Goal: Task Accomplishment & Management: Manage account settings

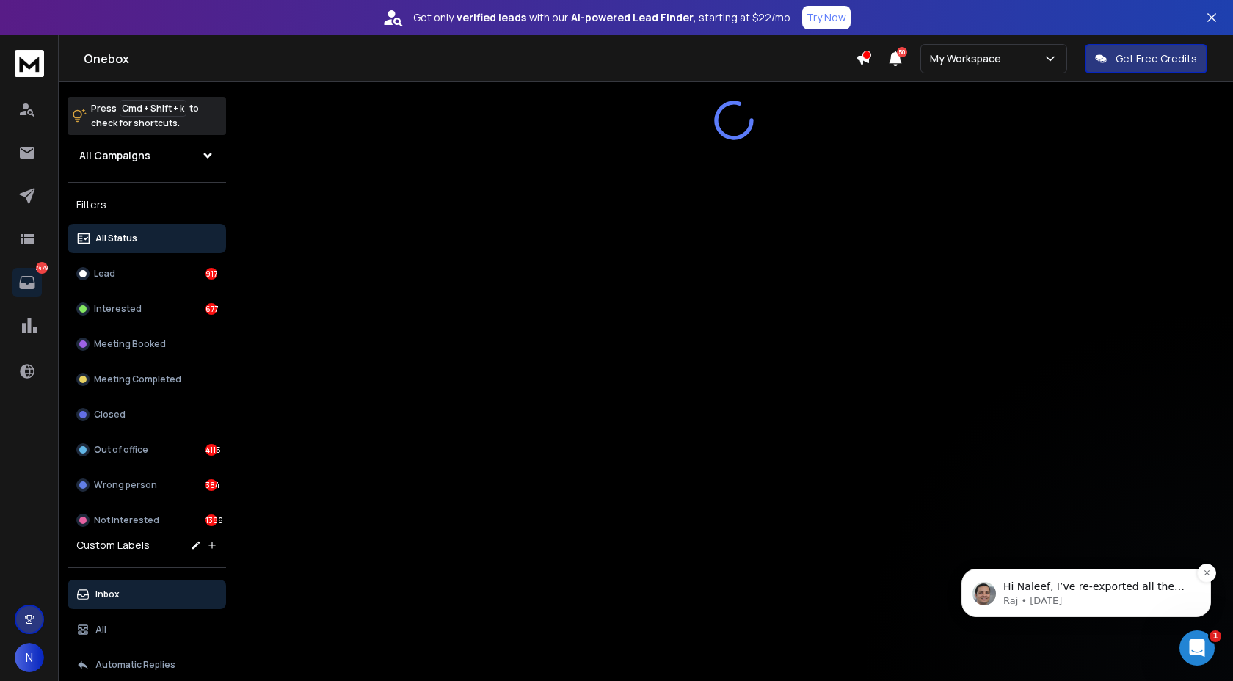
click at [1035, 586] on p "Hi Naleef, I’ve re-exported all the email accounts from Zapmail. This should he…" at bounding box center [1097, 587] width 189 height 15
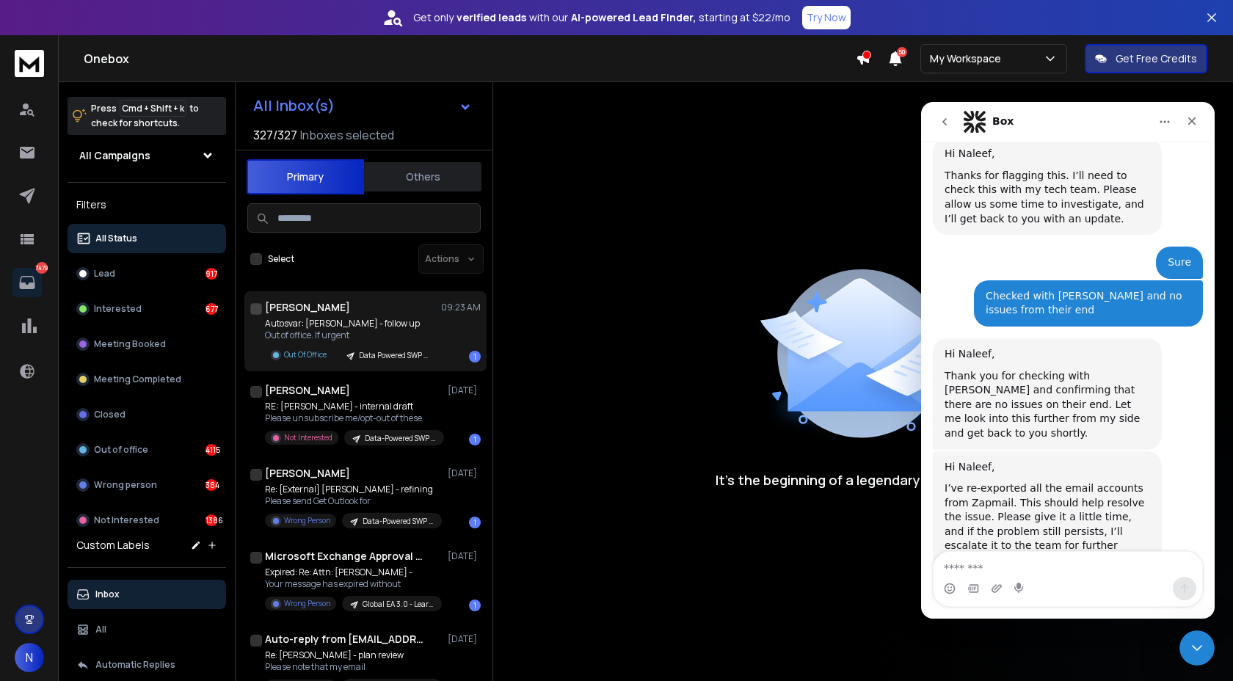
click at [441, 309] on p "09:23 AM" at bounding box center [461, 308] width 40 height 12
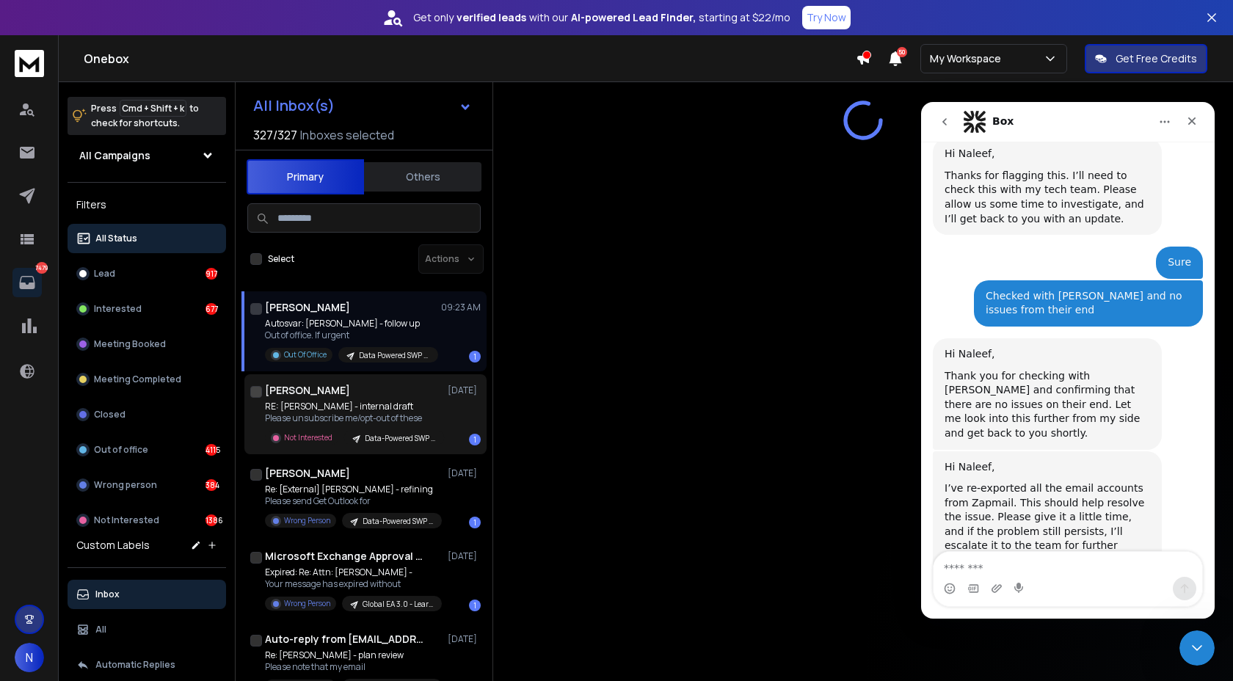
click at [406, 420] on p "Please unsubscribe me/opt-out of these" at bounding box center [353, 418] width 176 height 12
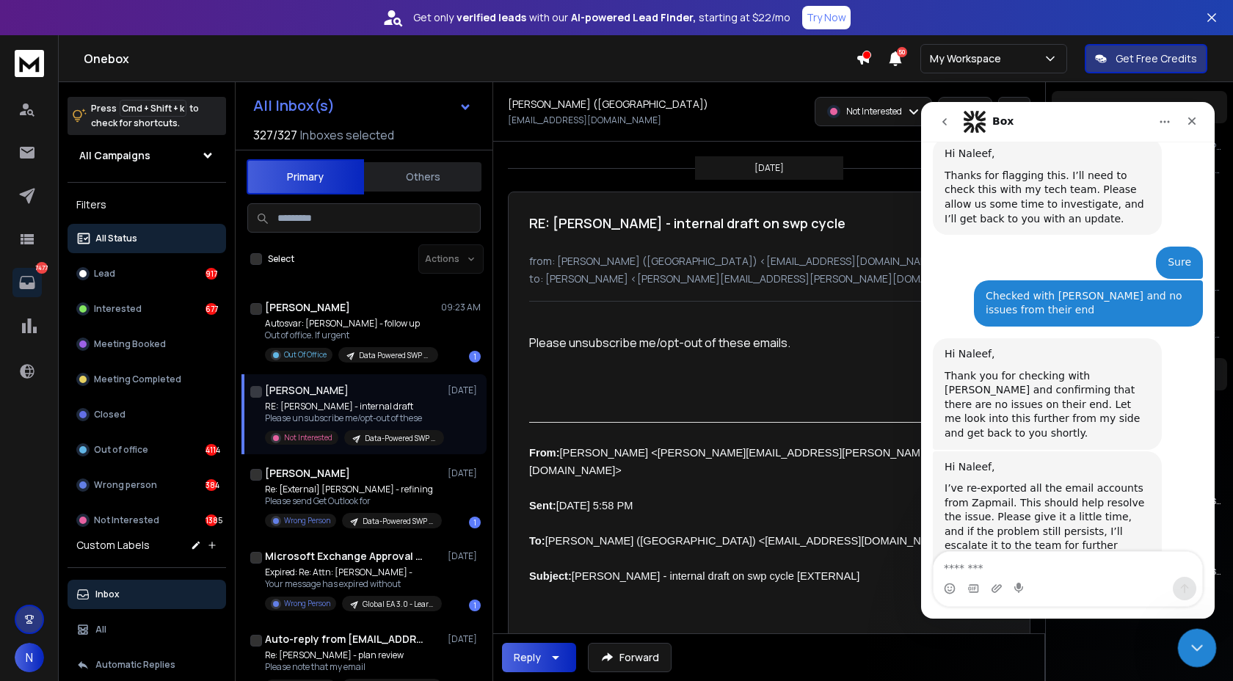
click at [1193, 646] on icon "Close Intercom Messenger" at bounding box center [1194, 646] width 10 height 6
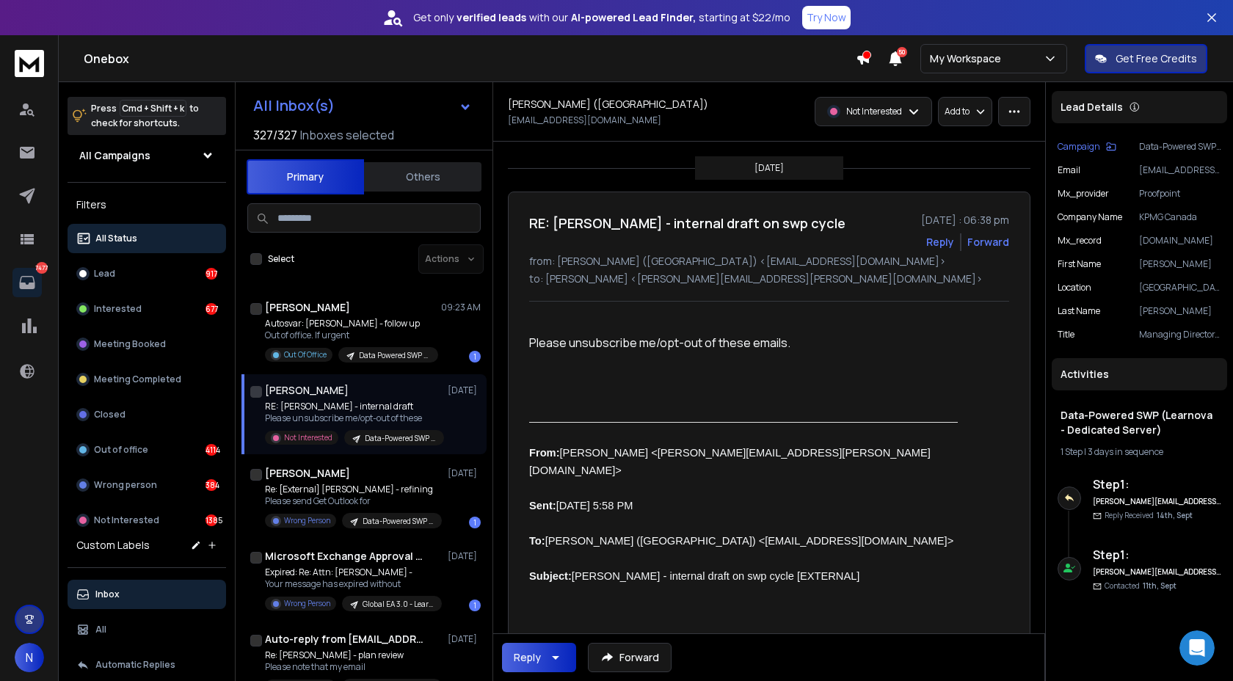
scroll to position [511, 0]
click at [1014, 113] on icon "button" at bounding box center [1013, 111] width 13 height 13
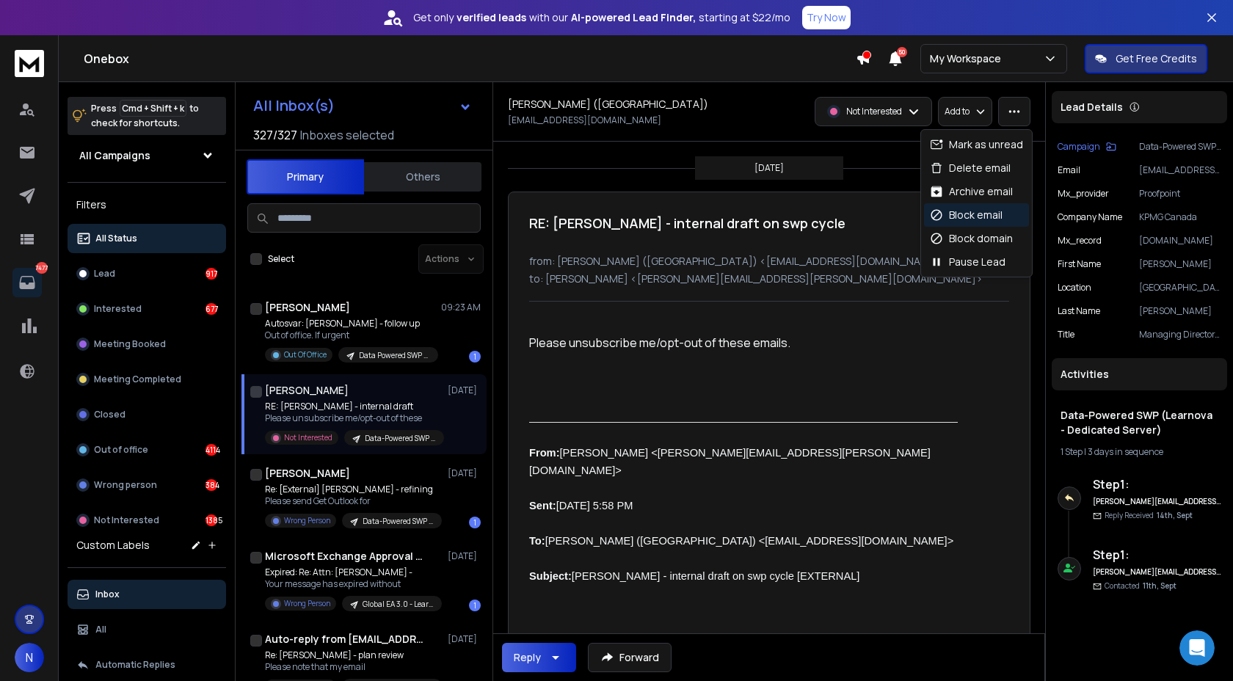
click at [993, 226] on div "Block email" at bounding box center [976, 214] width 105 height 23
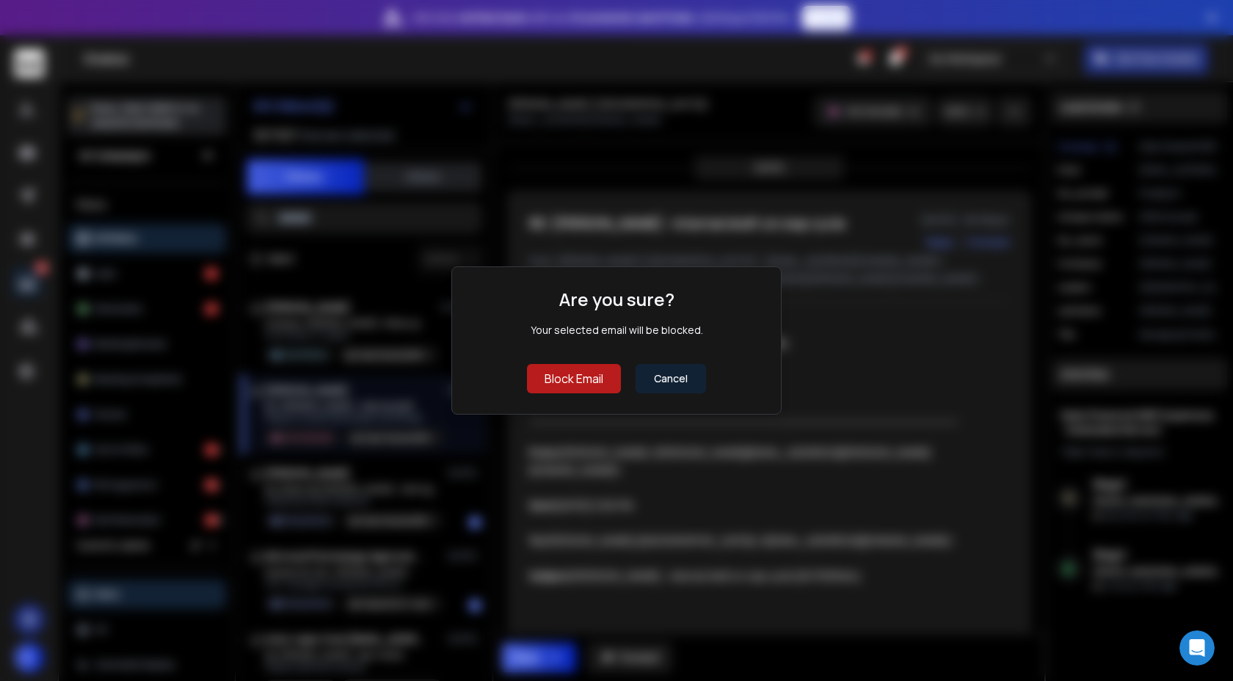
click at [609, 373] on button "Block Email" at bounding box center [574, 378] width 94 height 29
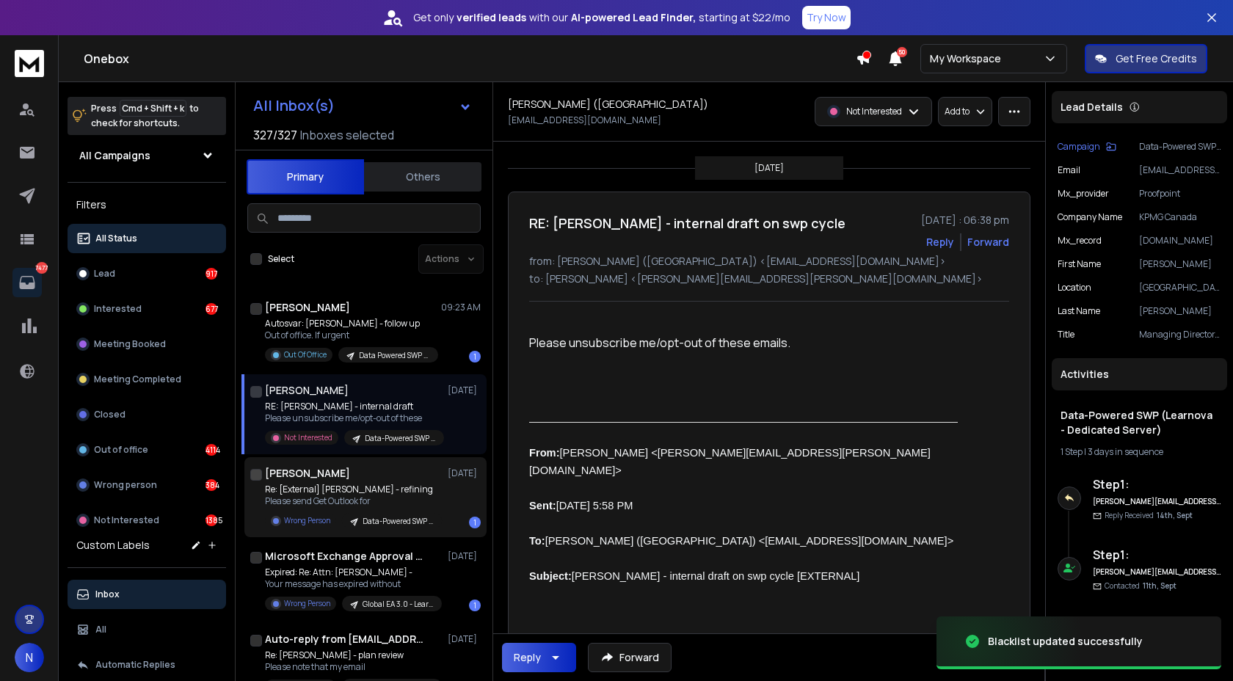
click at [356, 490] on p "Re: [External] [PERSON_NAME] - refining" at bounding box center [353, 490] width 176 height 12
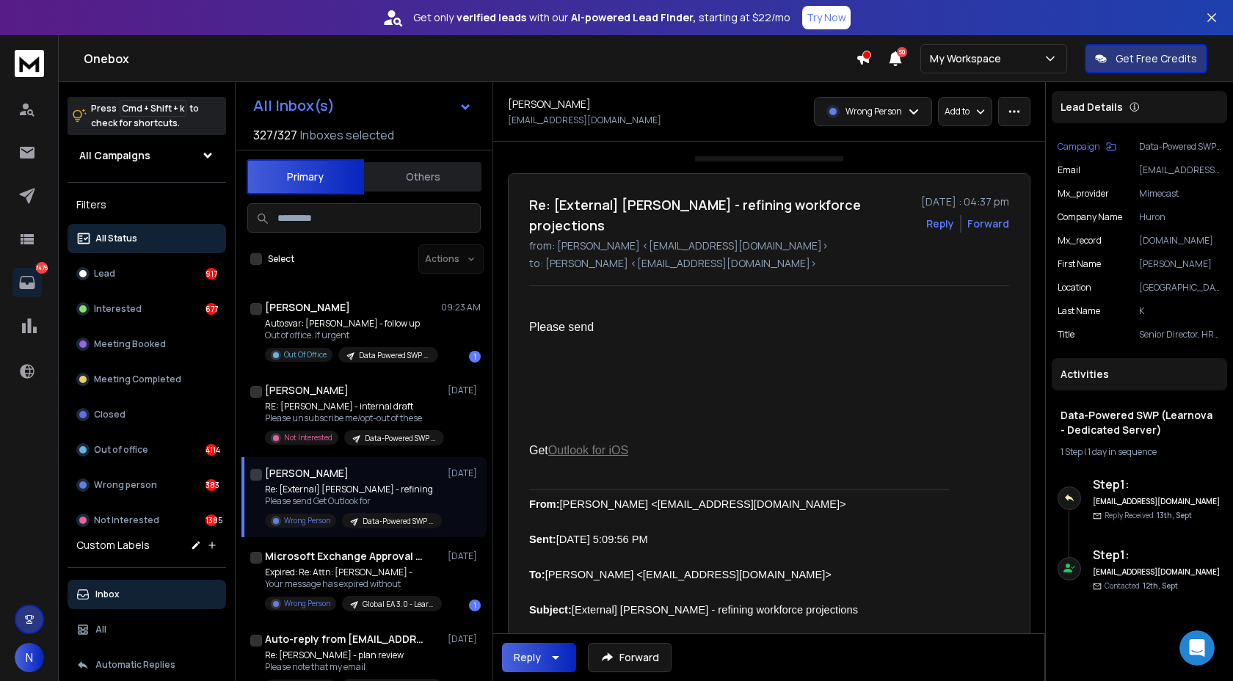
scroll to position [0, 0]
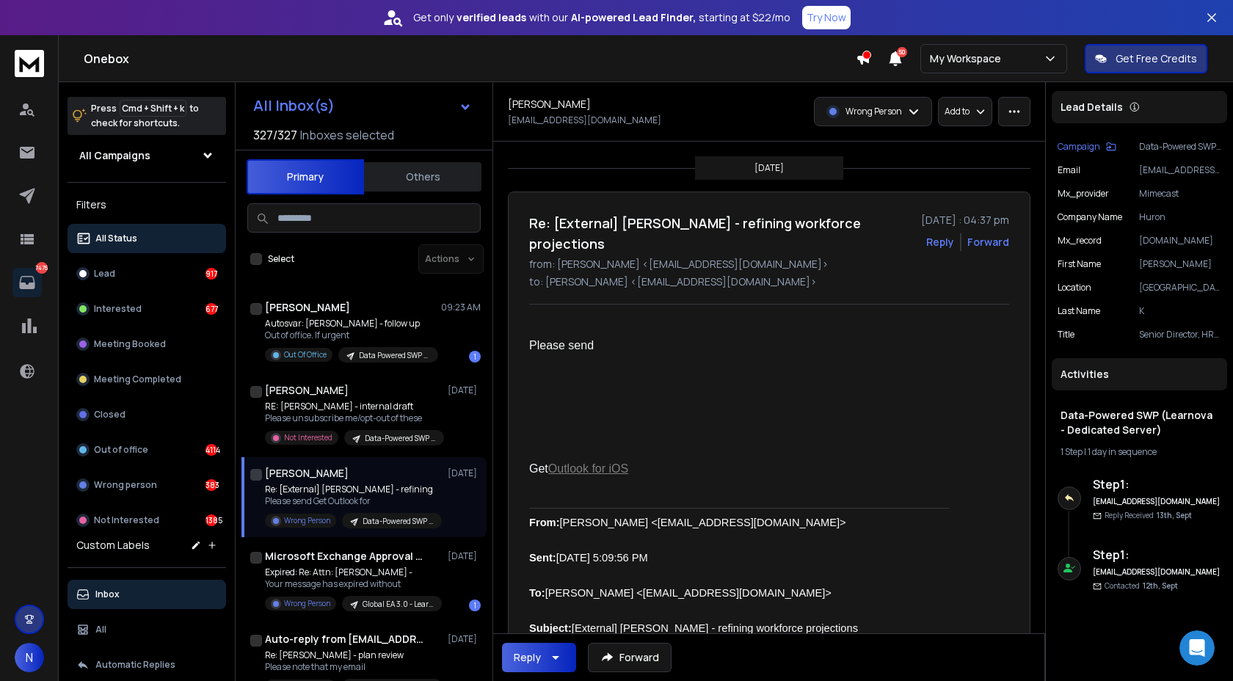
click at [531, 652] on div "Reply" at bounding box center [527, 657] width 27 height 15
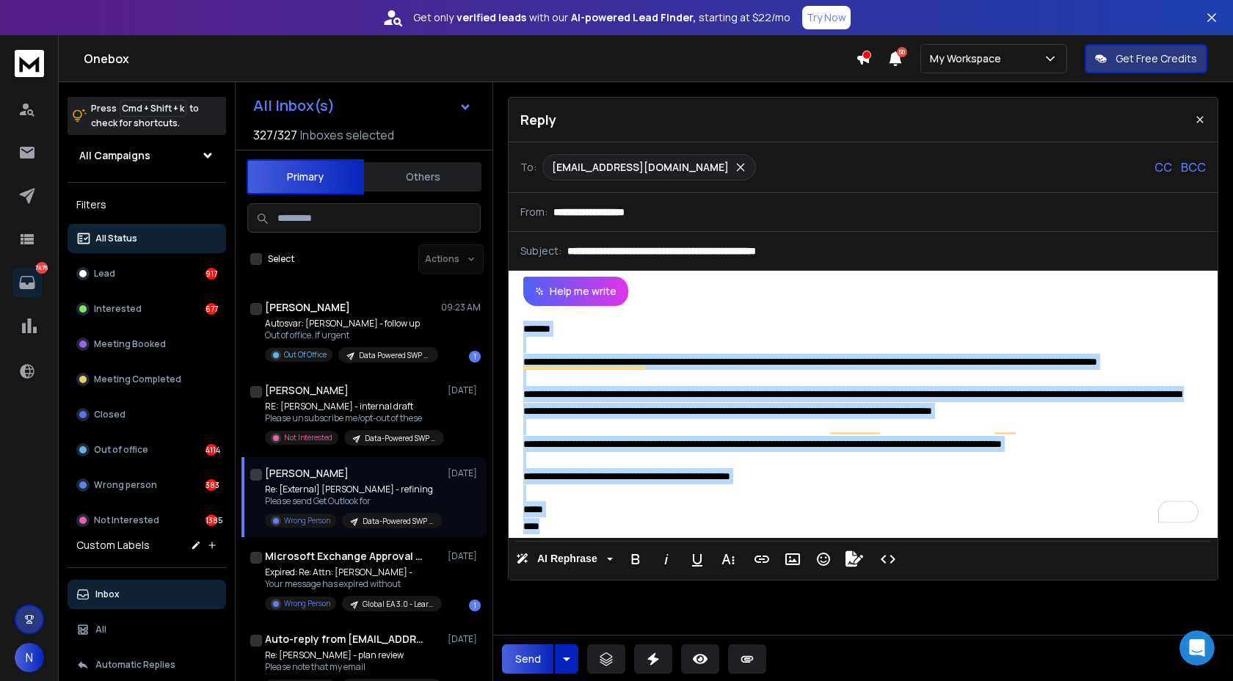
drag, startPoint x: 561, startPoint y: 464, endPoint x: 497, endPoint y: 248, distance: 225.9
click at [497, 248] on div "**********" at bounding box center [863, 423] width 740 height 682
click at [730, 564] on icon "button" at bounding box center [728, 559] width 18 height 18
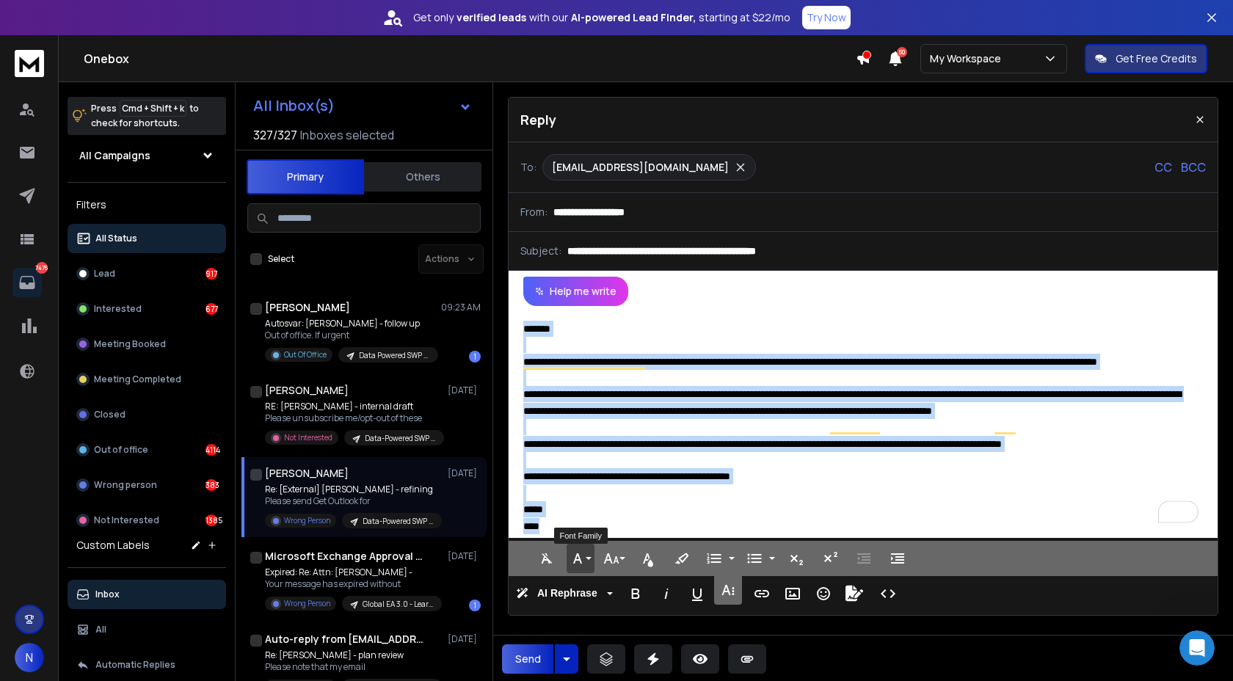
click at [582, 555] on icon "button" at bounding box center [578, 559] width 18 height 18
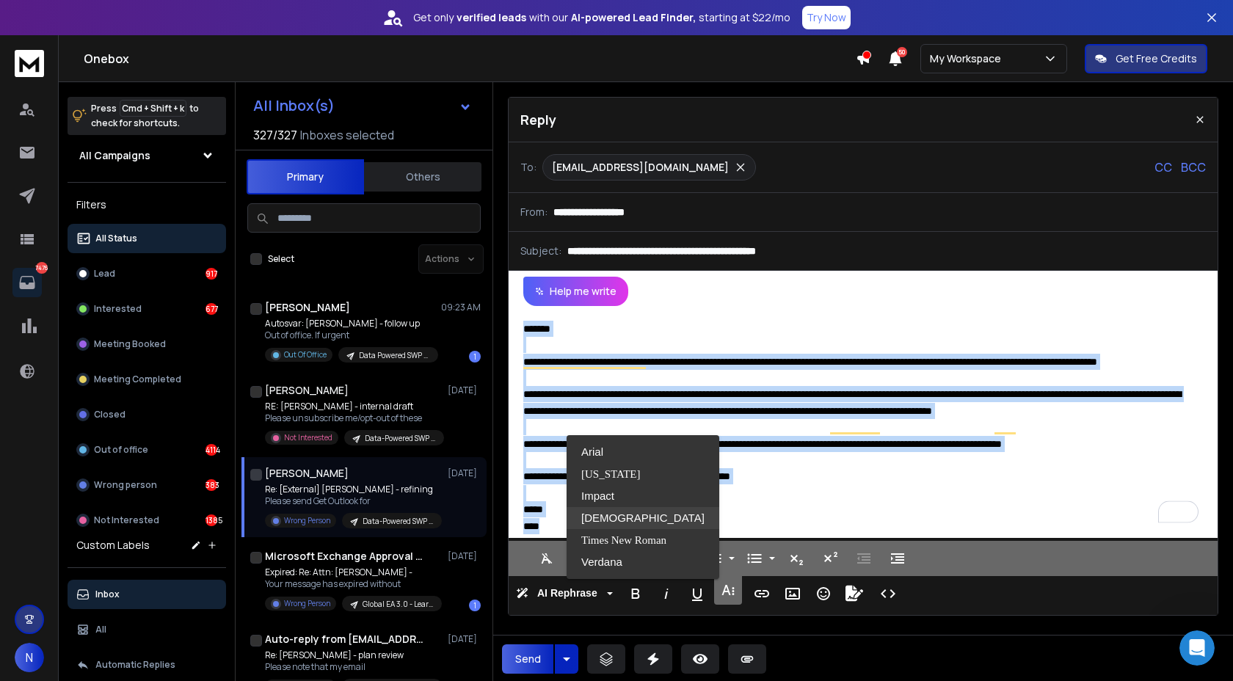
click at [609, 522] on link "Tahoma" at bounding box center [642, 518] width 153 height 22
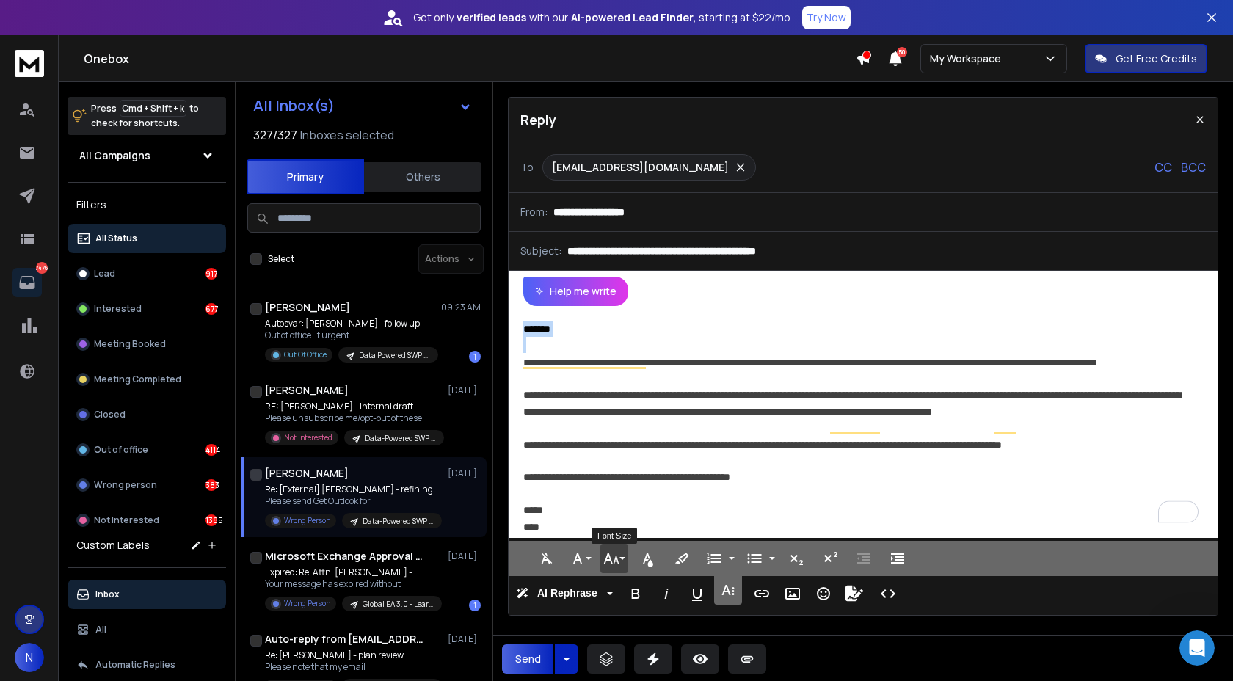
click at [616, 554] on icon "button" at bounding box center [611, 559] width 18 height 18
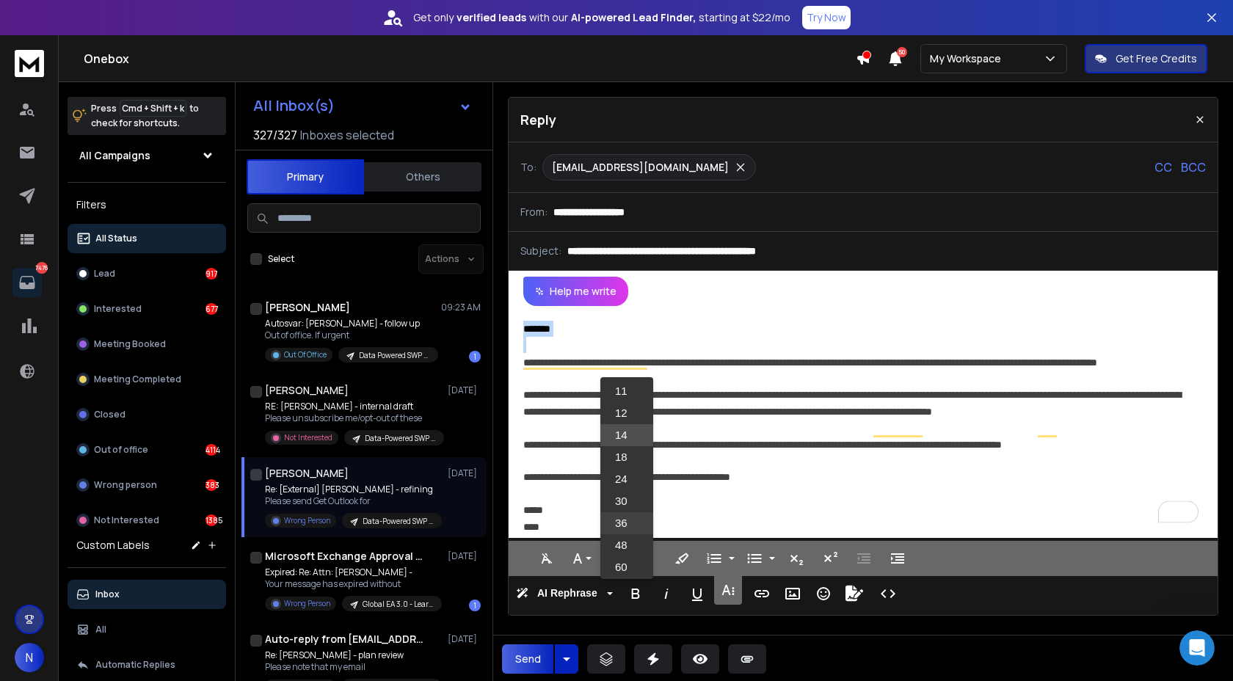
scroll to position [63, 0]
click at [624, 422] on link "12" at bounding box center [626, 419] width 53 height 22
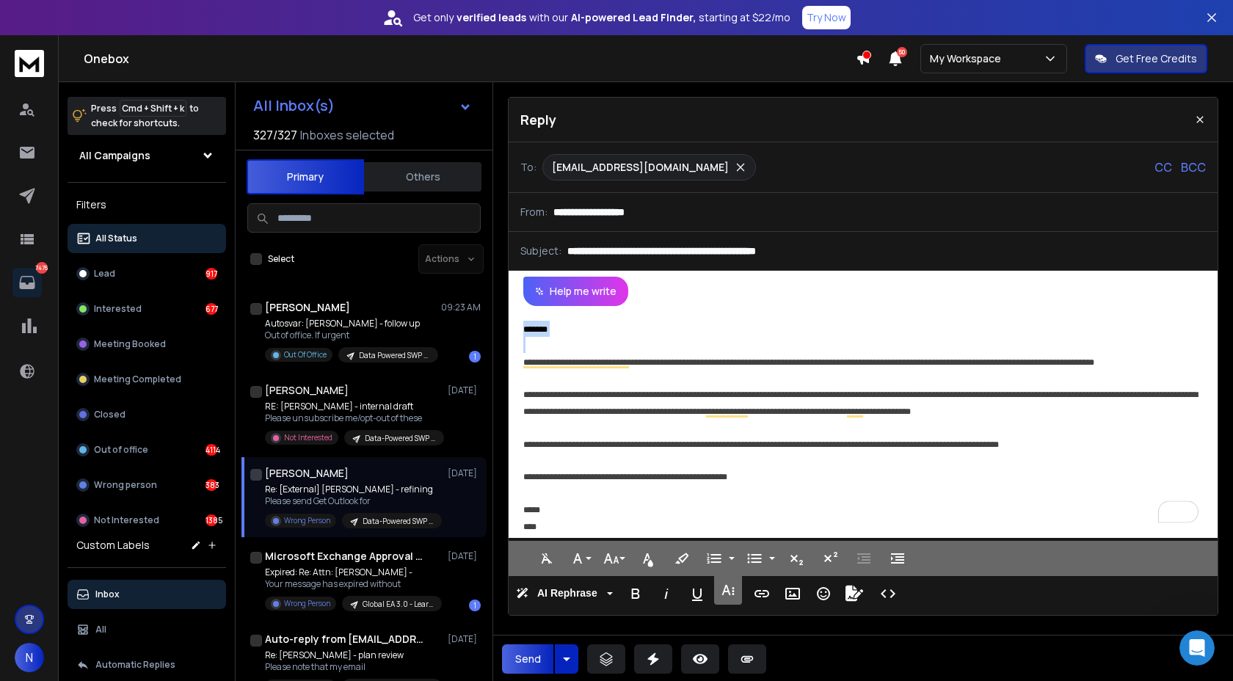
click at [810, 453] on div "**********" at bounding box center [860, 444] width 675 height 180
drag, startPoint x: 848, startPoint y: 410, endPoint x: 932, endPoint y: 409, distance: 83.6
click at [932, 409] on span "**********" at bounding box center [860, 444] width 674 height 173
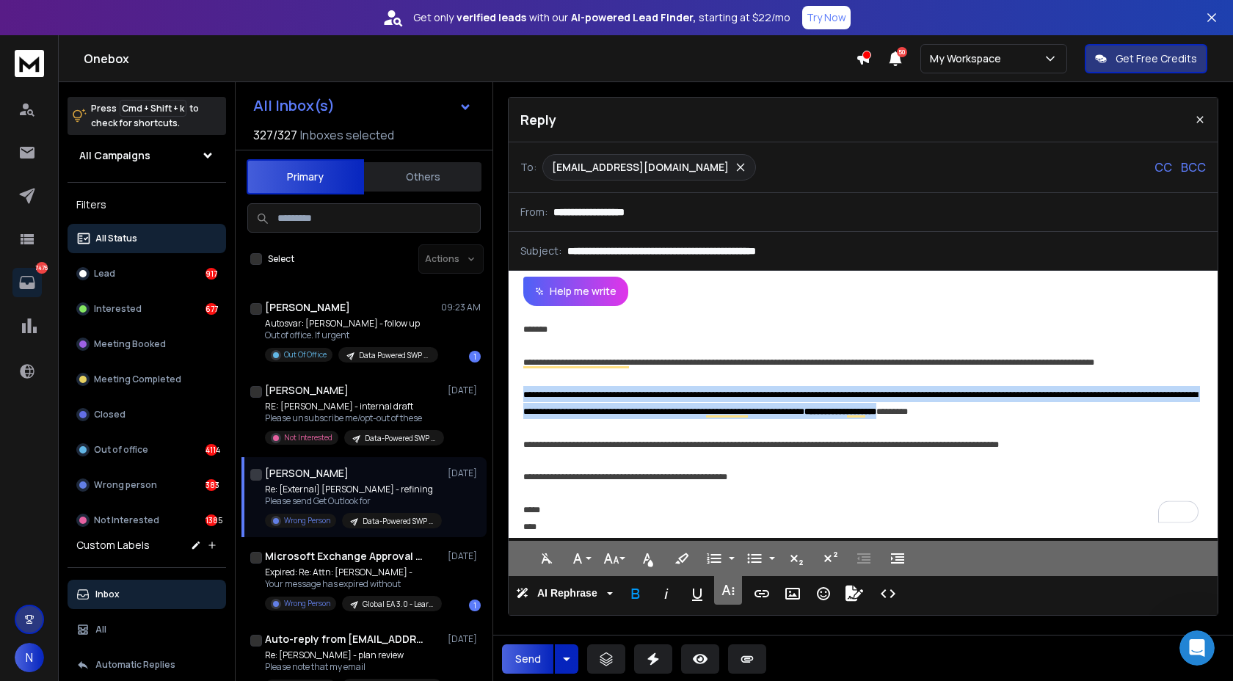
click at [787, 455] on div "**********" at bounding box center [860, 444] width 675 height 180
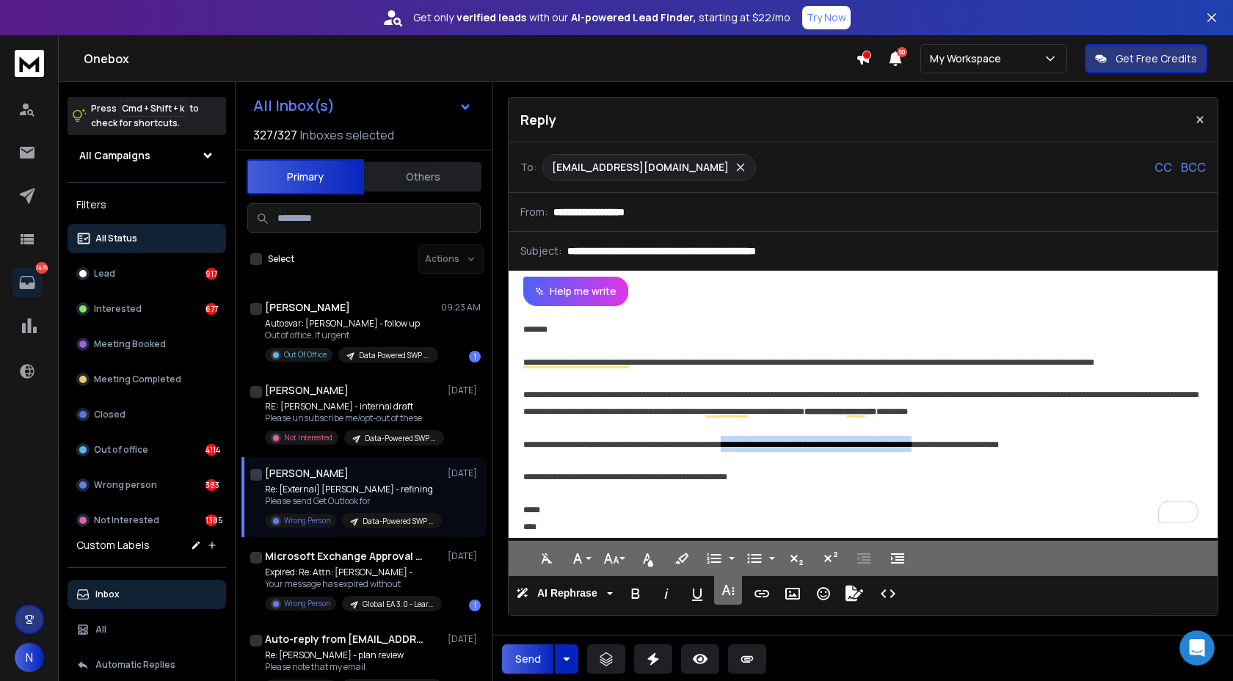
drag, startPoint x: 715, startPoint y: 445, endPoint x: 916, endPoint y: 450, distance: 201.1
click at [916, 450] on div "**********" at bounding box center [860, 444] width 675 height 180
click at [793, 465] on div "**********" at bounding box center [860, 444] width 675 height 180
drag, startPoint x: 1072, startPoint y: 395, endPoint x: 569, endPoint y: 411, distance: 503.6
click at [569, 411] on span "**********" at bounding box center [860, 444] width 674 height 173
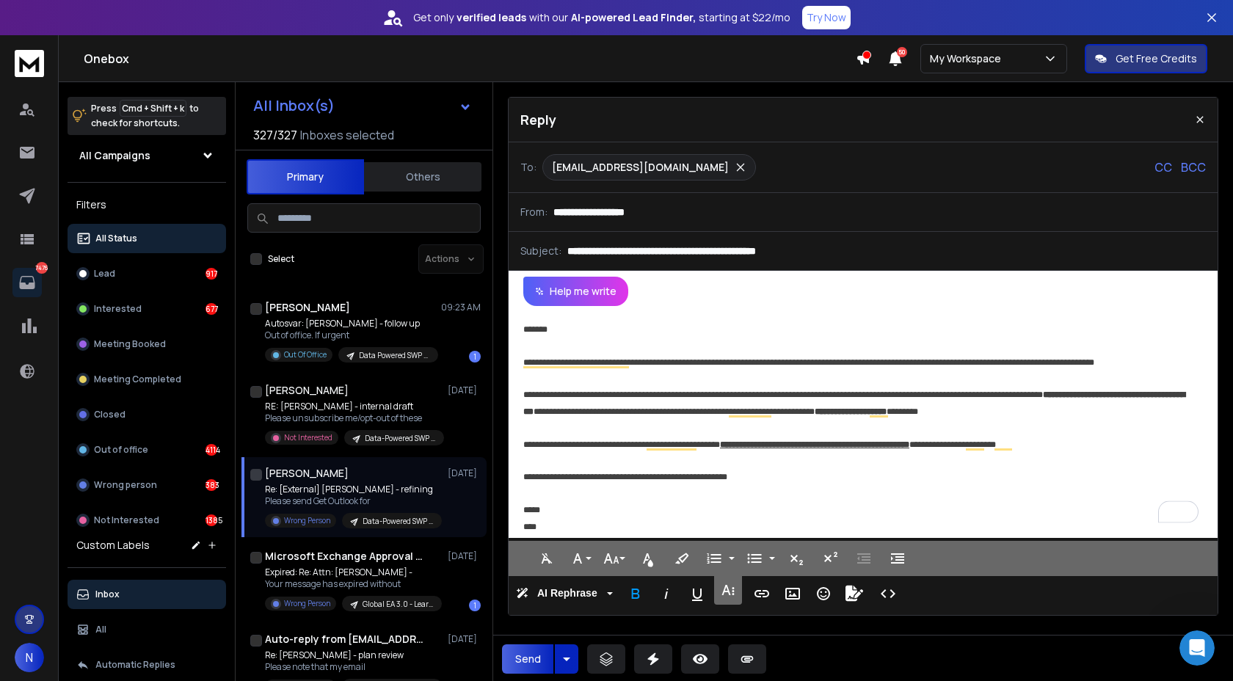
click at [728, 428] on div "**********" at bounding box center [860, 444] width 675 height 180
drag, startPoint x: 698, startPoint y: 361, endPoint x: 914, endPoint y: 366, distance: 215.8
click at [914, 366] on span "**********" at bounding box center [854, 444] width 662 height 173
click at [743, 445] on u "**********" at bounding box center [814, 444] width 189 height 9
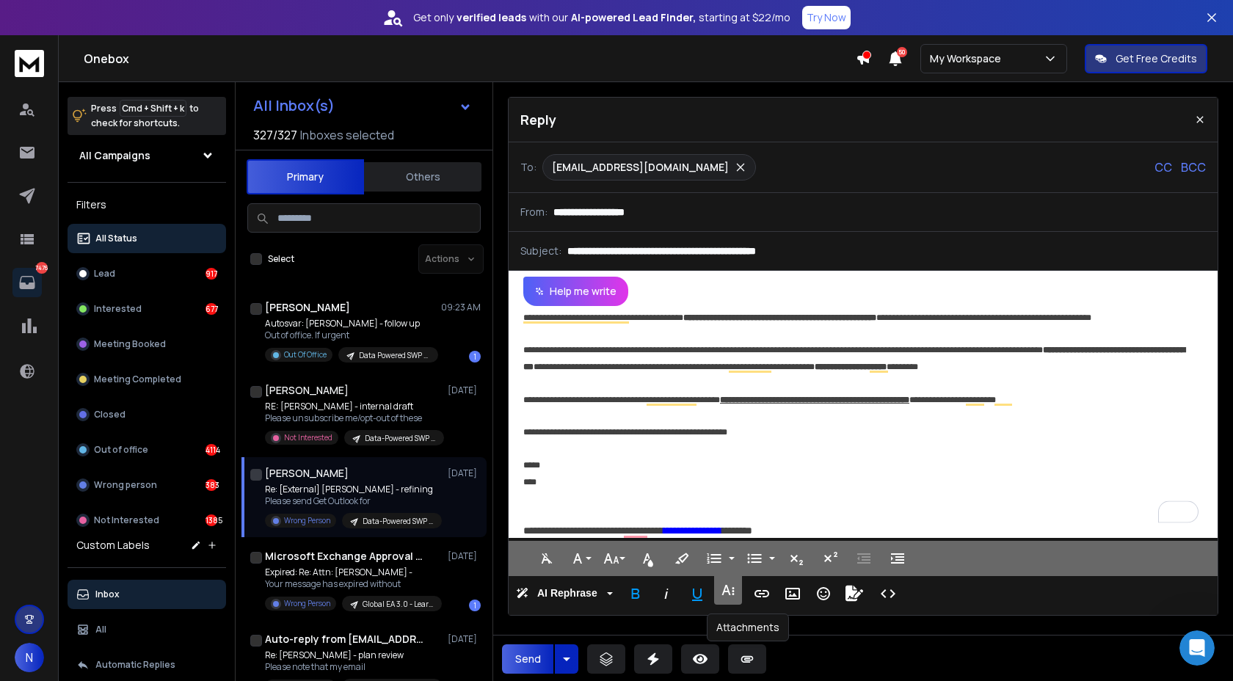
click at [746, 651] on button at bounding box center [747, 658] width 38 height 29
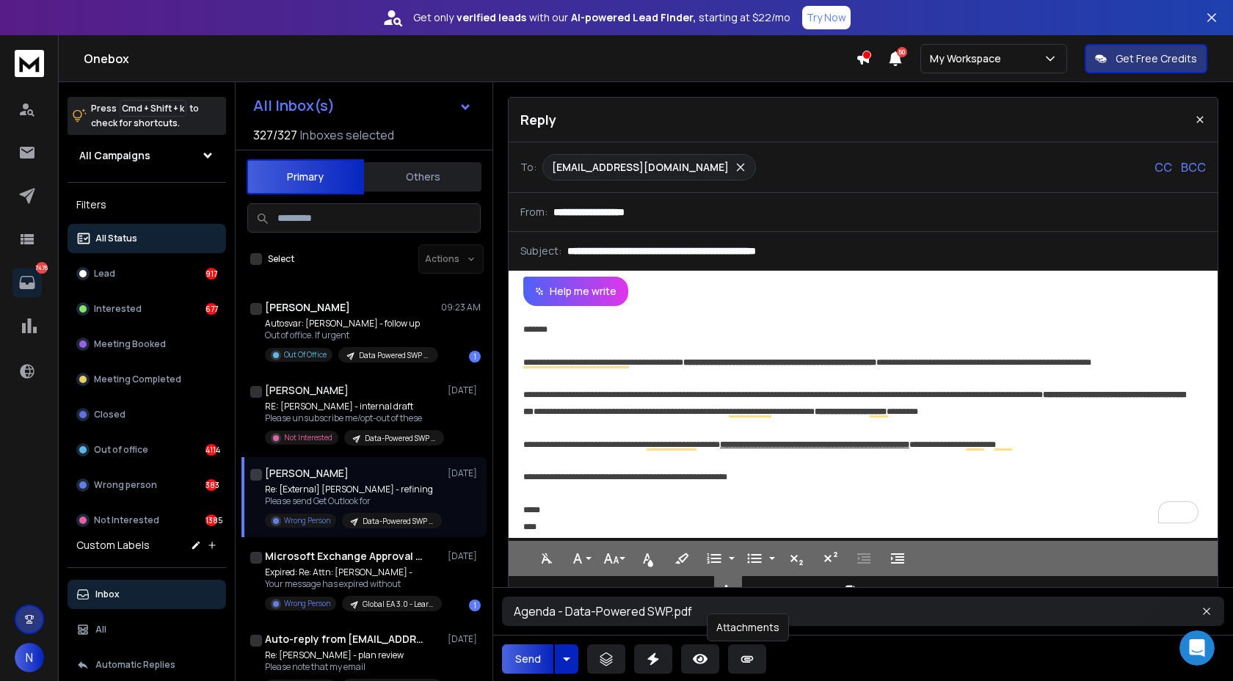
scroll to position [0, 0]
click at [1189, 166] on p "BCC" at bounding box center [1193, 167] width 25 height 18
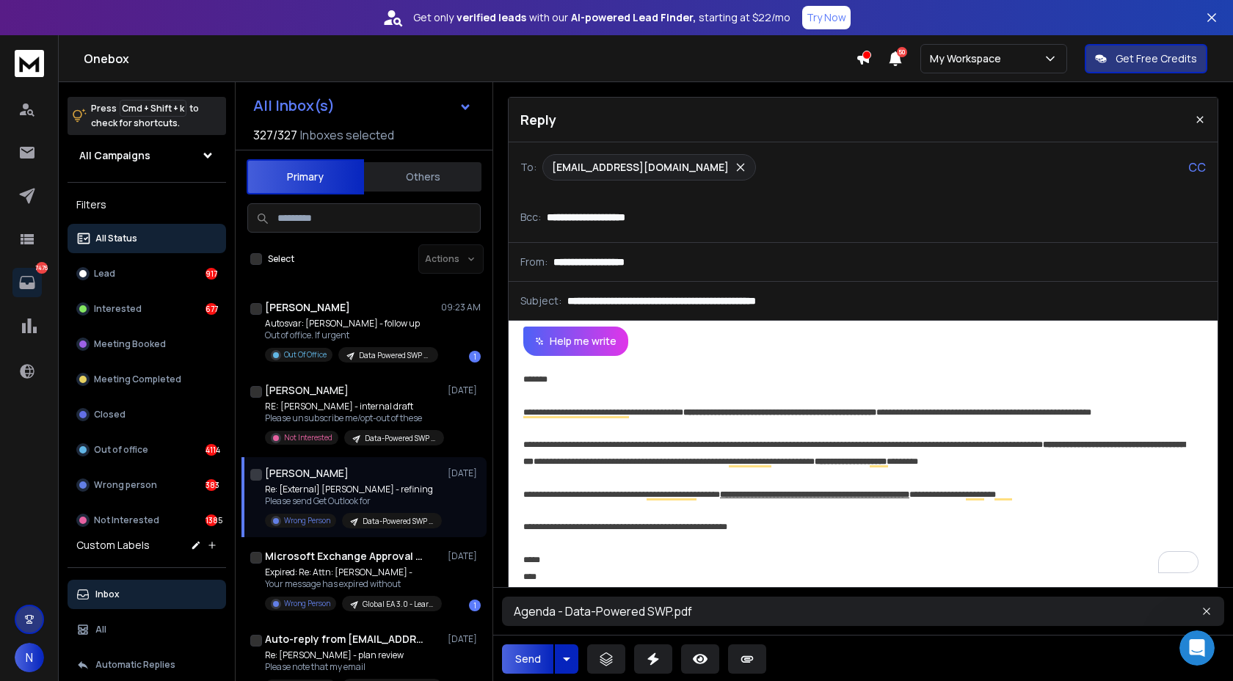
type input "**********"
click at [630, 506] on div "**********" at bounding box center [860, 494] width 675 height 180
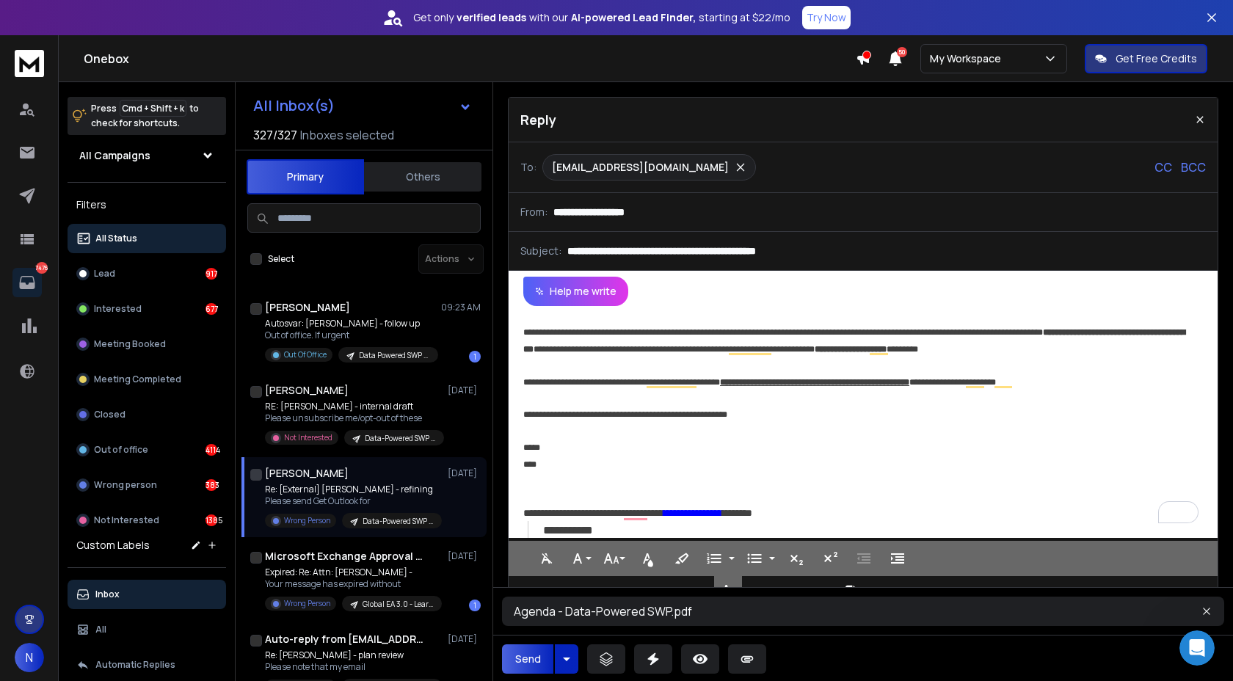
click at [544, 657] on button "Send" at bounding box center [527, 658] width 51 height 29
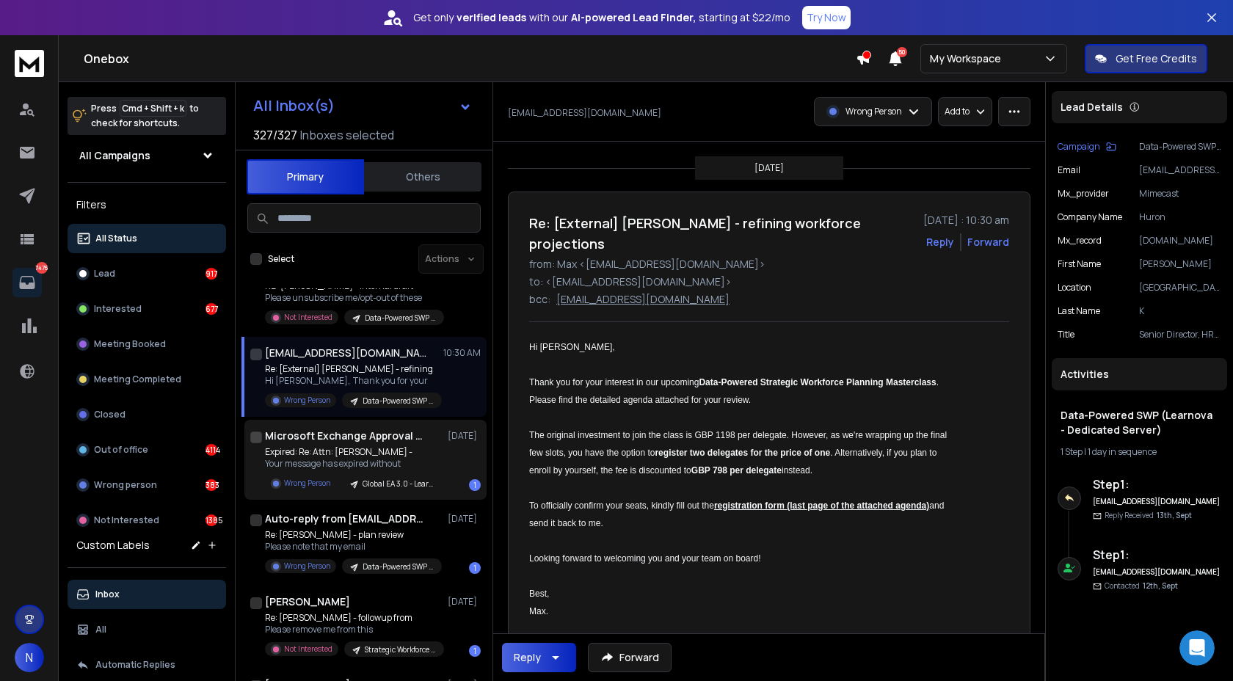
click at [432, 444] on div "Microsoft Exchange Approval Assistant 13 Sep Expired: Re: Attn: Jill - Your mes…" at bounding box center [373, 459] width 216 height 62
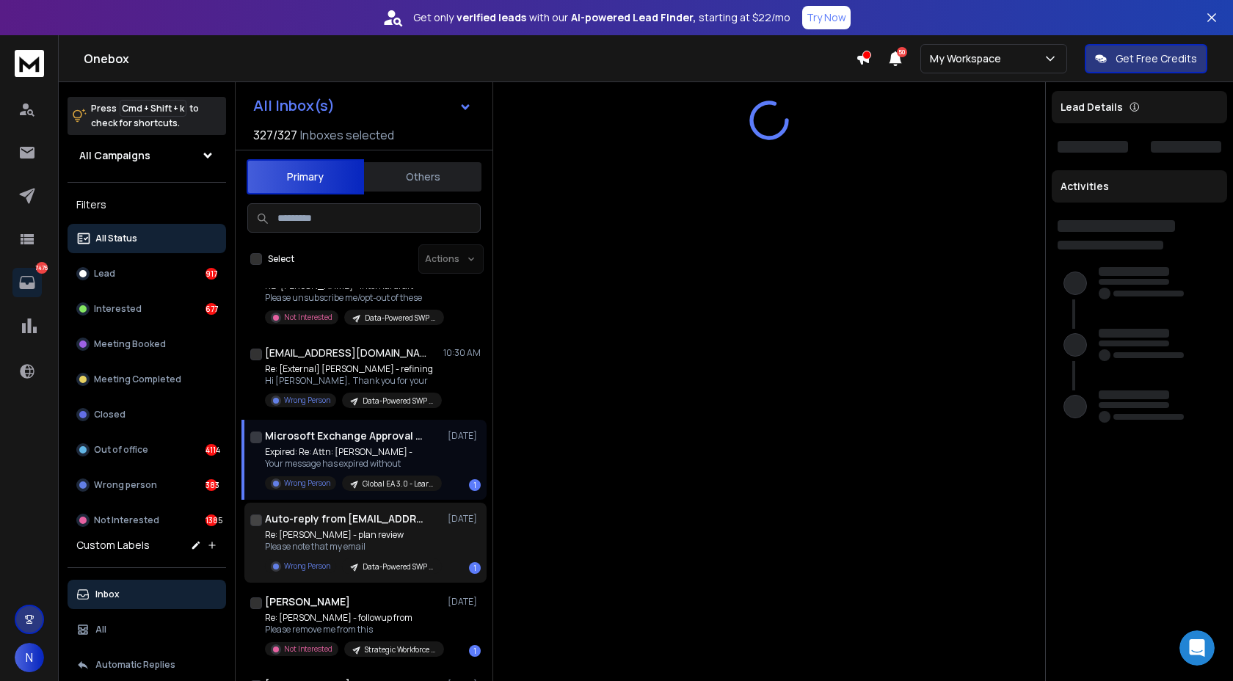
click at [417, 536] on p "Re: [PERSON_NAME] - plan review" at bounding box center [353, 535] width 176 height 12
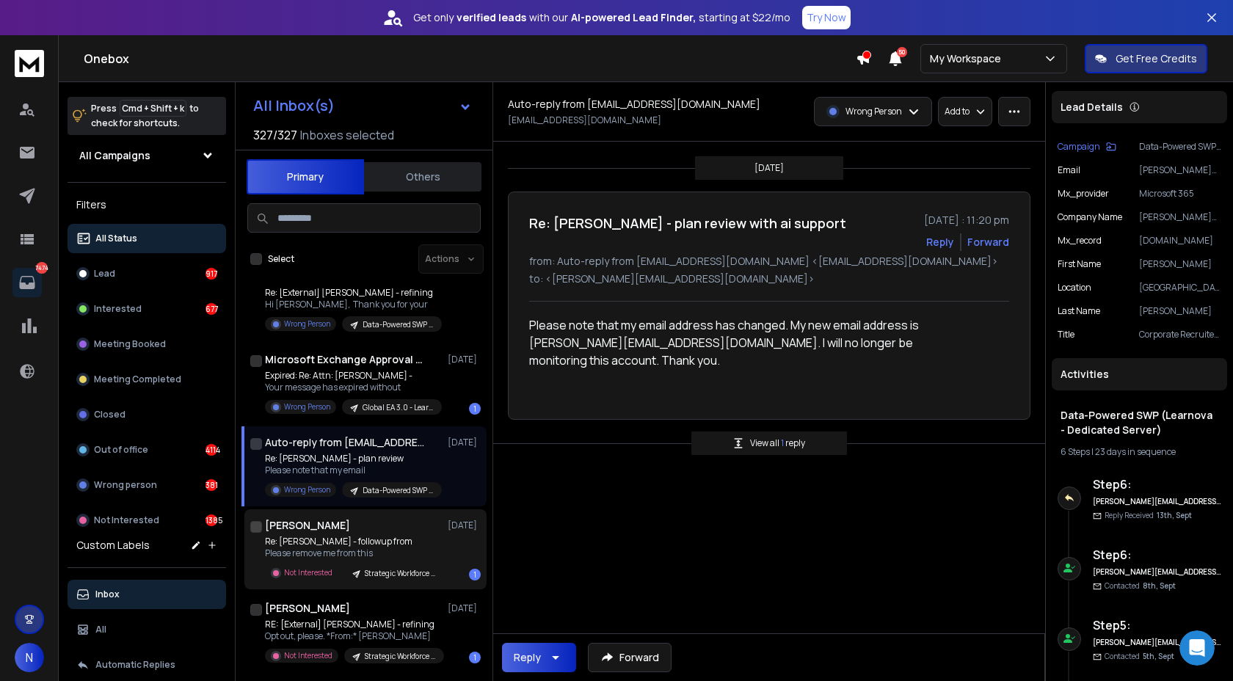
click at [366, 536] on p "Re: [PERSON_NAME] - followup from" at bounding box center [353, 542] width 176 height 12
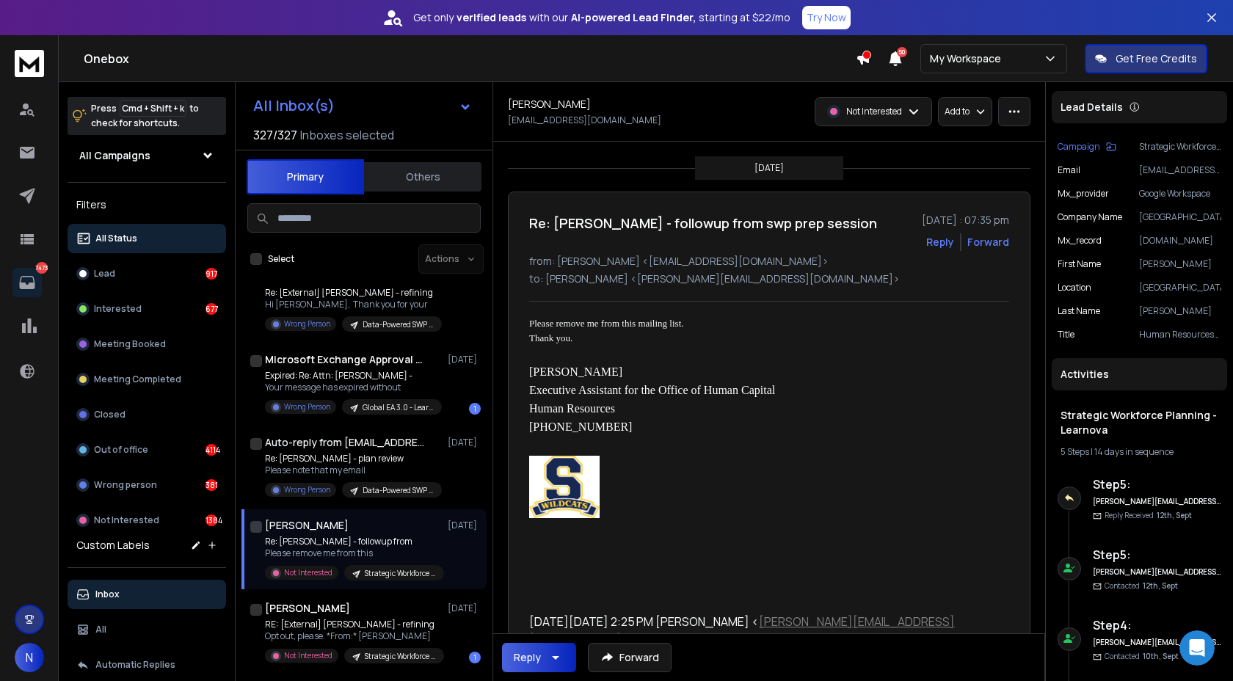
click at [1022, 111] on button "button" at bounding box center [1014, 111] width 32 height 29
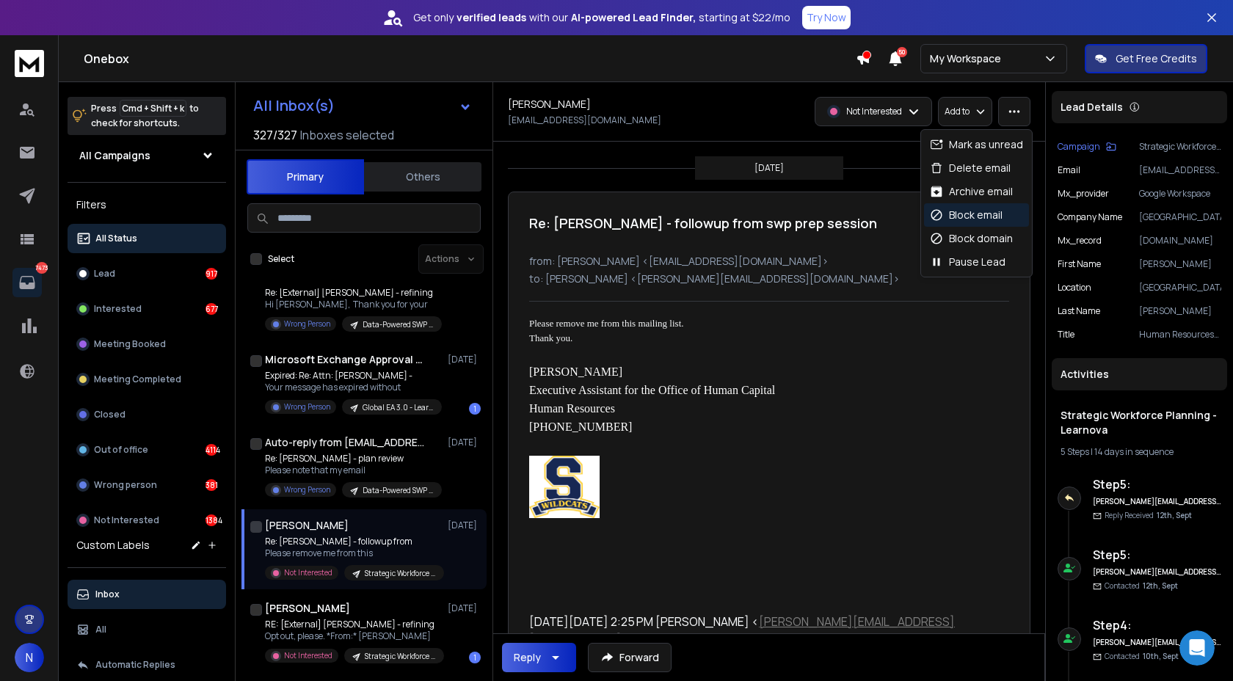
click at [965, 210] on div "Block email" at bounding box center [966, 215] width 73 height 15
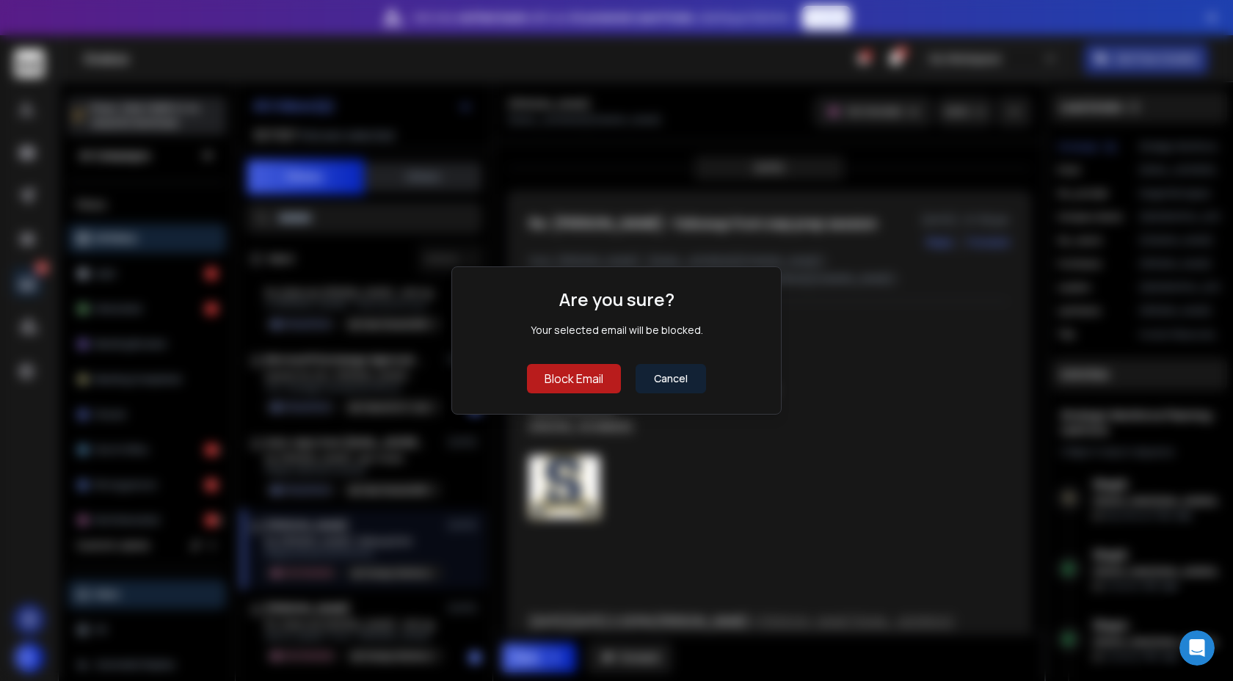
click at [569, 383] on button "Block Email" at bounding box center [574, 378] width 94 height 29
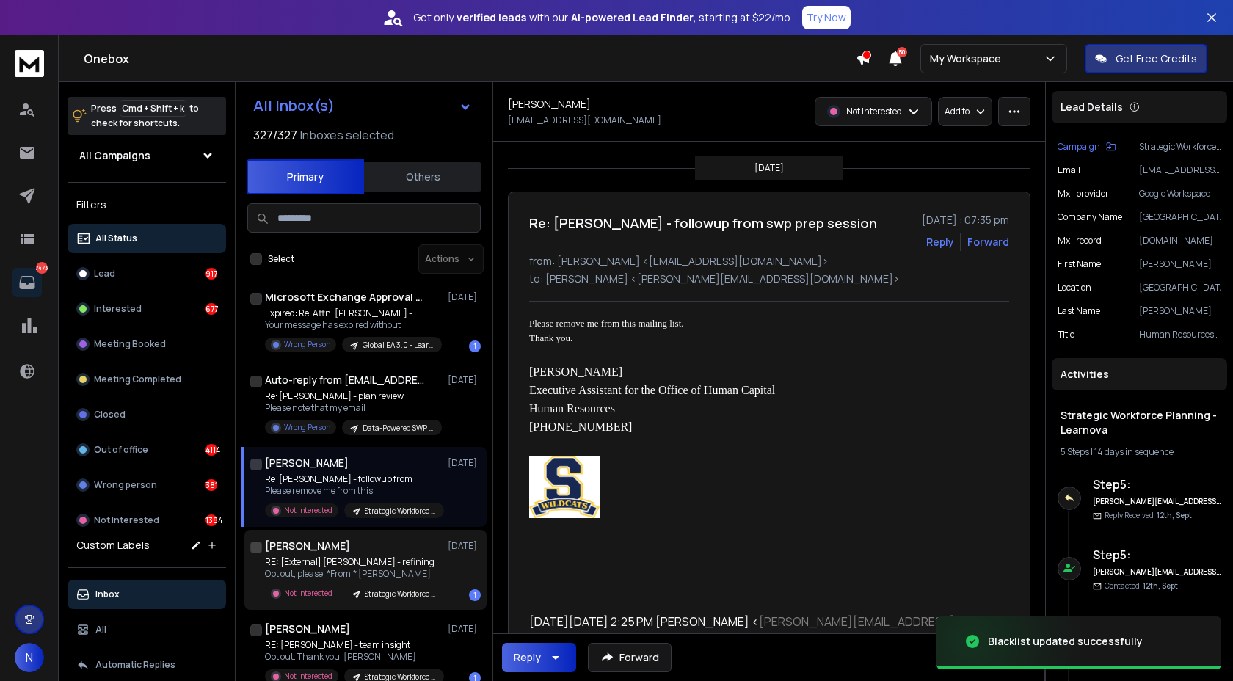
click at [393, 567] on p "RE: [External] [PERSON_NAME] - refining" at bounding box center [353, 562] width 176 height 12
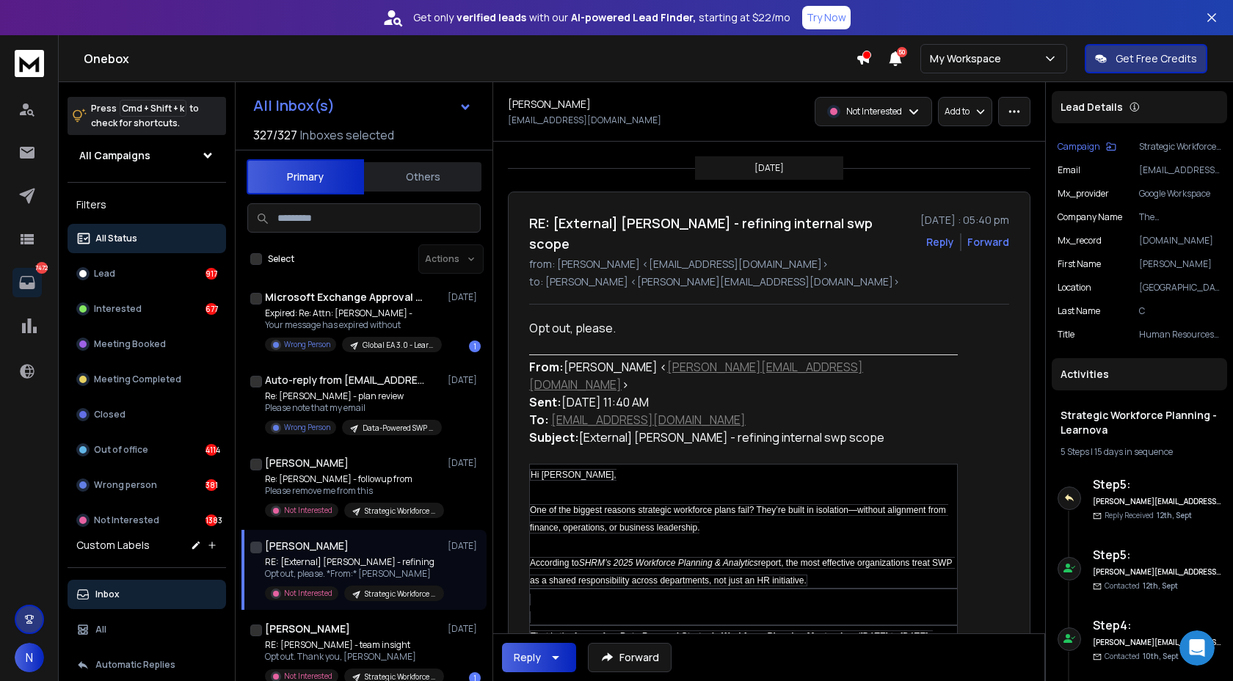
click at [1017, 114] on icon "button" at bounding box center [1013, 111] width 13 height 13
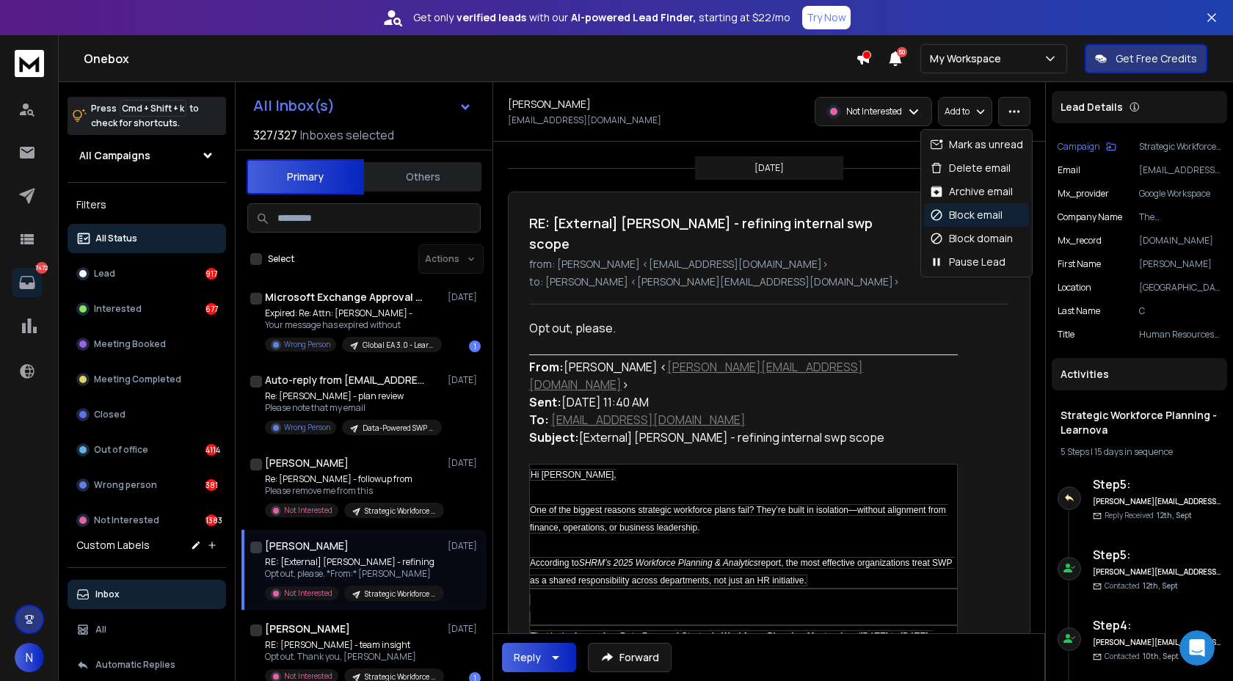
click at [949, 208] on div "Block email" at bounding box center [966, 215] width 73 height 15
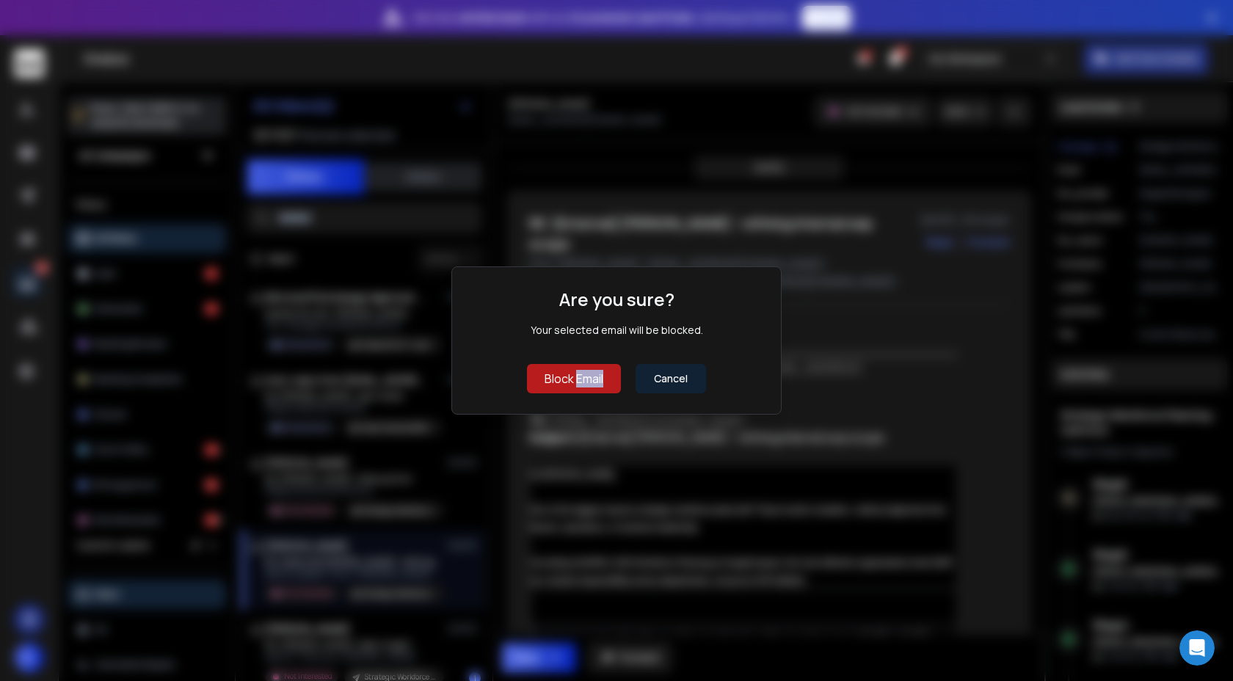
click at [536, 382] on button "Block Email" at bounding box center [574, 378] width 94 height 29
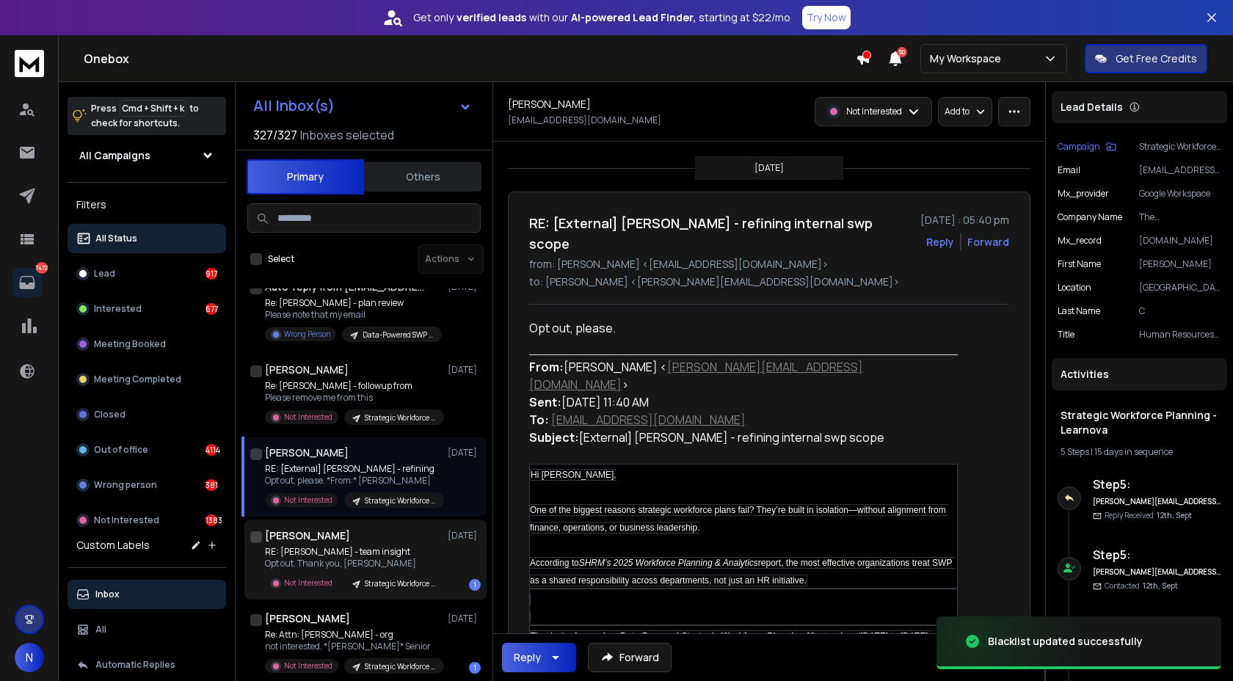
click at [371, 544] on div "Acevedo 12 Sep RE: Angela - team insight Opt out. Thank you, Angela Not Interes…" at bounding box center [373, 559] width 216 height 62
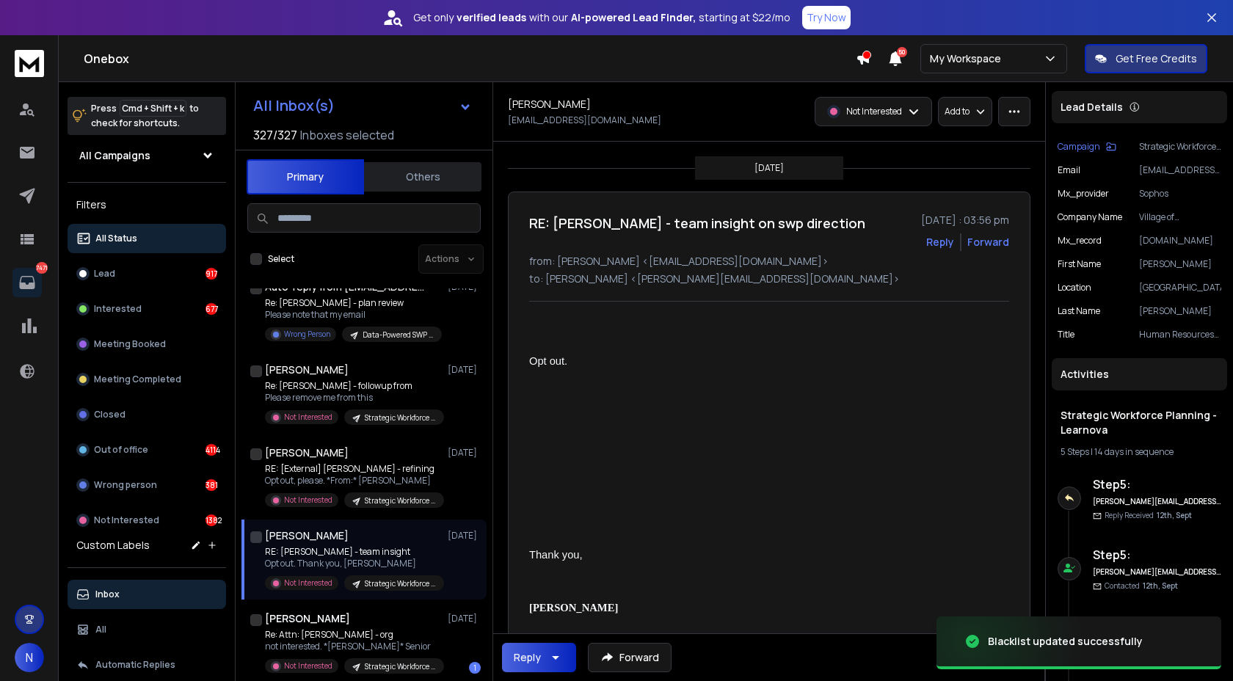
click at [1003, 111] on button "button" at bounding box center [1014, 111] width 32 height 29
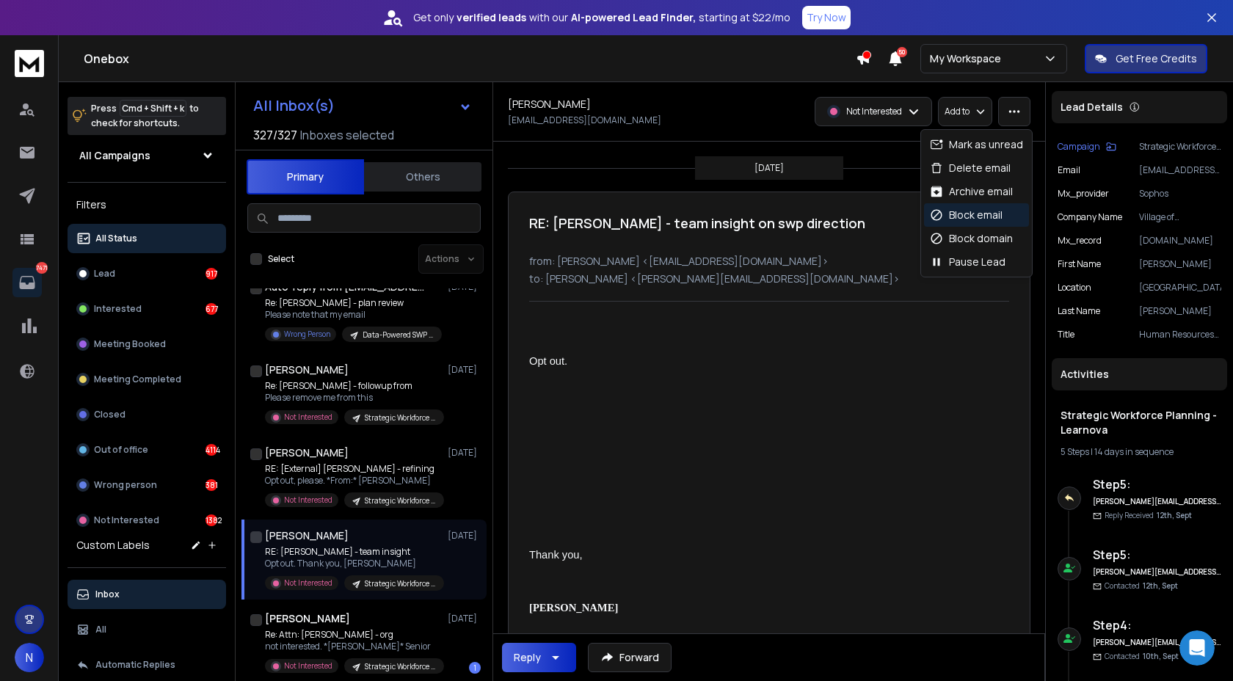
click at [969, 208] on div "Block email" at bounding box center [966, 215] width 73 height 15
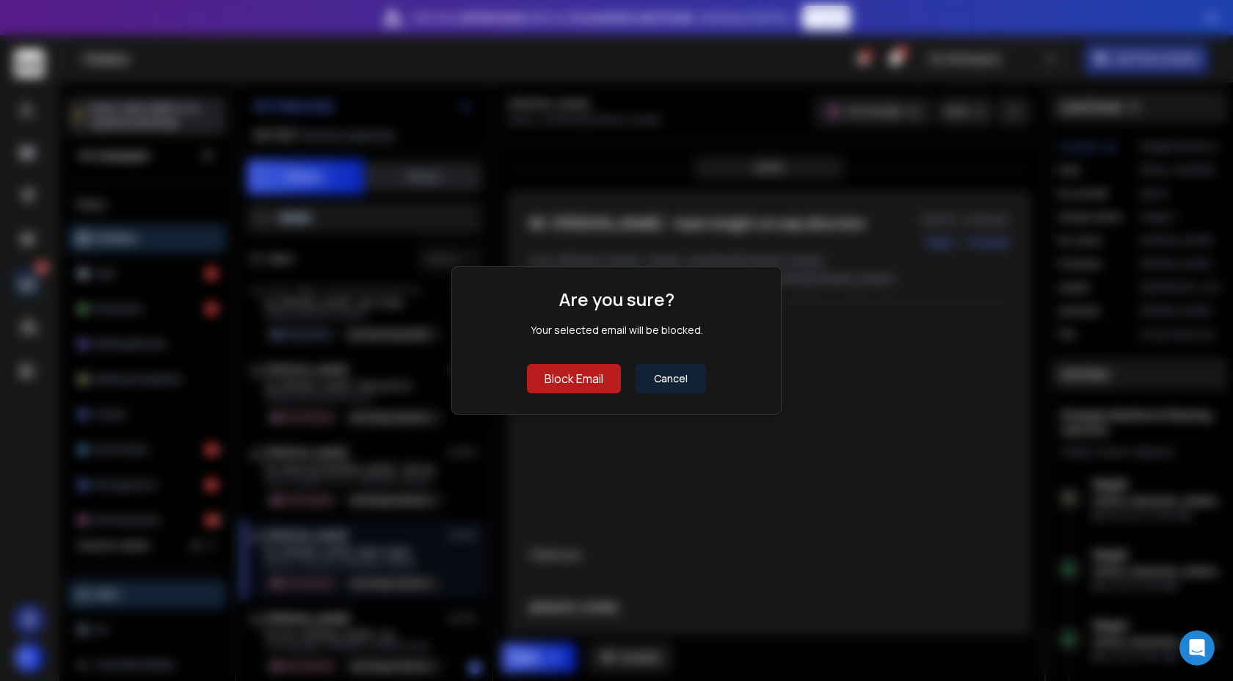
click at [577, 376] on button "Block Email" at bounding box center [574, 378] width 94 height 29
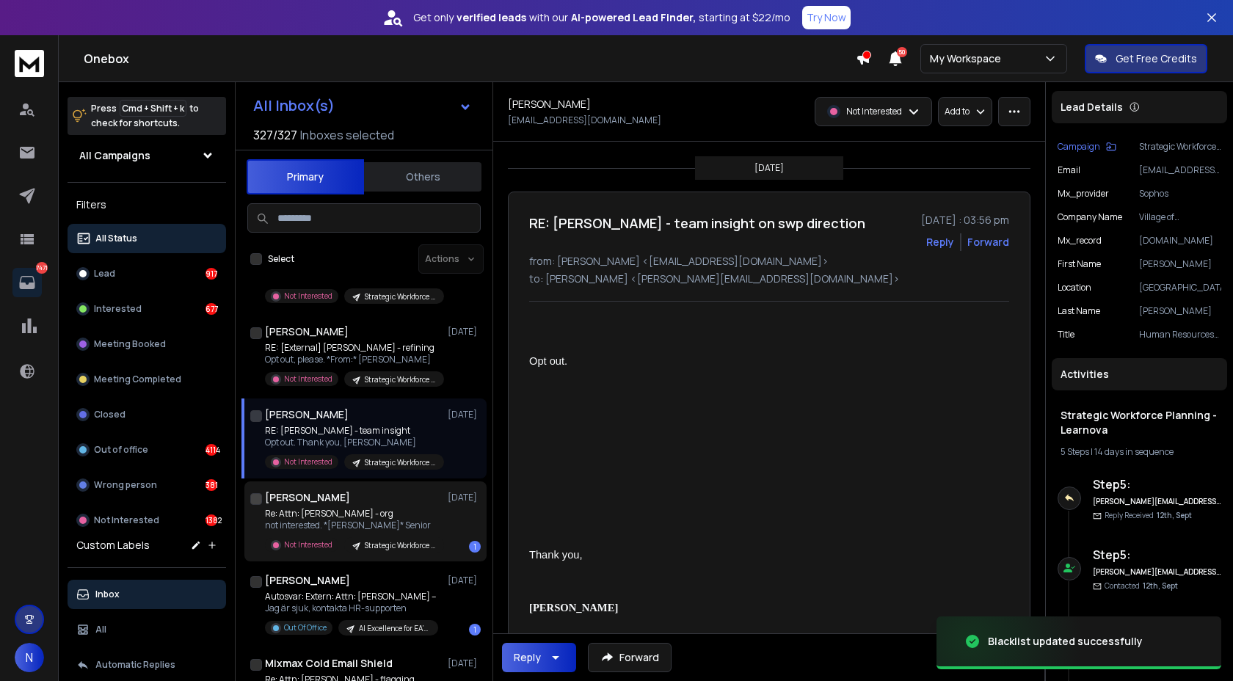
click at [343, 548] on div "Not Interested Strategic Workforce Planning - Learnova" at bounding box center [354, 544] width 179 height 15
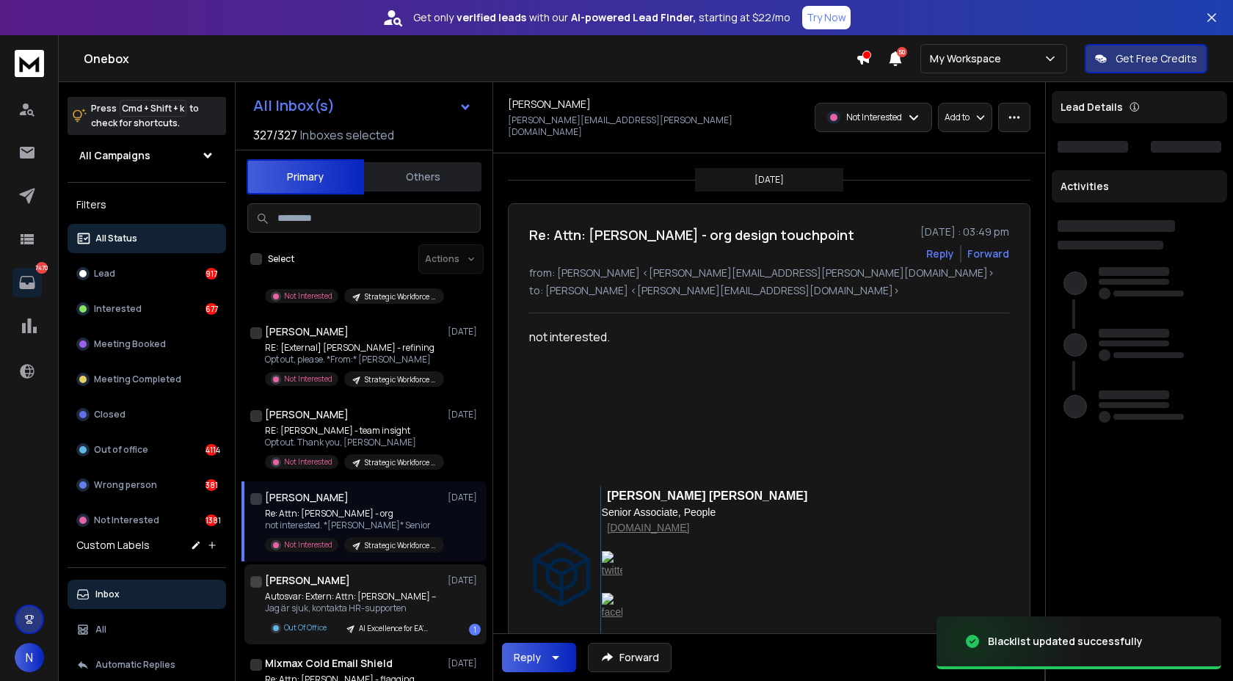
click at [366, 588] on div "Veronica Ingvarsson 12 Sep Autosvar: Extern: Attn: Veronica – Jag är sjuk, kont…" at bounding box center [373, 604] width 216 height 62
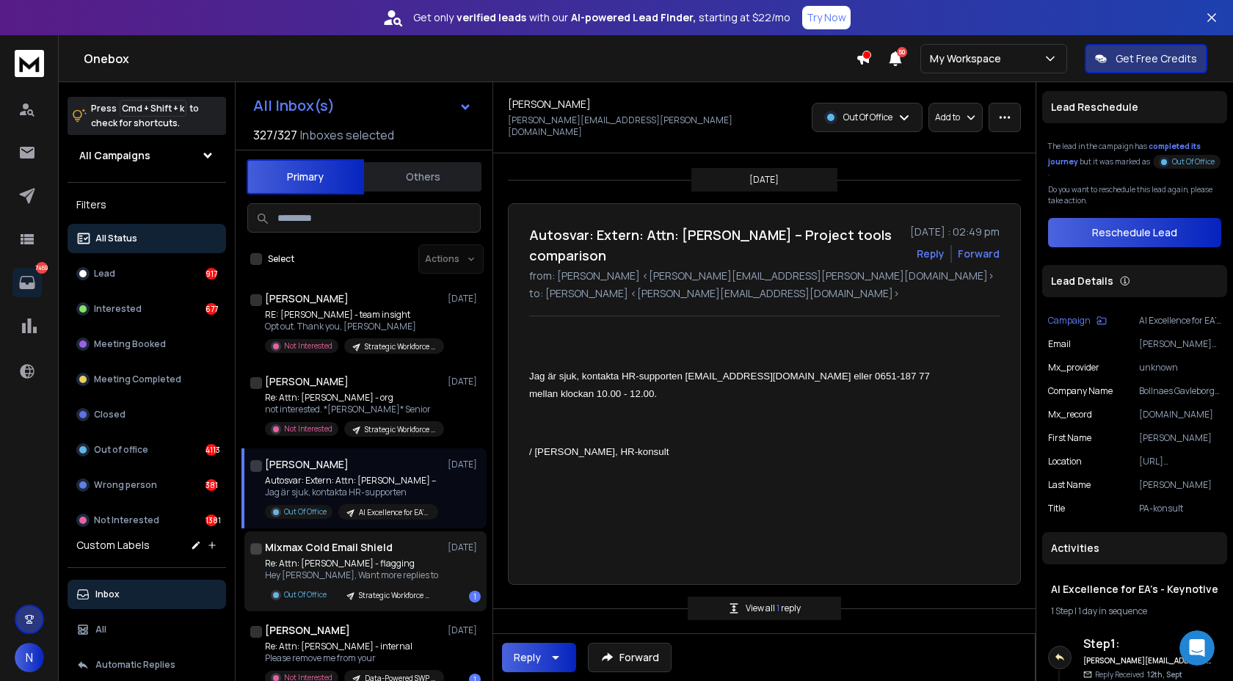
scroll to position [643, 0]
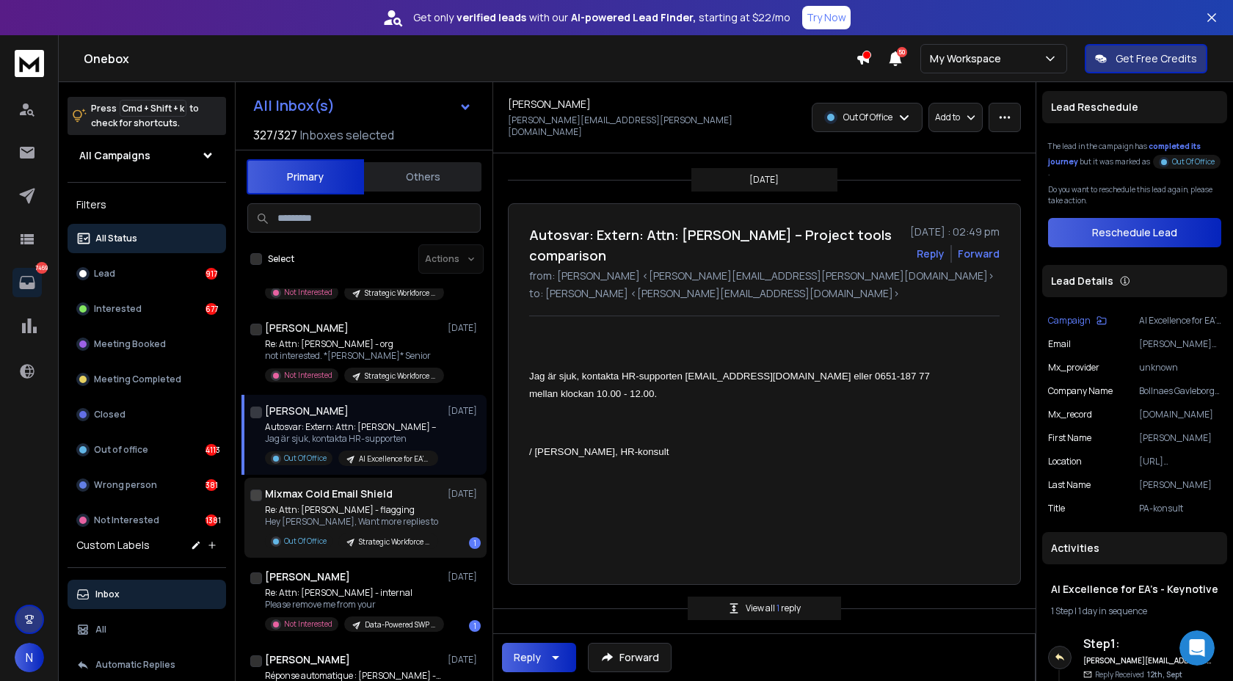
click at [409, 511] on p "Re: Attn: [PERSON_NAME] - flagging" at bounding box center [351, 510] width 173 height 12
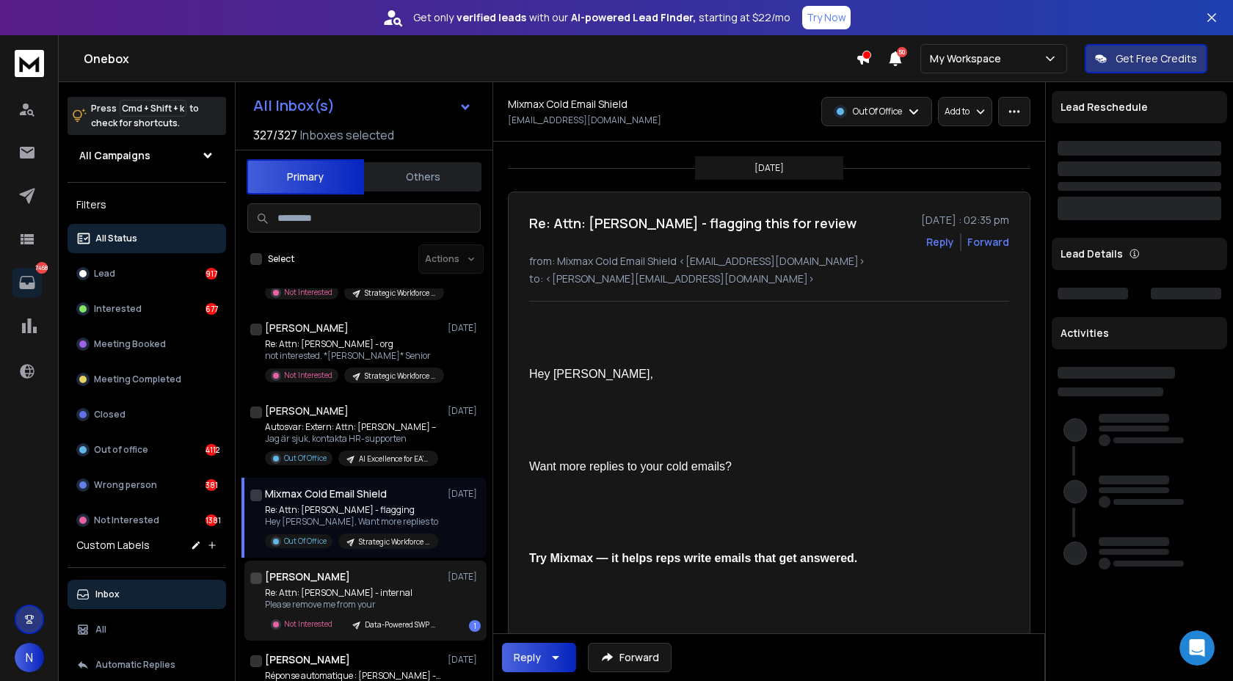
click at [354, 604] on p "Please remove me from your" at bounding box center [353, 605] width 176 height 12
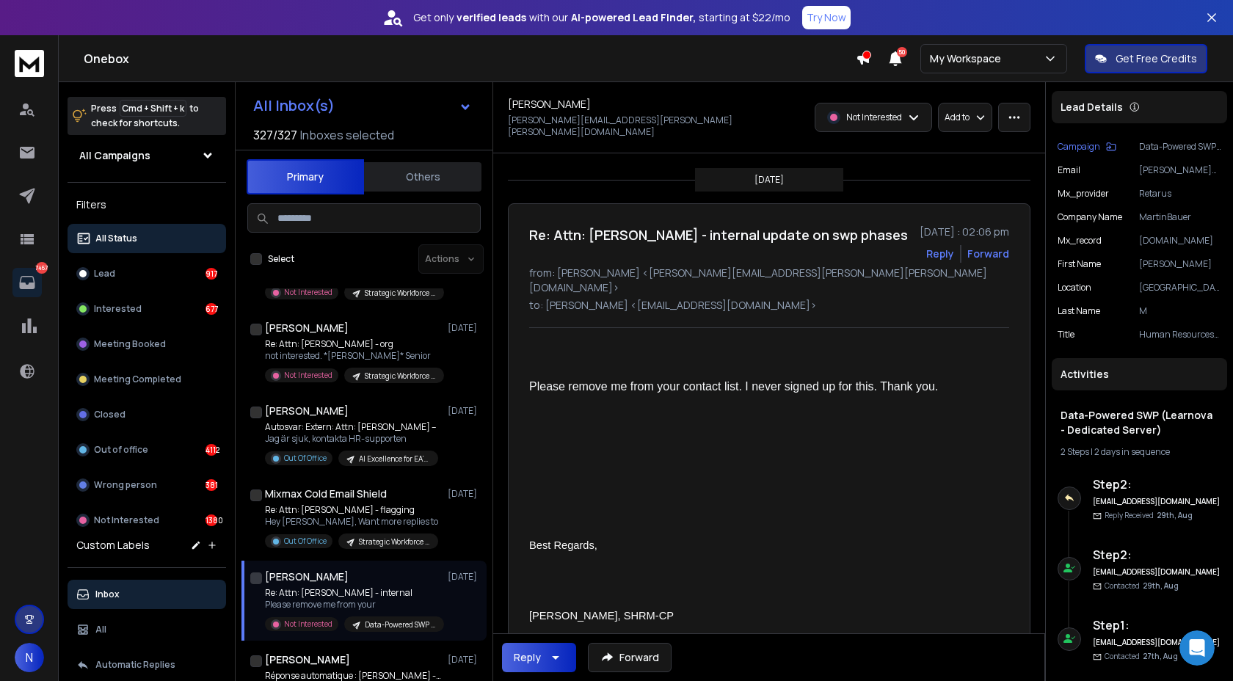
click at [1024, 109] on button "button" at bounding box center [1014, 117] width 32 height 29
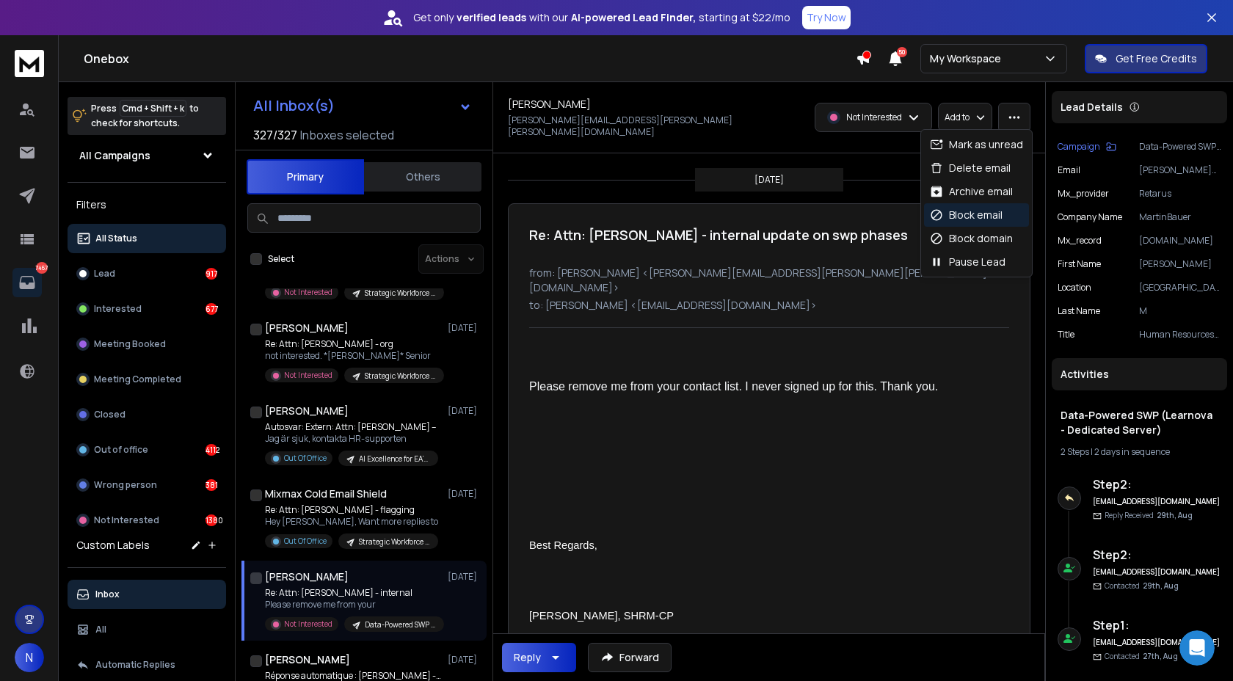
click at [955, 218] on div "Block email" at bounding box center [966, 215] width 73 height 15
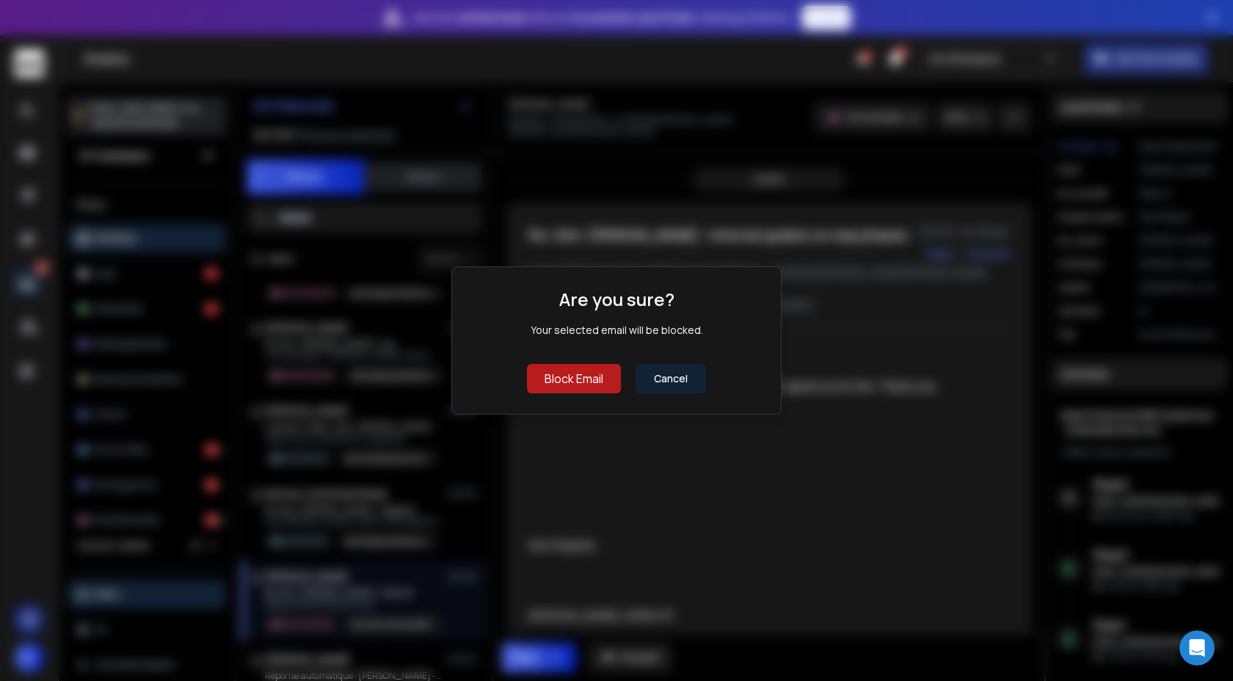
click at [574, 365] on button "Block Email" at bounding box center [574, 378] width 94 height 29
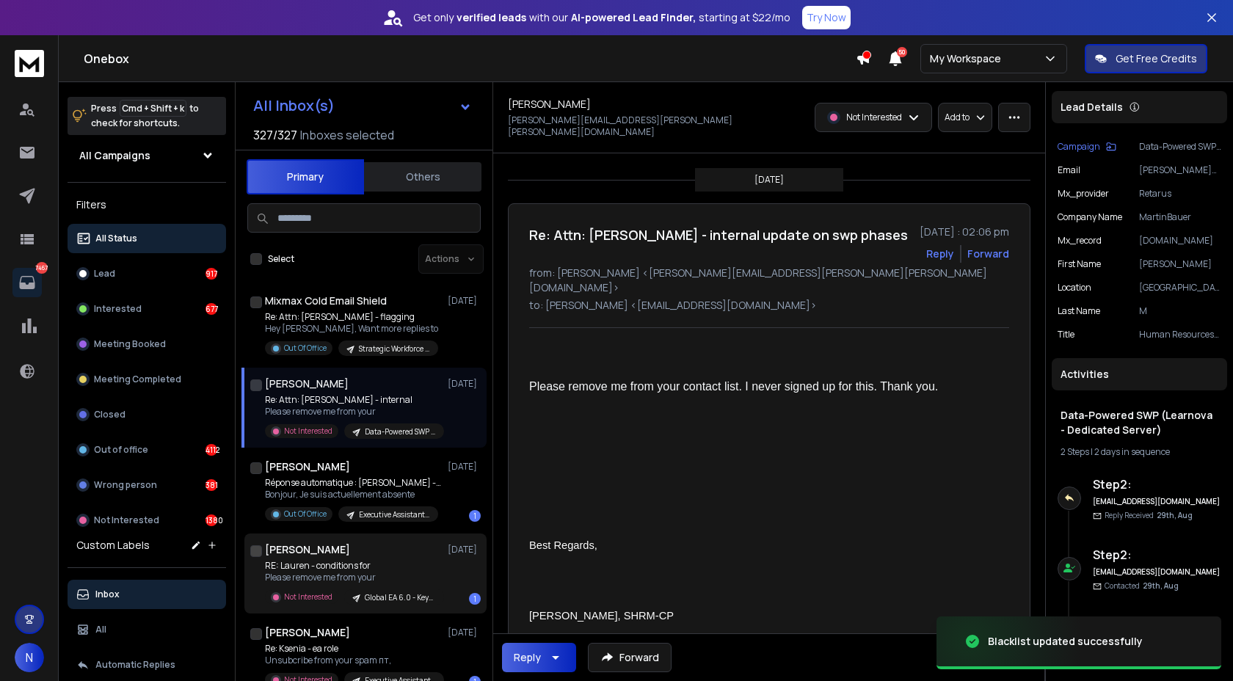
click at [373, 576] on p "Please remove me from your" at bounding box center [353, 578] width 176 height 12
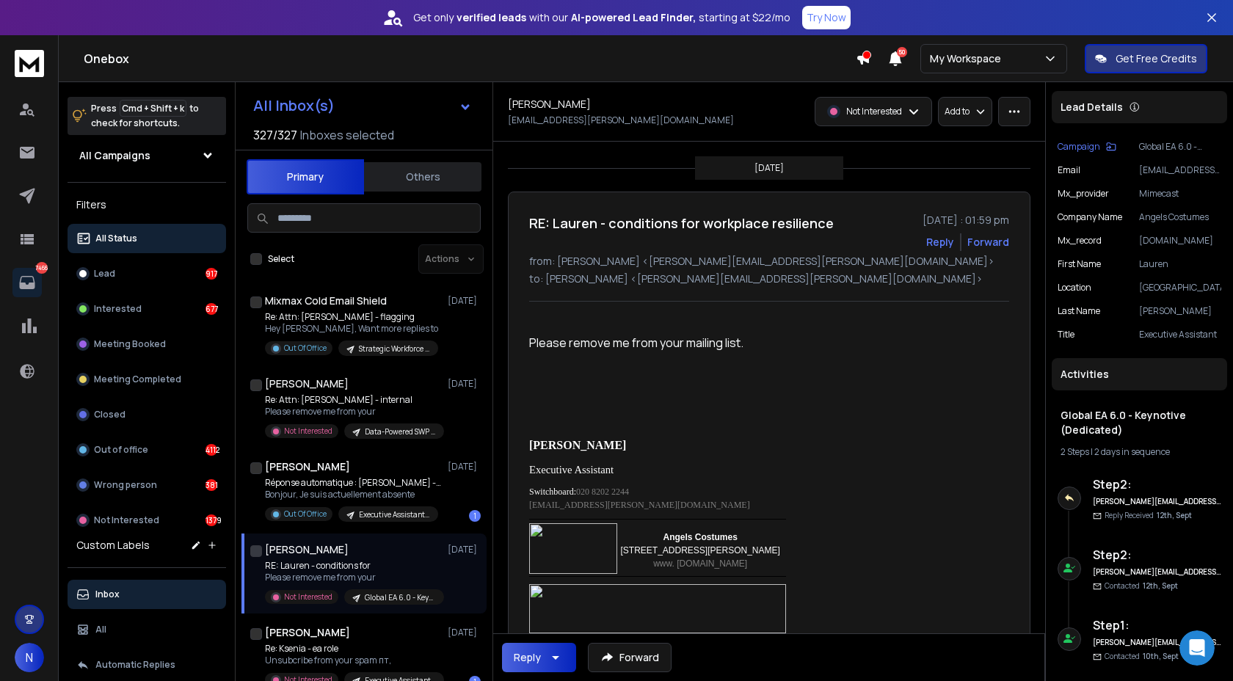
click at [1011, 112] on icon "button" at bounding box center [1013, 111] width 13 height 13
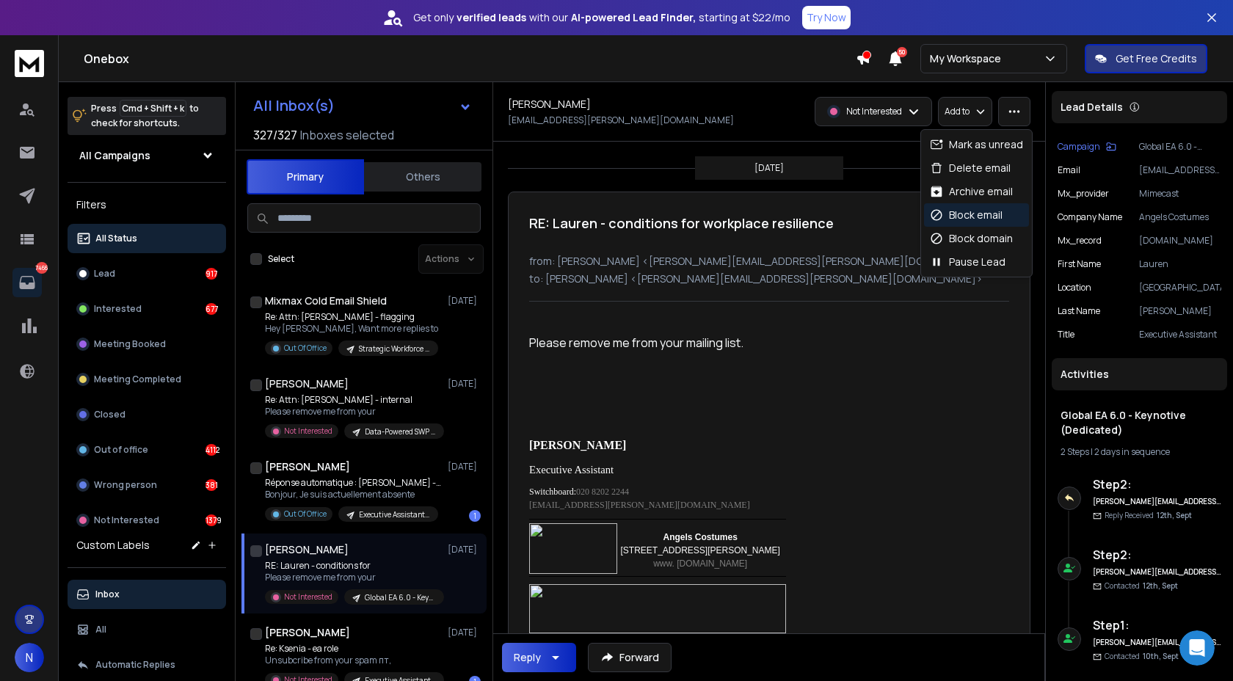
click at [955, 211] on div "Block email" at bounding box center [966, 215] width 73 height 15
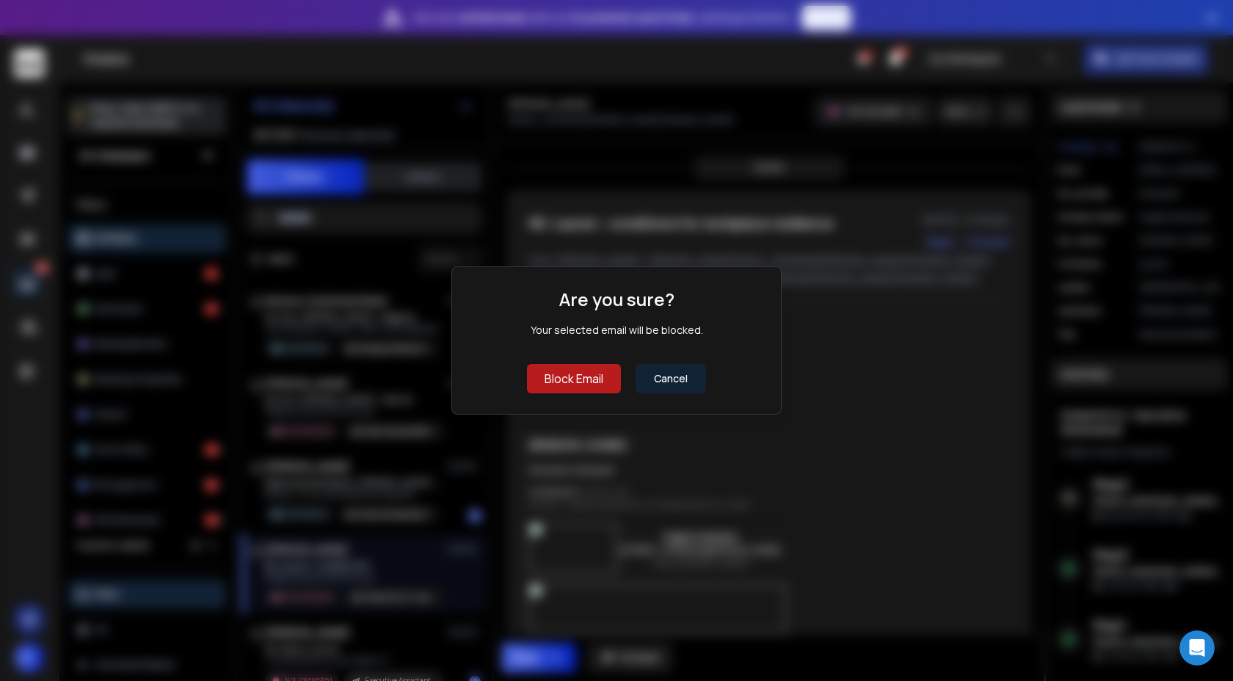
click at [603, 380] on button "Block Email" at bounding box center [574, 378] width 94 height 29
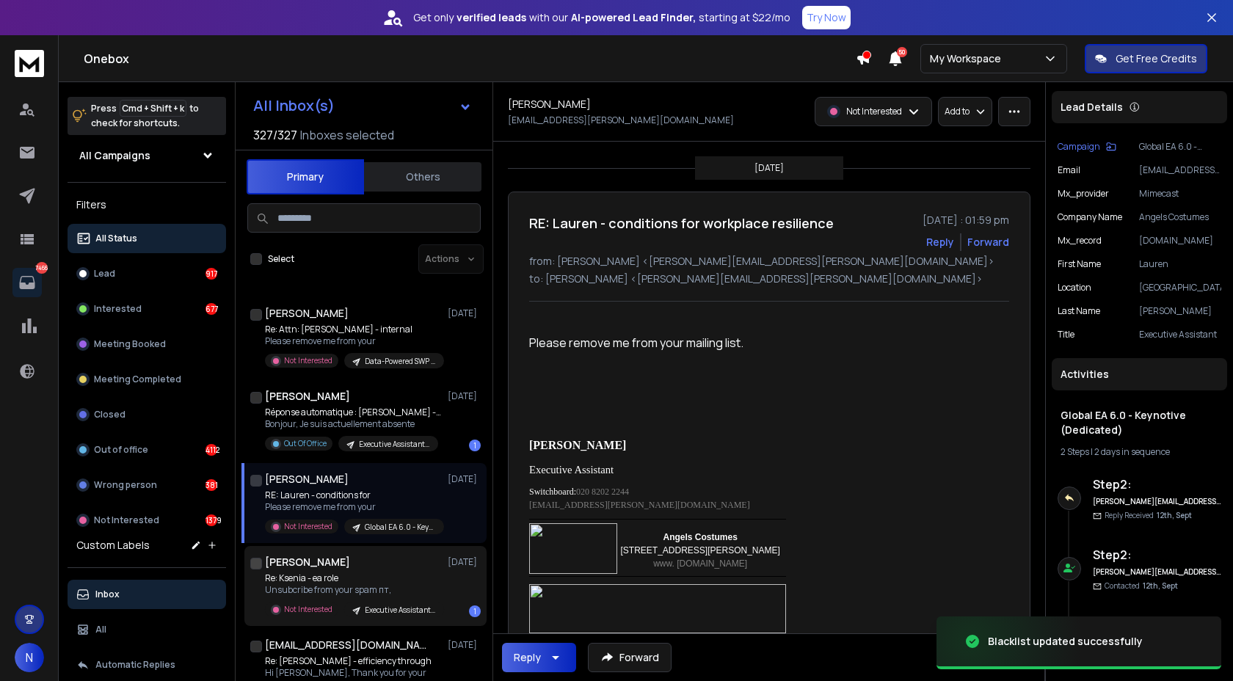
click at [393, 551] on div "Ksenia Kovaleva 12 Sep Re: Ksenia - ea role Unsubcribe from your spam пт, Not I…" at bounding box center [365, 586] width 242 height 80
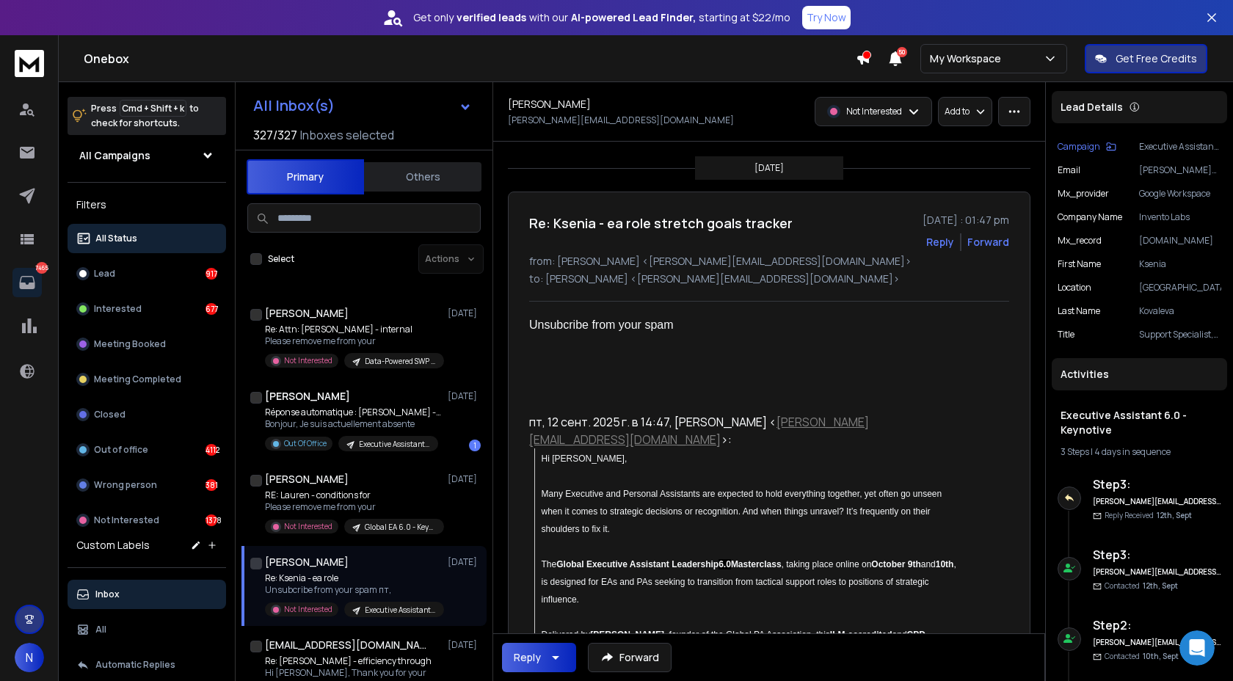
click at [1010, 110] on icon "button" at bounding box center [1014, 111] width 11 height 2
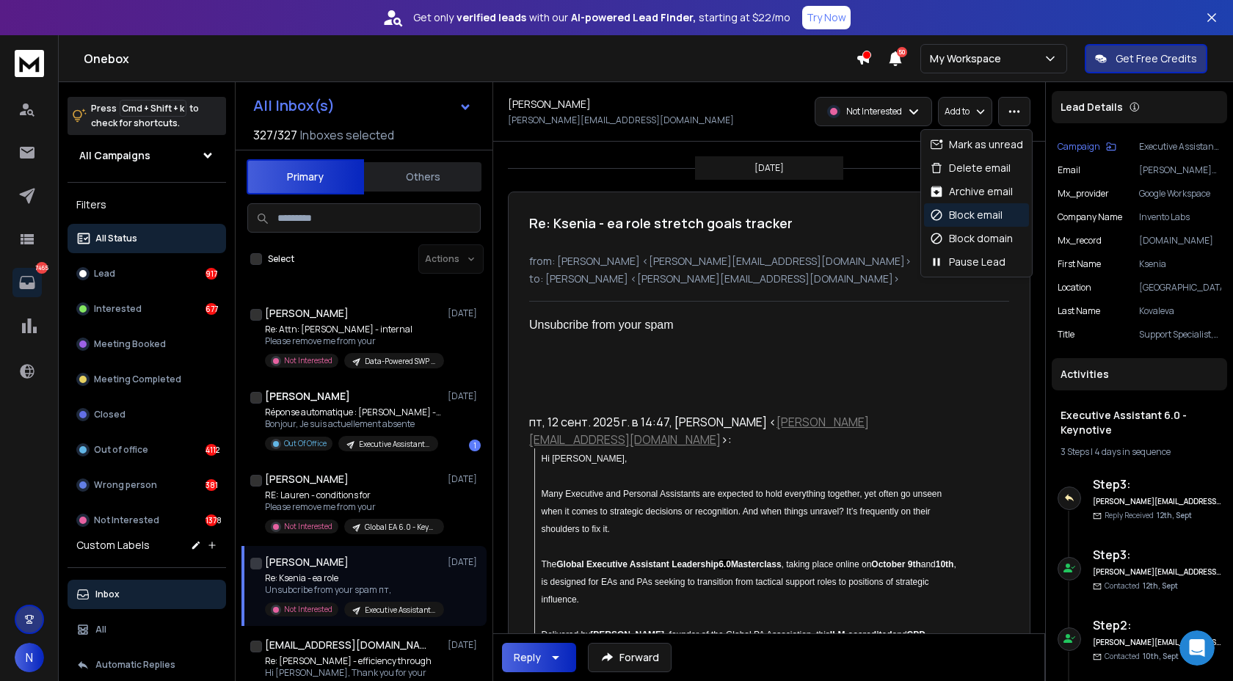
click at [946, 216] on div "Block email" at bounding box center [966, 215] width 73 height 15
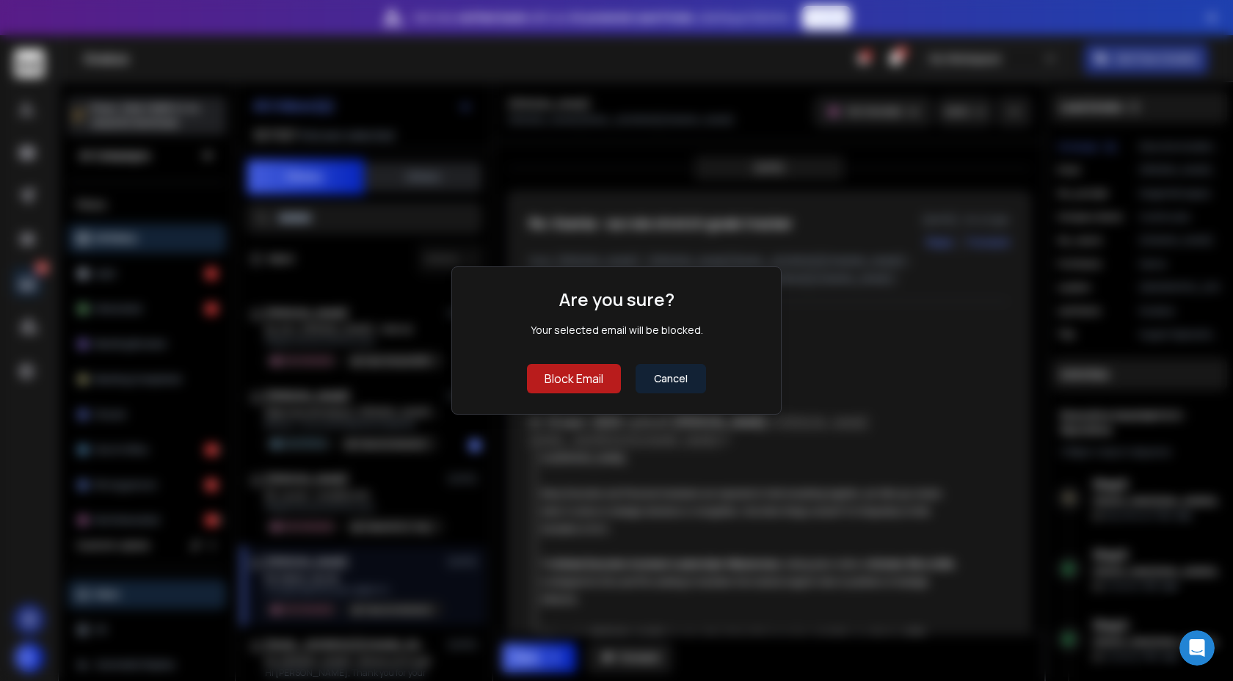
click at [562, 380] on button "Block Email" at bounding box center [574, 378] width 94 height 29
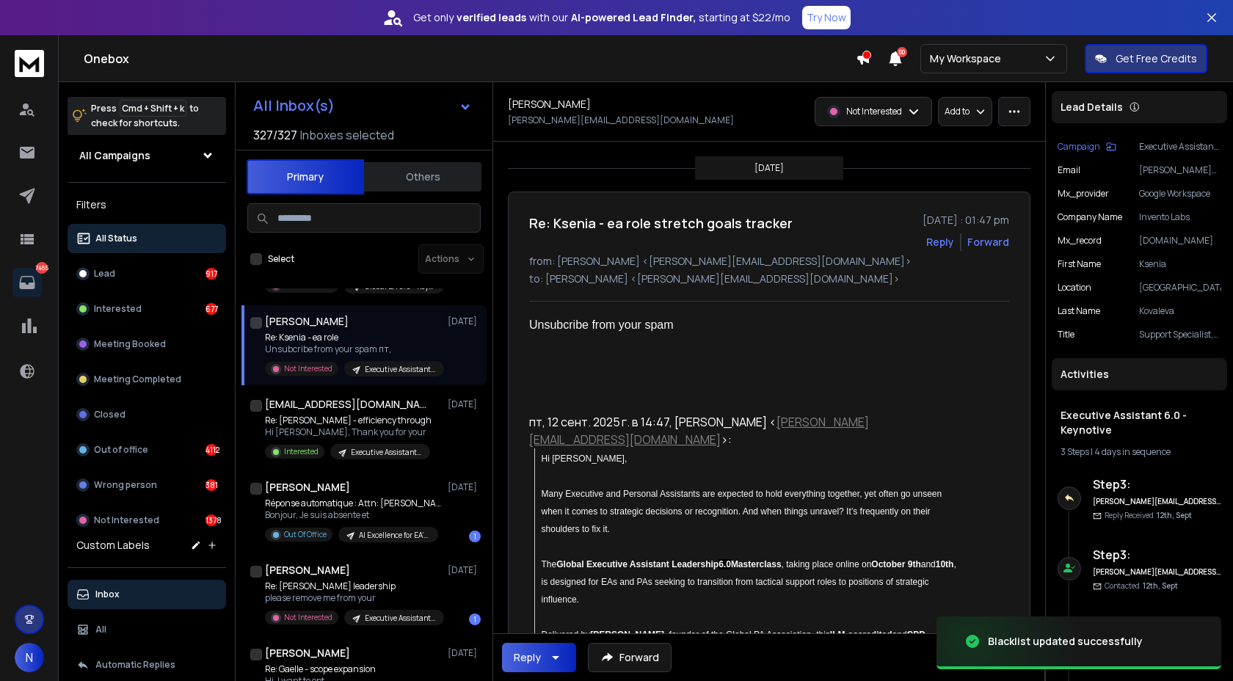
scroll to position [1174, 0]
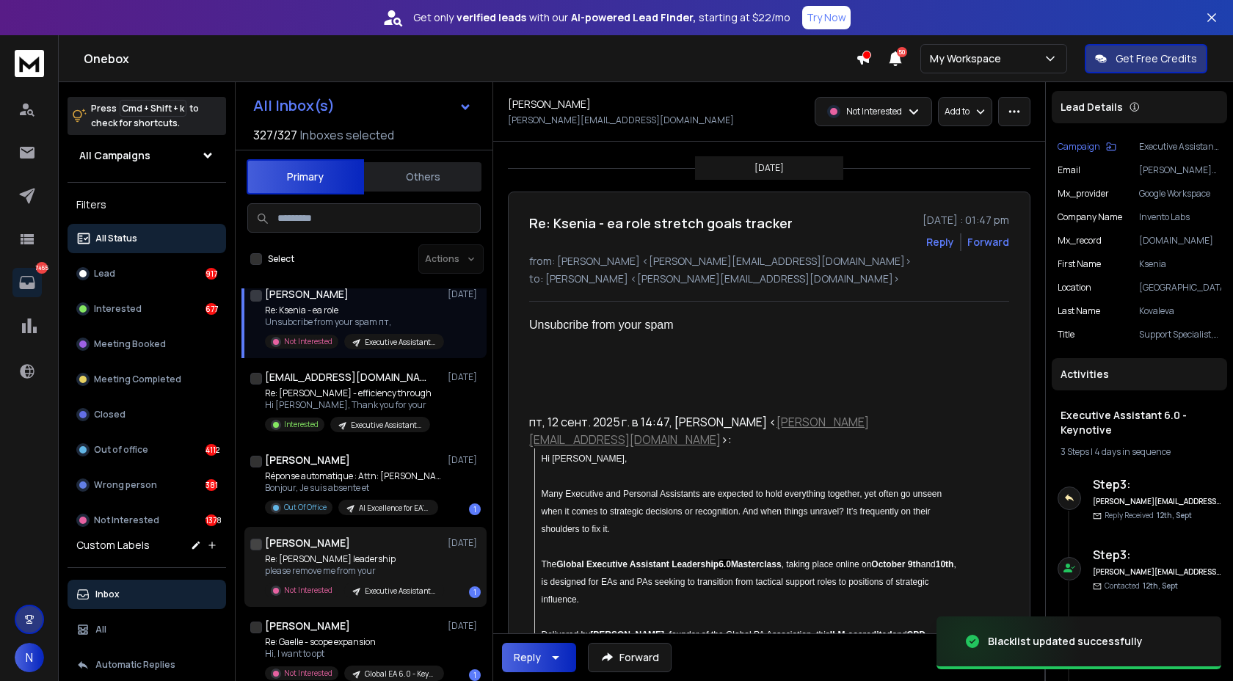
click at [395, 570] on p "please remove me from your" at bounding box center [353, 571] width 176 height 12
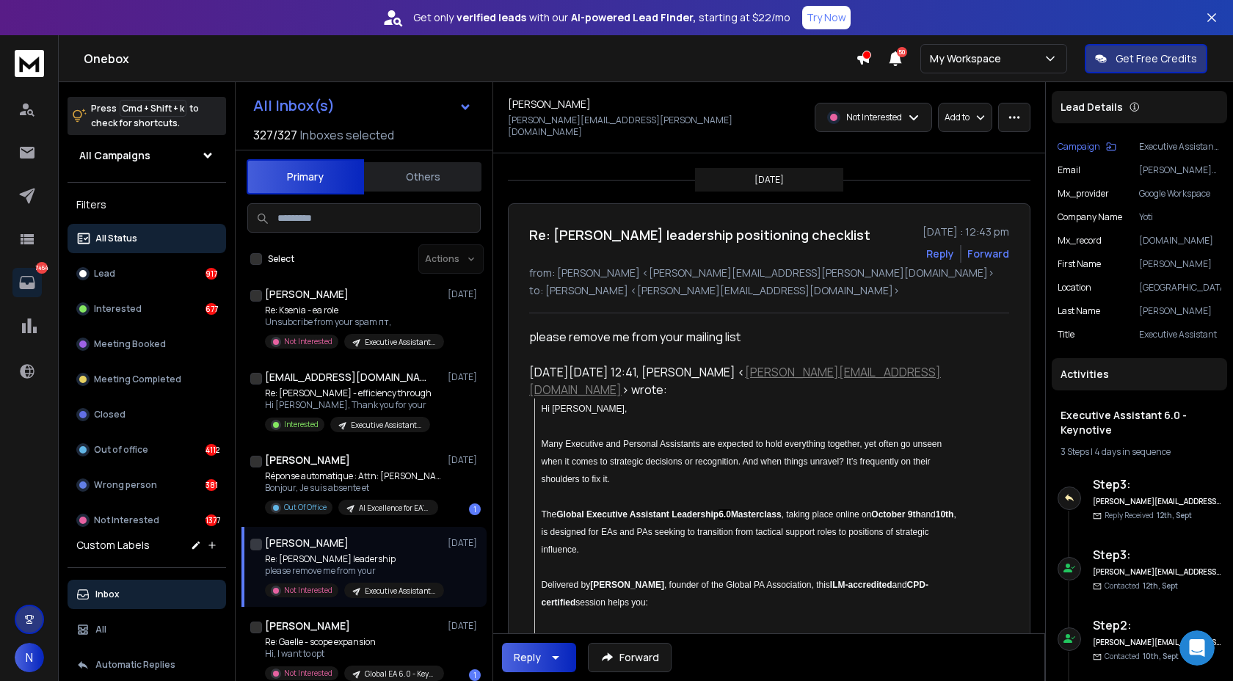
click at [1017, 111] on icon "button" at bounding box center [1013, 117] width 13 height 13
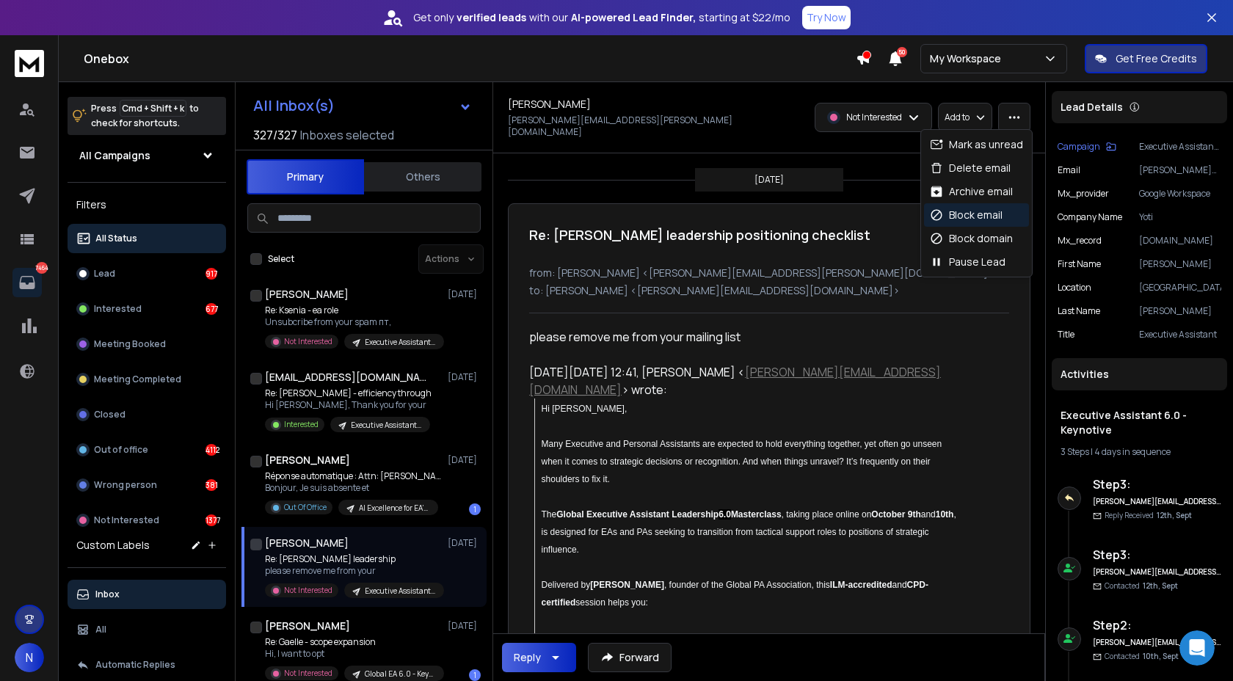
click at [935, 223] on div "Block email" at bounding box center [976, 214] width 105 height 23
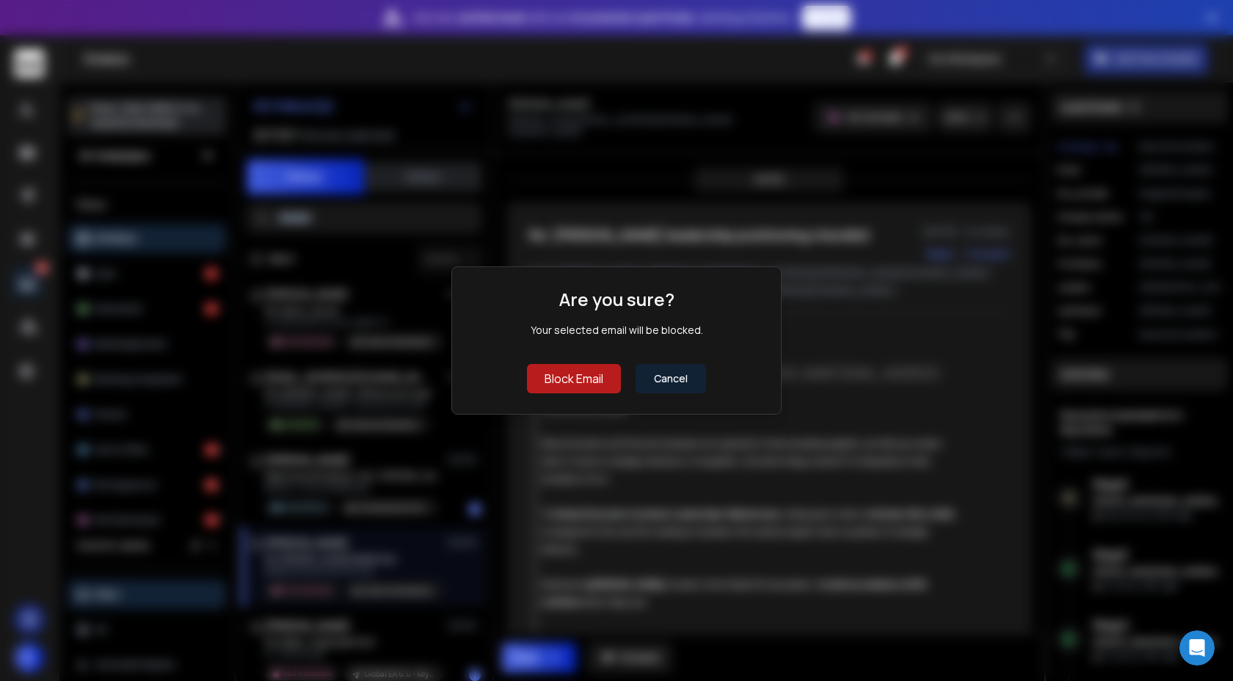
click at [590, 370] on button "Block Email" at bounding box center [574, 378] width 94 height 29
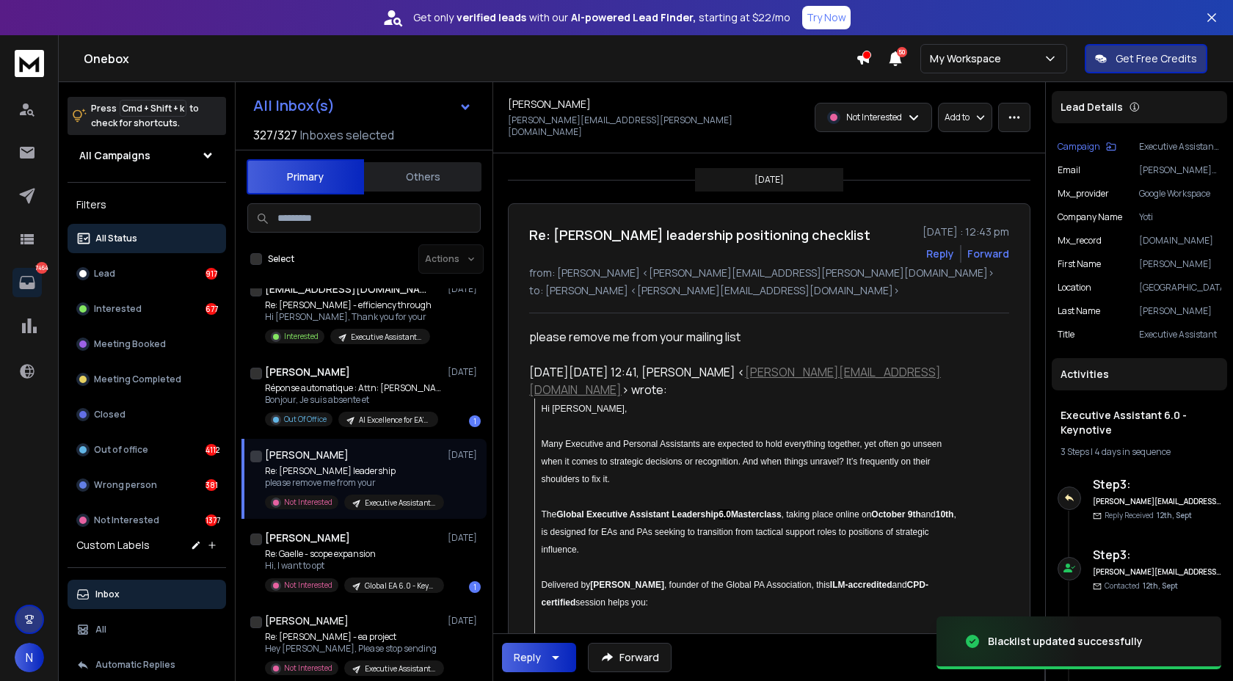
scroll to position [1276, 0]
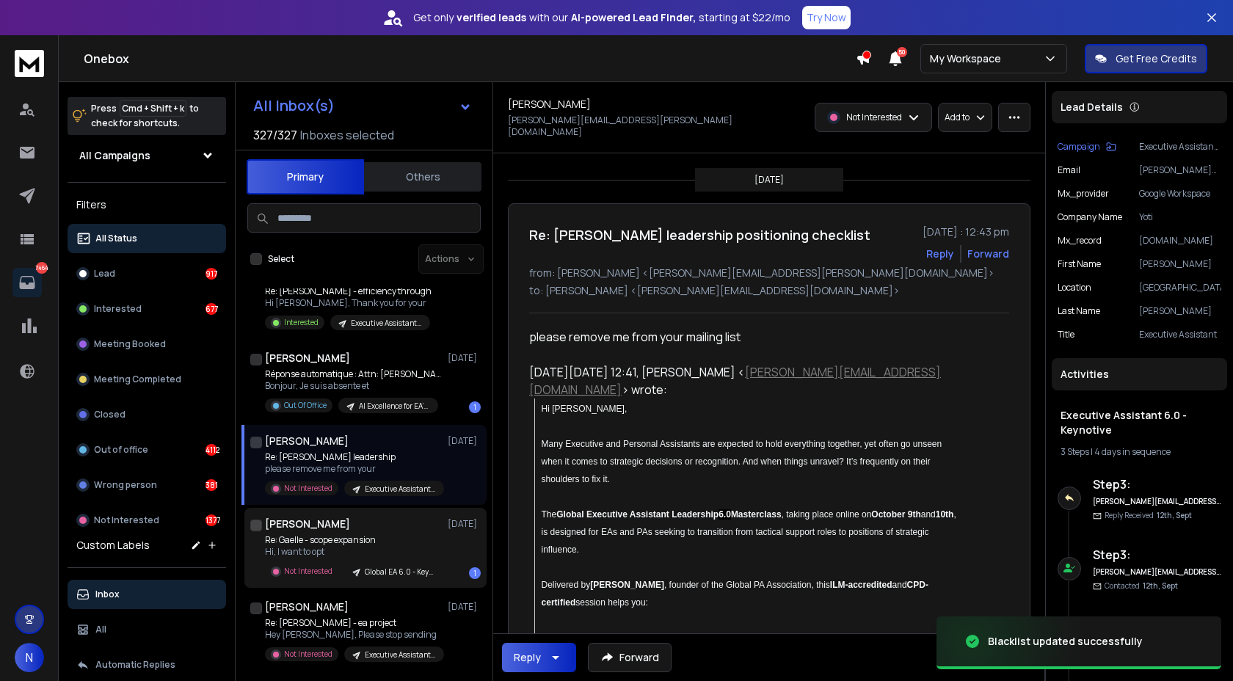
click at [346, 552] on p "Hi, I want to opt" at bounding box center [353, 552] width 176 height 12
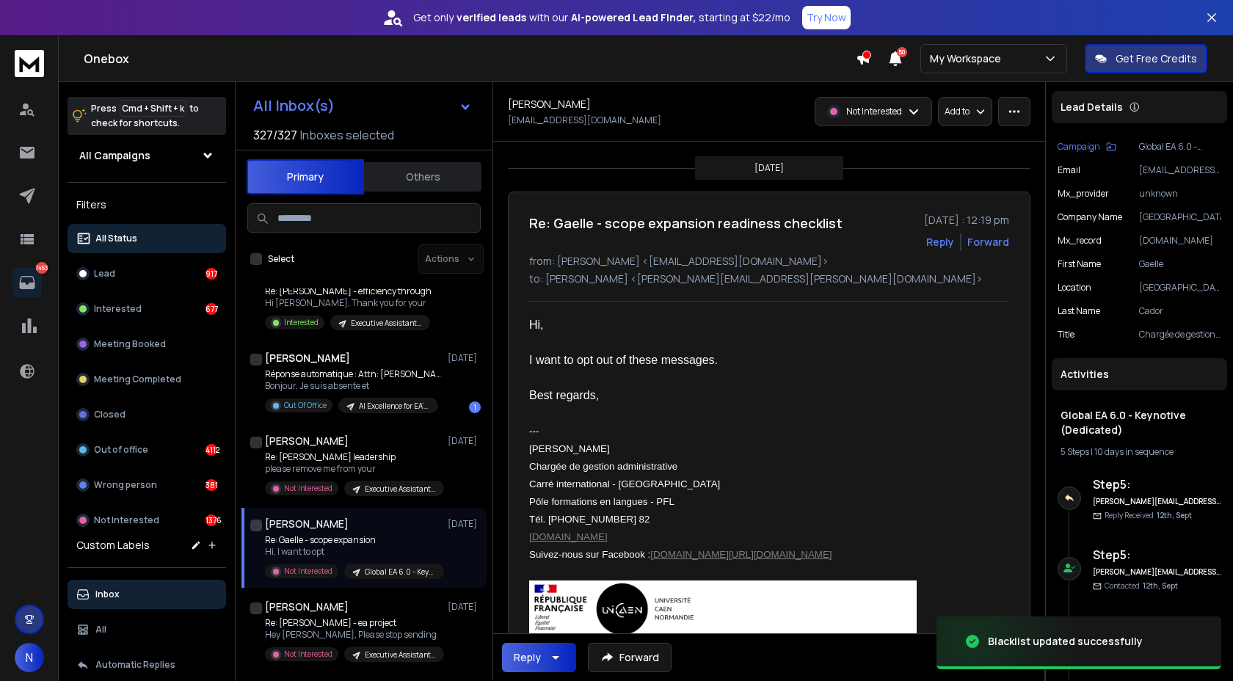
click at [1020, 108] on icon "button" at bounding box center [1013, 111] width 13 height 13
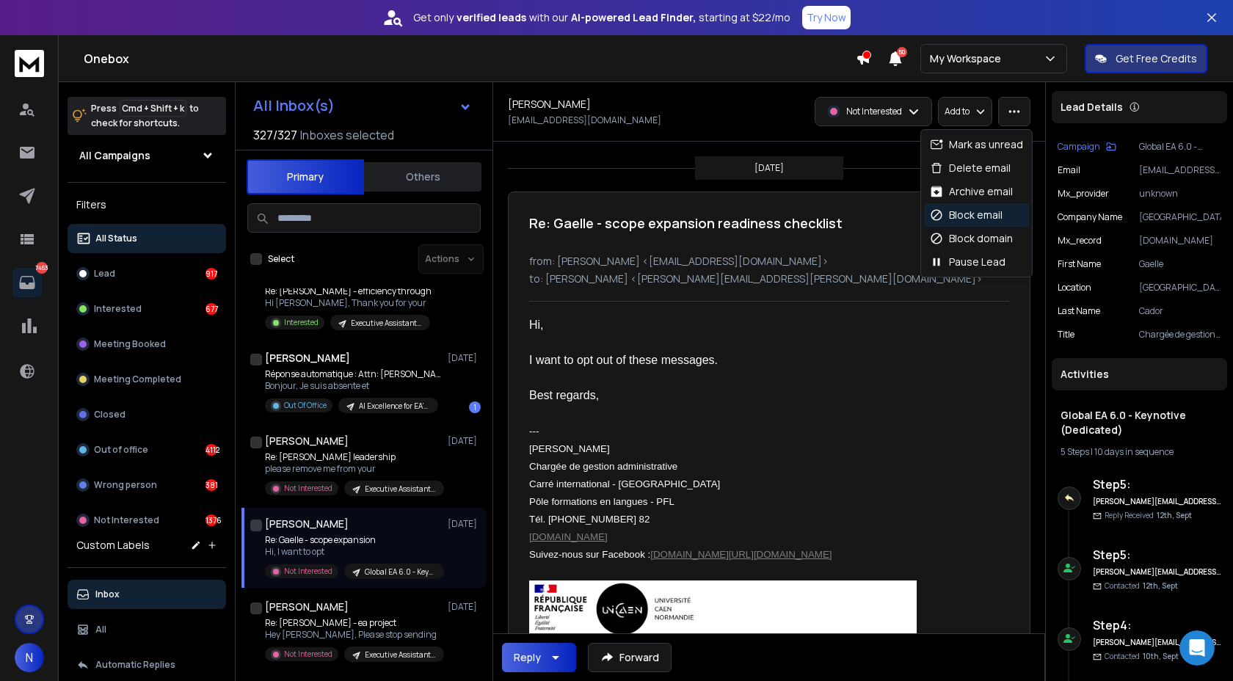
click at [944, 222] on div "Block email" at bounding box center [976, 214] width 105 height 23
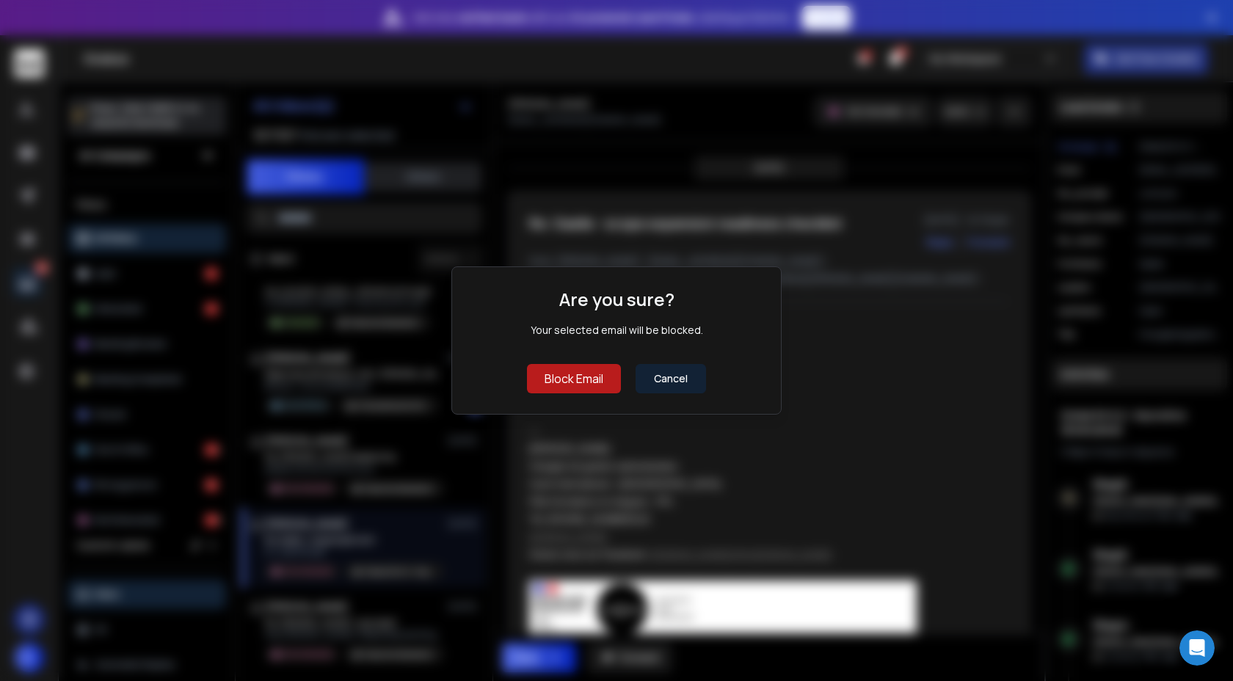
click at [591, 373] on button "Block Email" at bounding box center [574, 378] width 94 height 29
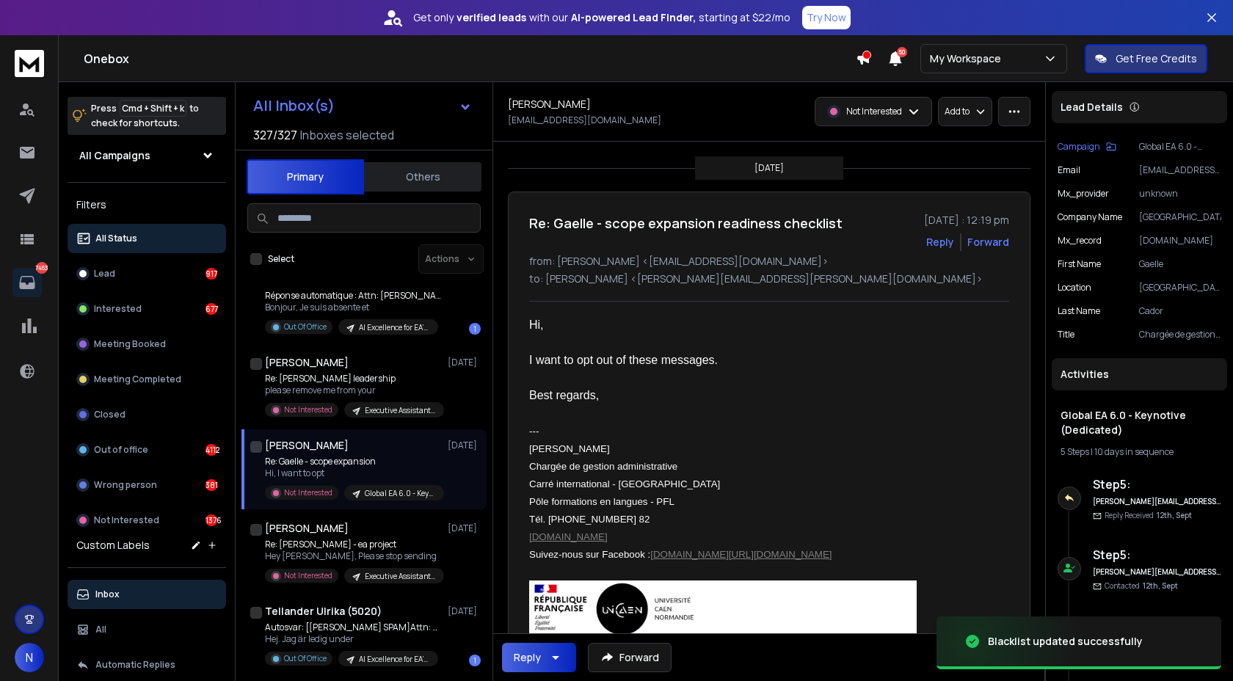
scroll to position [1390, 0]
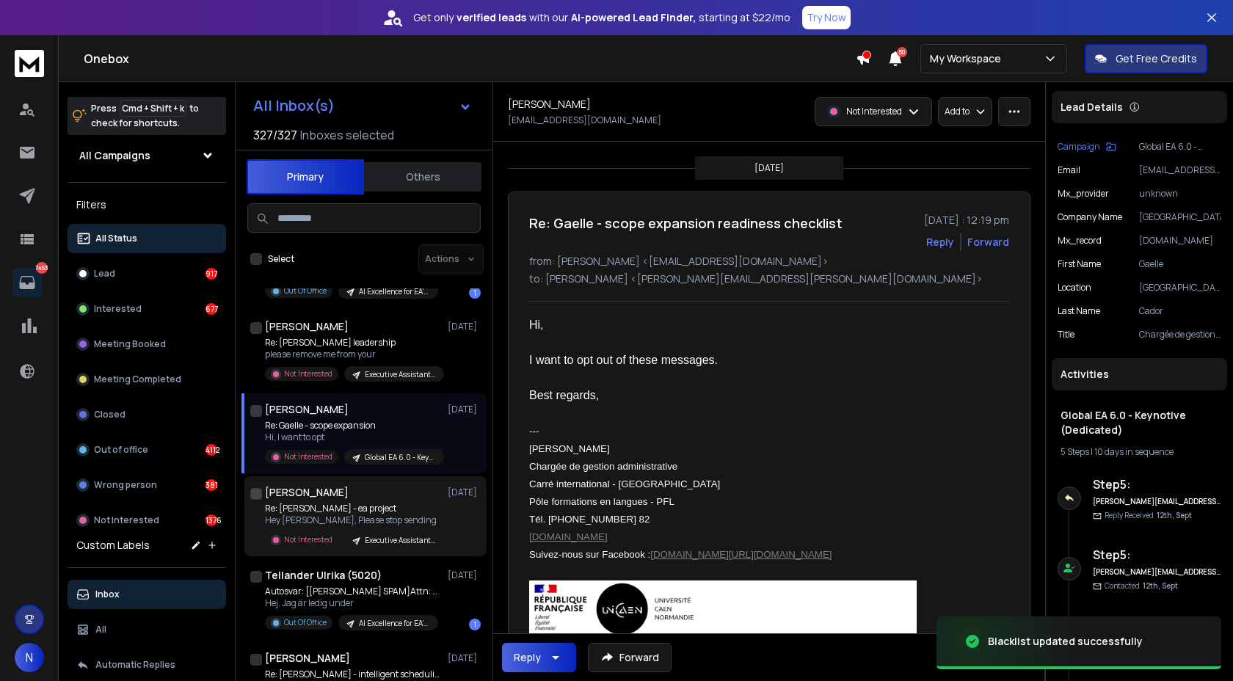
click at [419, 505] on p "Re: [PERSON_NAME] - ea project" at bounding box center [353, 509] width 176 height 12
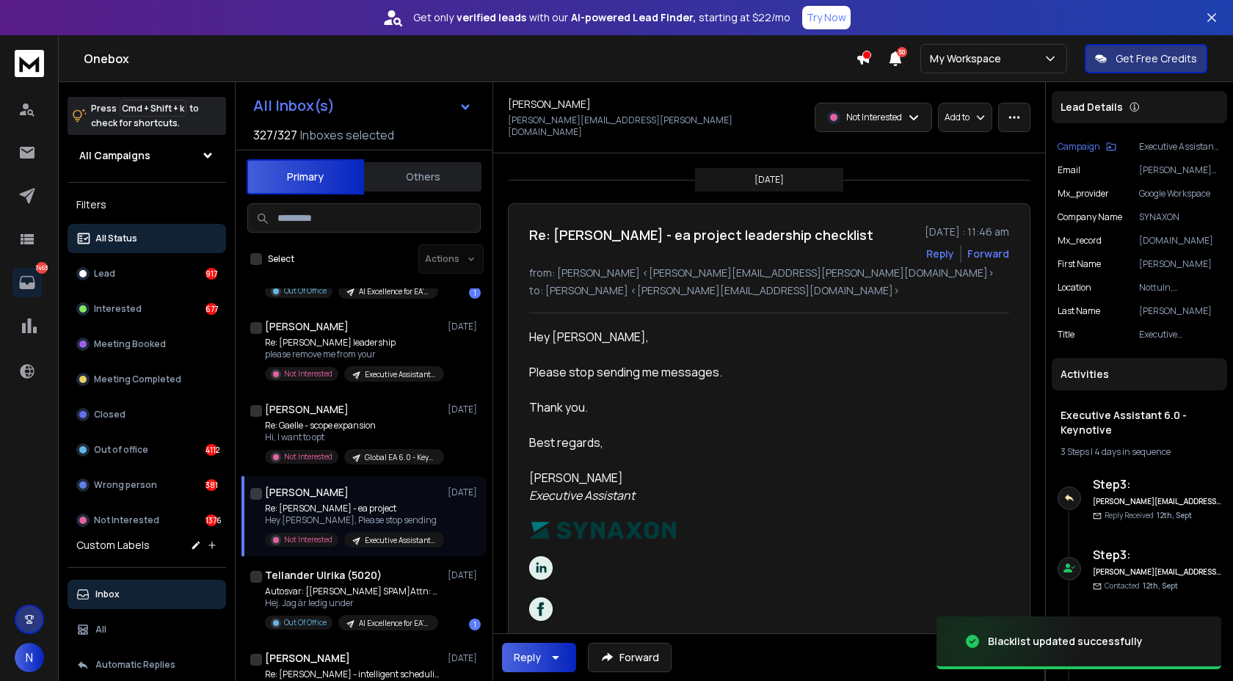
click at [1007, 128] on div "Ann-Sophie Benning Ann-Sophie Benning ann-sophie.benning@synaxon.com Not Intere…" at bounding box center [769, 117] width 552 height 71
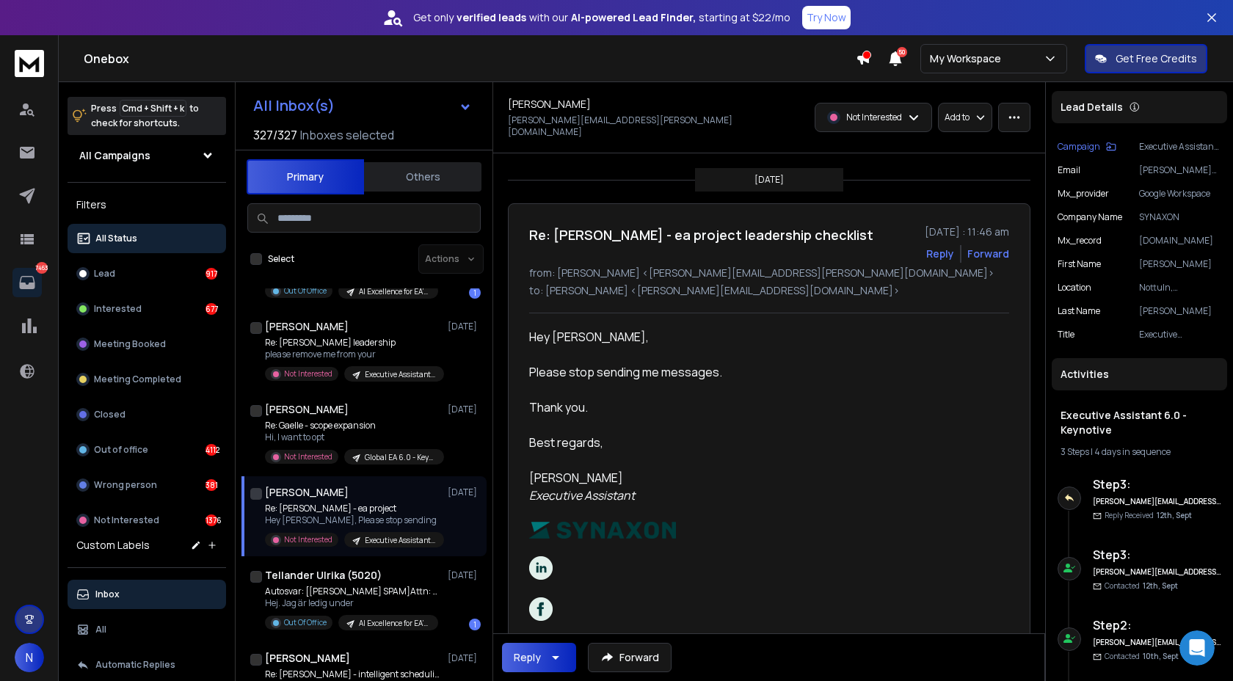
click at [1018, 111] on icon "button" at bounding box center [1013, 117] width 13 height 13
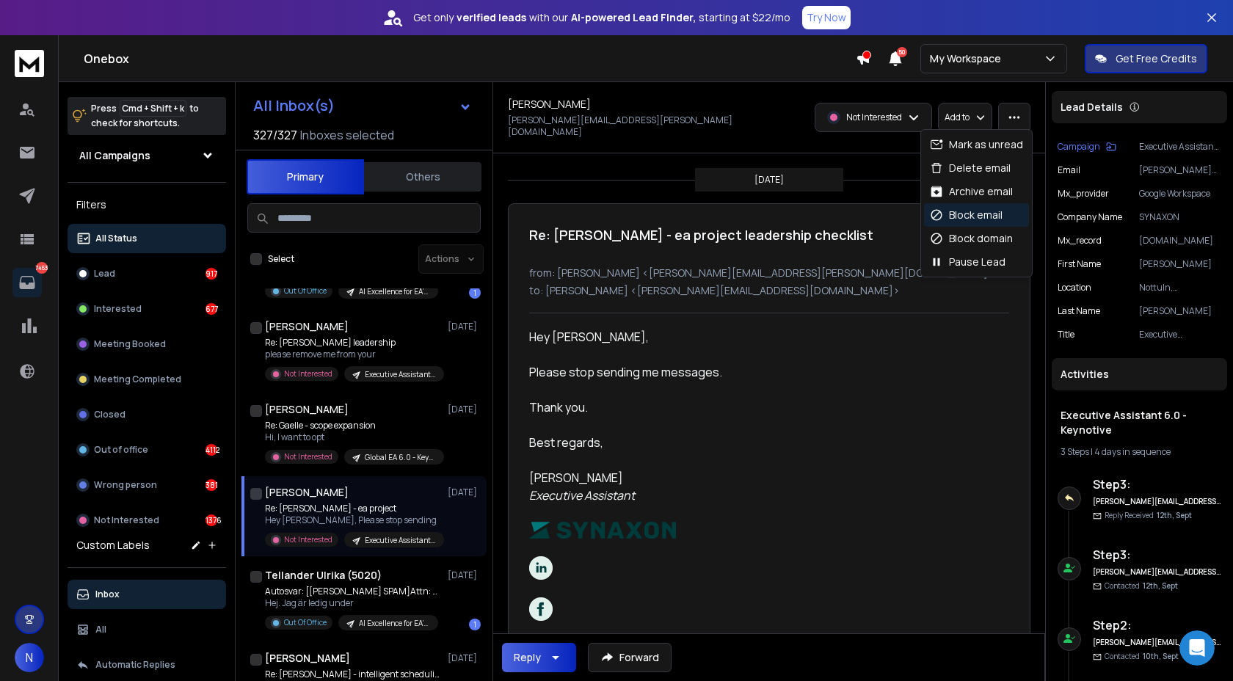
click at [960, 211] on div "Block email" at bounding box center [966, 215] width 73 height 15
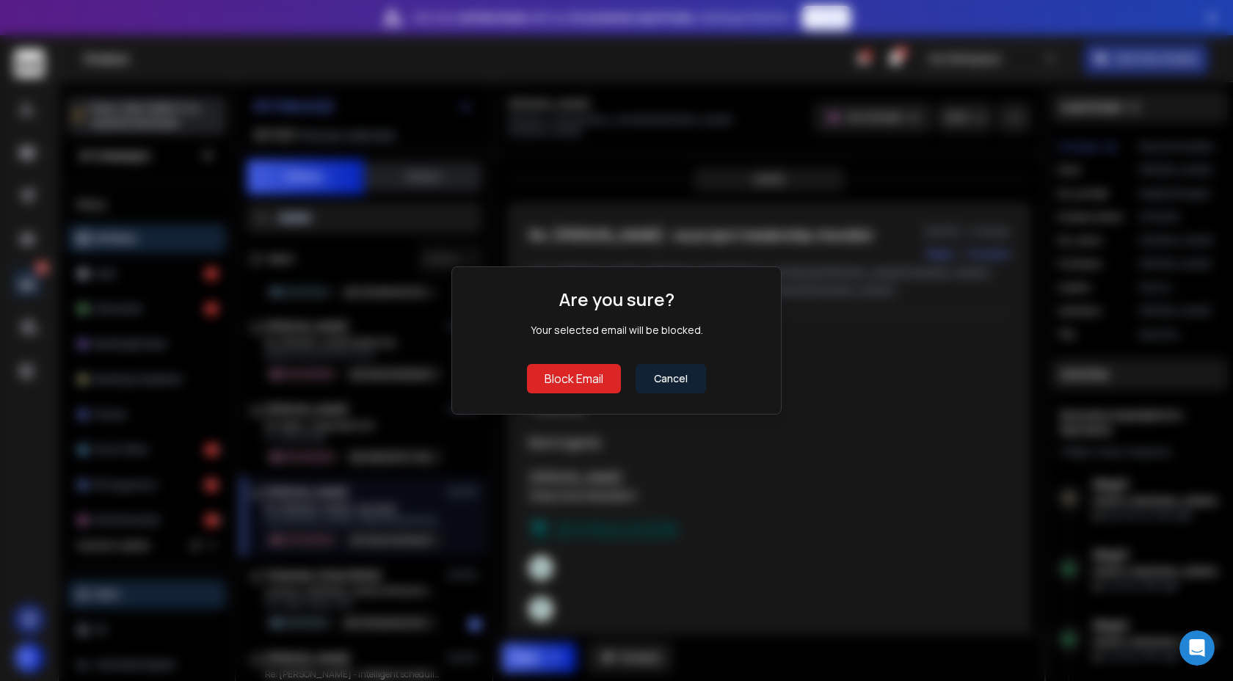
click at [597, 362] on div "Are you sure? Your selected email will be blocked. Block Email Cancel" at bounding box center [617, 341] width 288 height 106
click at [577, 373] on button "Block Email" at bounding box center [574, 378] width 94 height 29
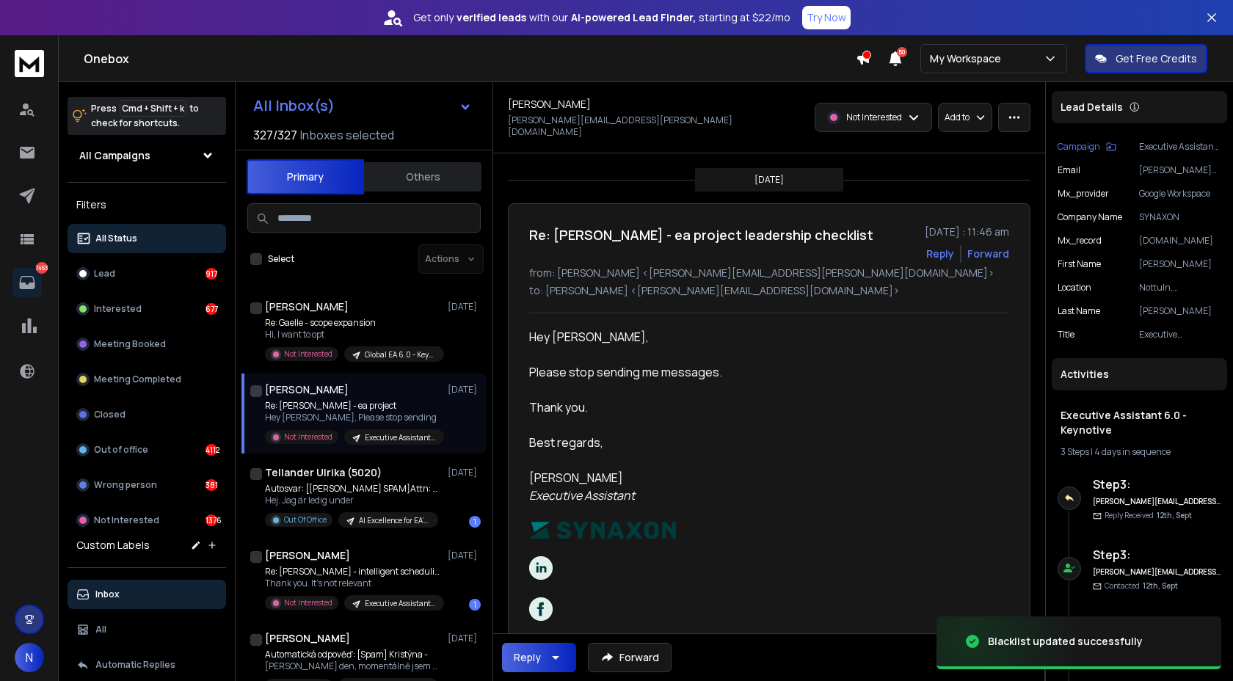
scroll to position [1496, 0]
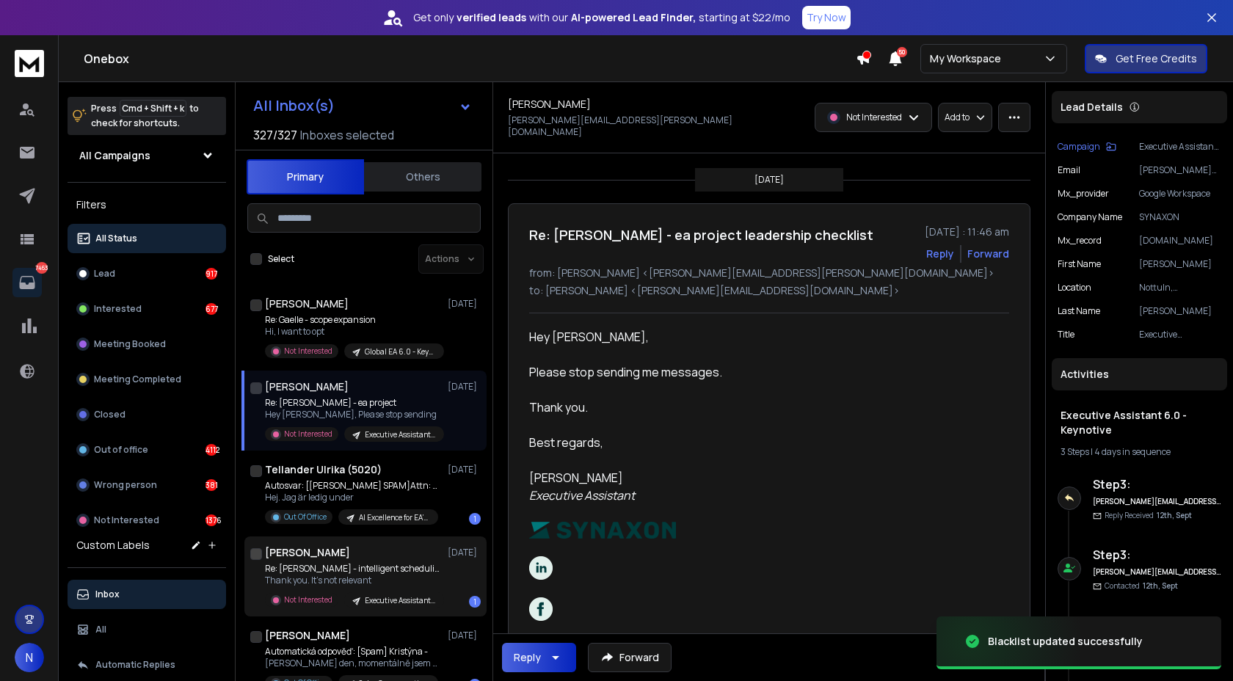
click at [390, 569] on p "Re: [PERSON_NAME] - intelligent scheduling" at bounding box center [353, 569] width 176 height 12
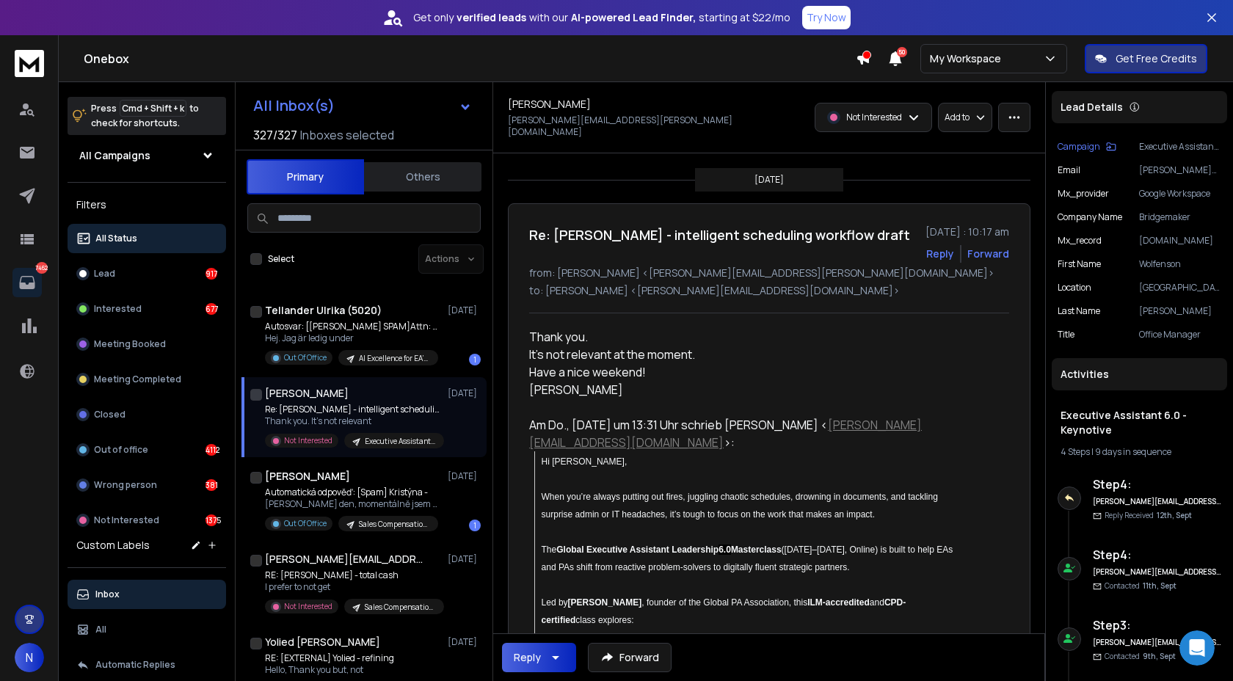
scroll to position [1680, 0]
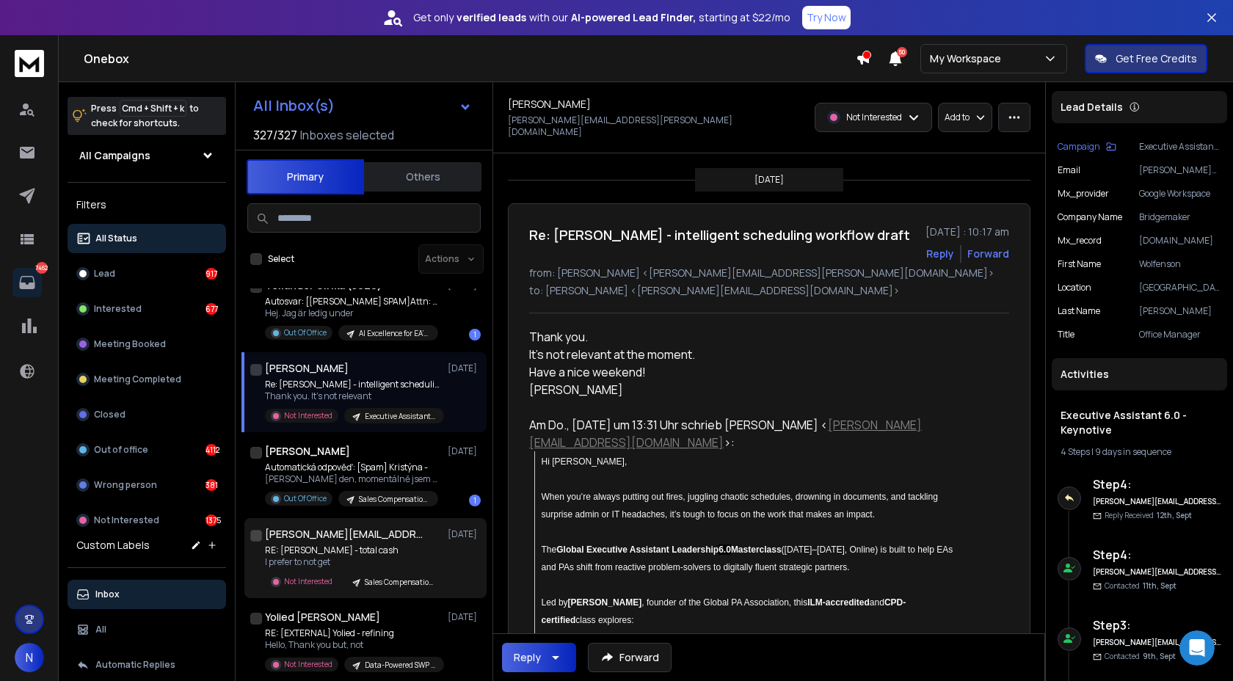
click at [402, 553] on p "RE: [PERSON_NAME] - total cash" at bounding box center [353, 550] width 176 height 12
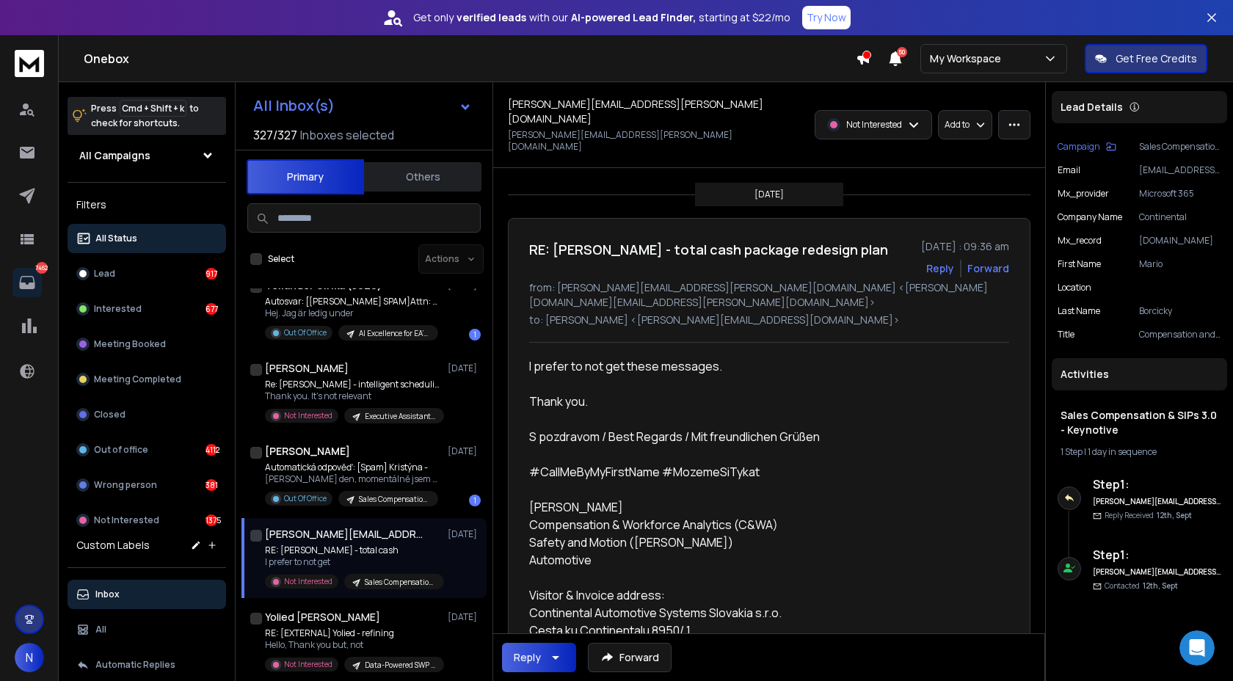
click at [1018, 118] on icon "button" at bounding box center [1013, 124] width 13 height 13
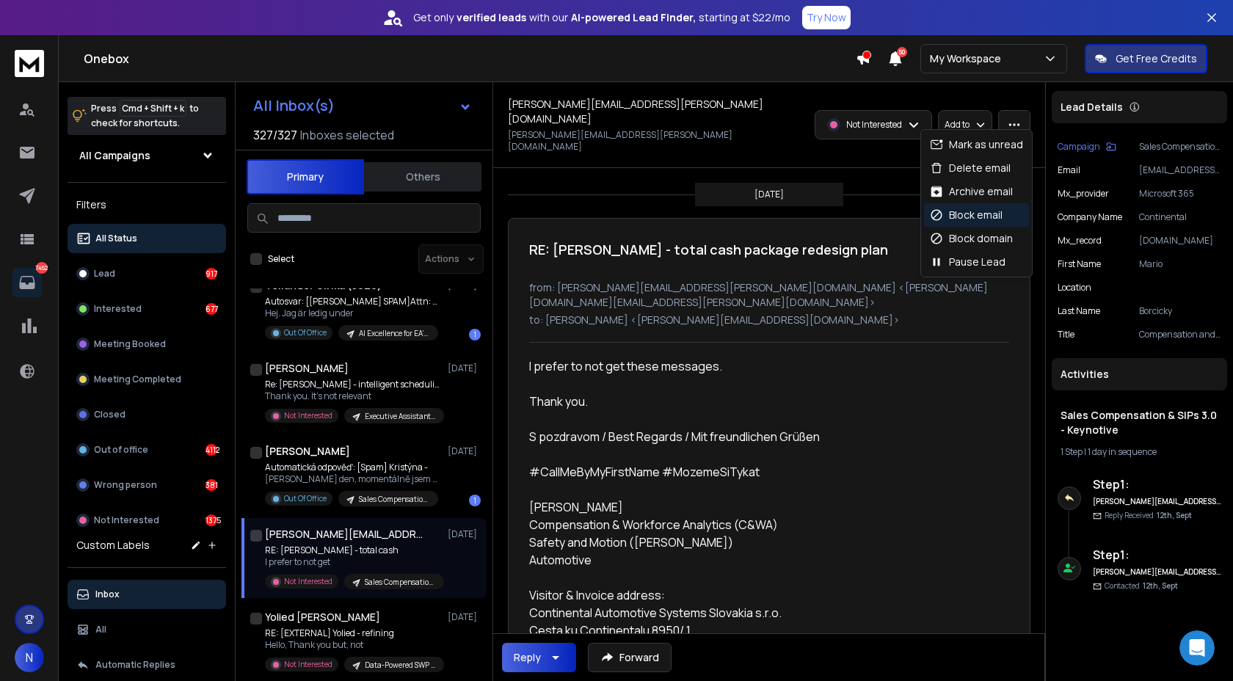
click at [973, 218] on div "Block email" at bounding box center [966, 215] width 73 height 15
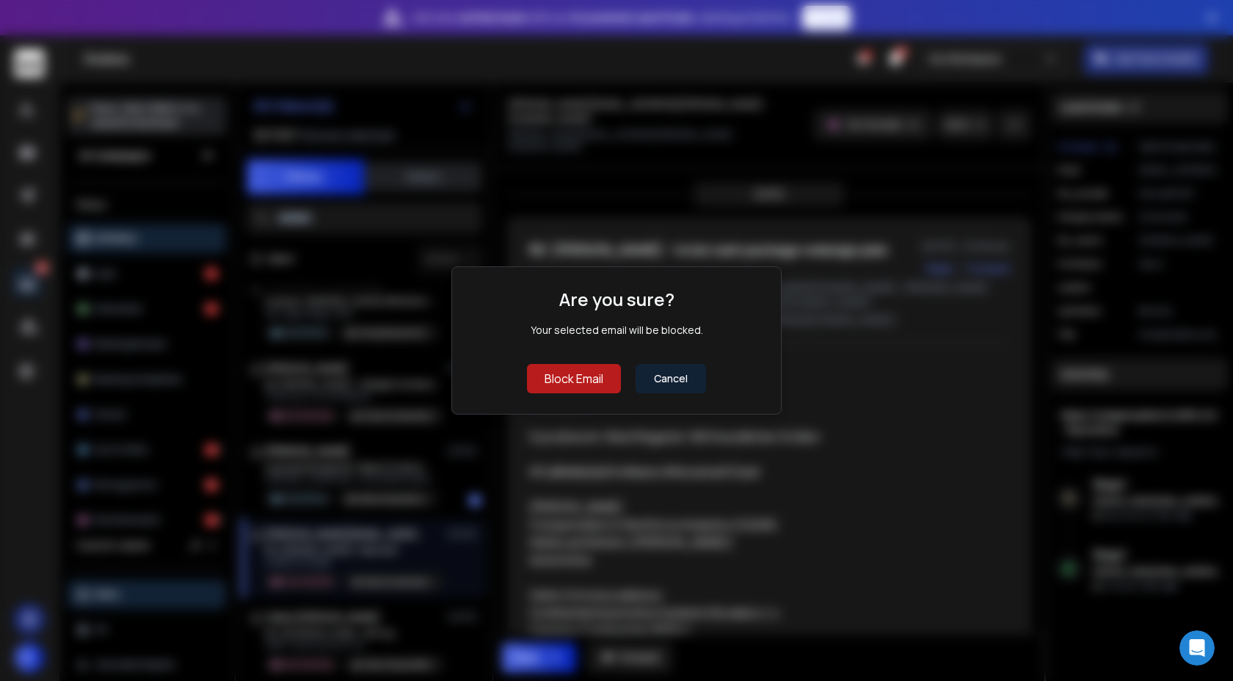
click at [606, 380] on button "Block Email" at bounding box center [574, 378] width 94 height 29
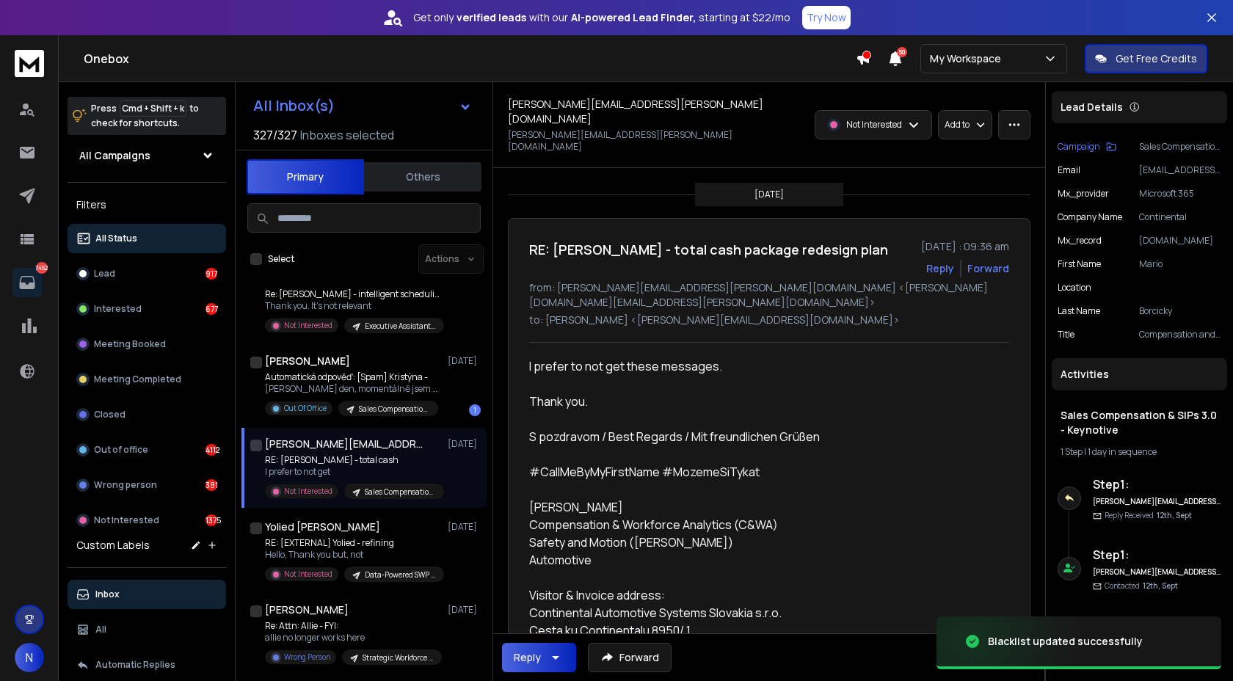
scroll to position [1801, 0]
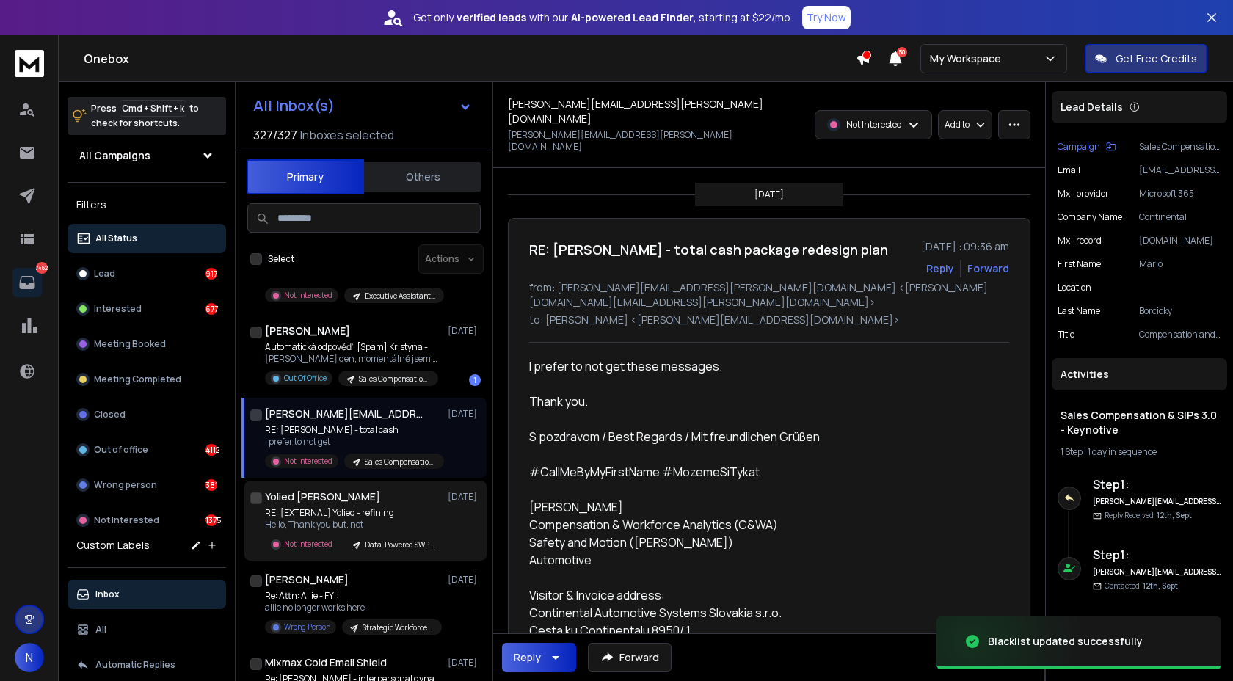
click at [389, 500] on div "Yolied MARICHAL 11 Sep" at bounding box center [373, 496] width 216 height 15
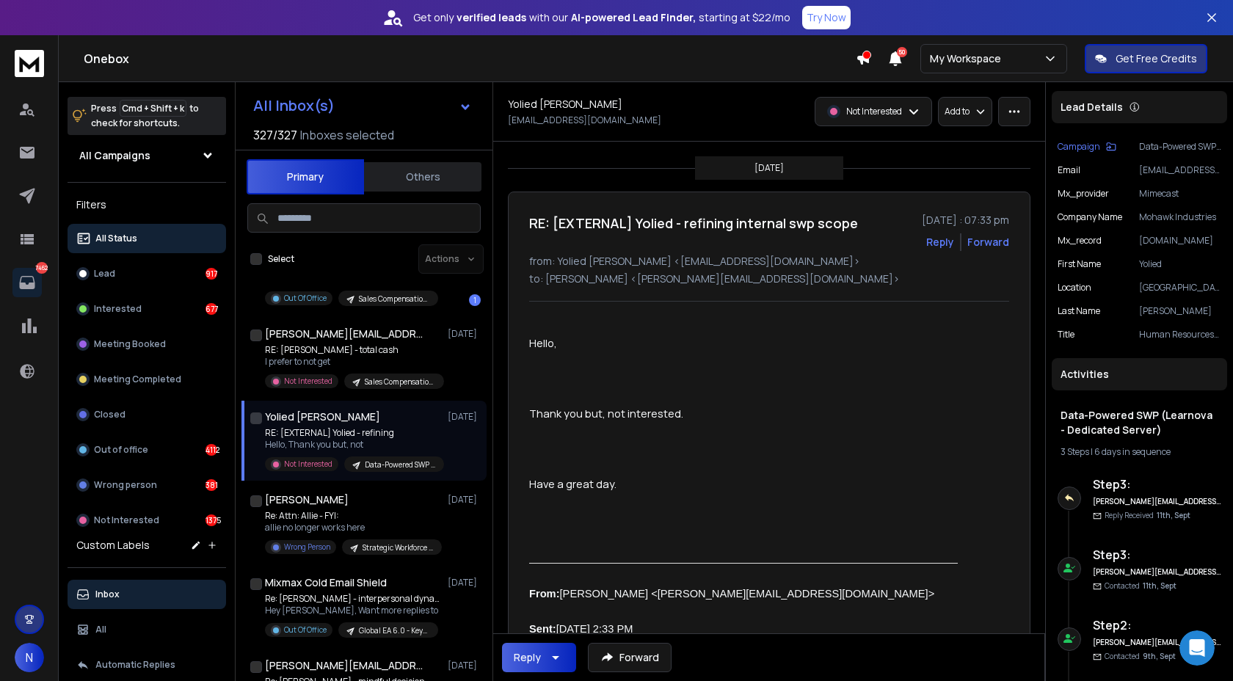
scroll to position [1914, 0]
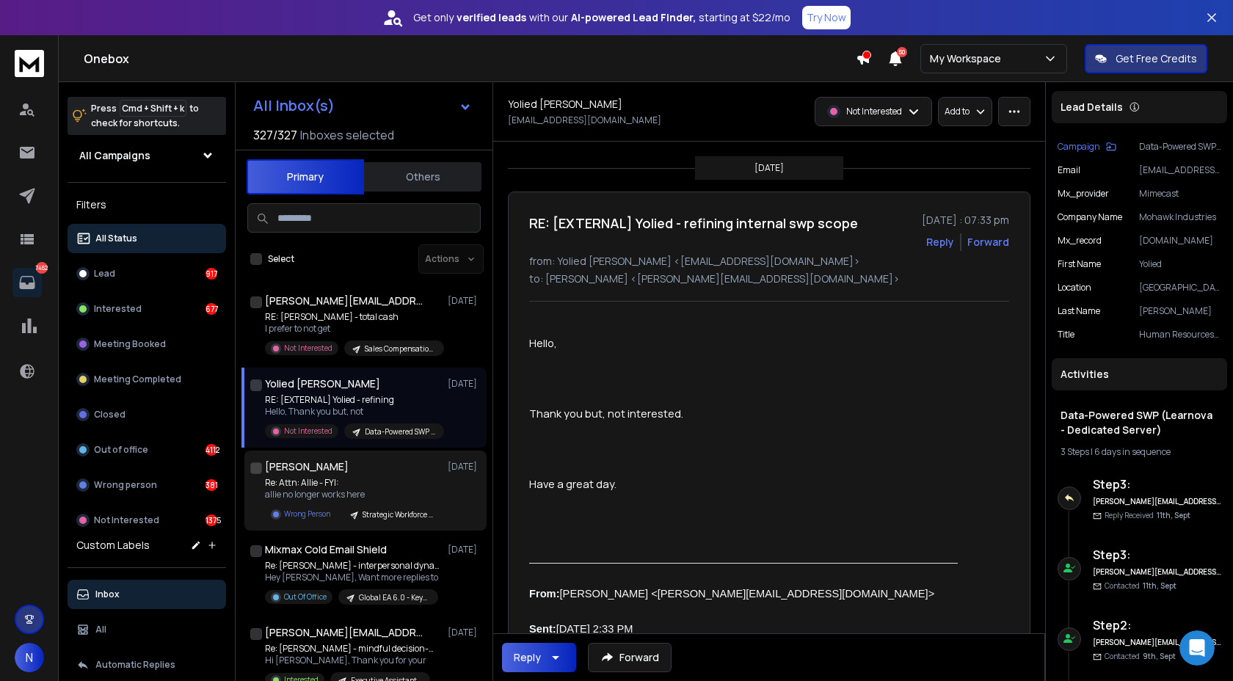
click at [363, 481] on p "Re: Attn: Allie - FYI:" at bounding box center [353, 483] width 176 height 12
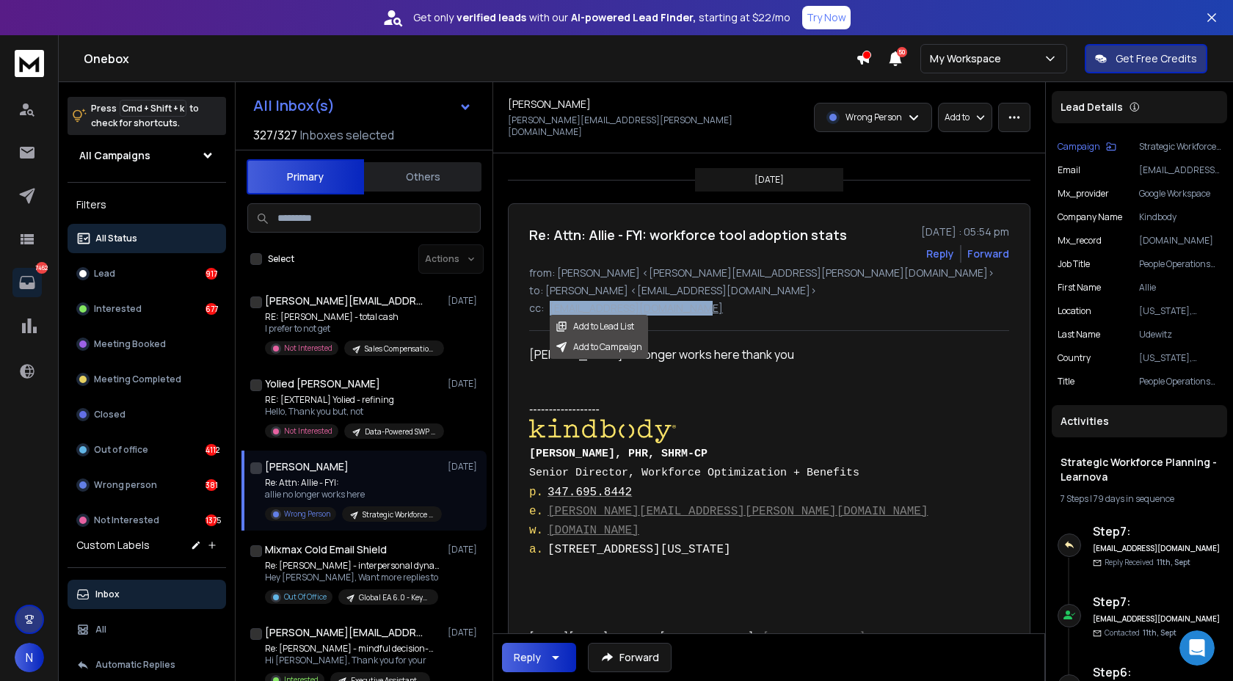
drag, startPoint x: 687, startPoint y: 298, endPoint x: 548, endPoint y: 300, distance: 139.4
click at [548, 301] on div "cc: allie.udewitz@kindbody.com Add to Lead List Add to Campaign" at bounding box center [769, 308] width 480 height 15
copy p "allie.udewitz@kindbody.com"
click at [36, 652] on span "N" at bounding box center [29, 657] width 29 height 29
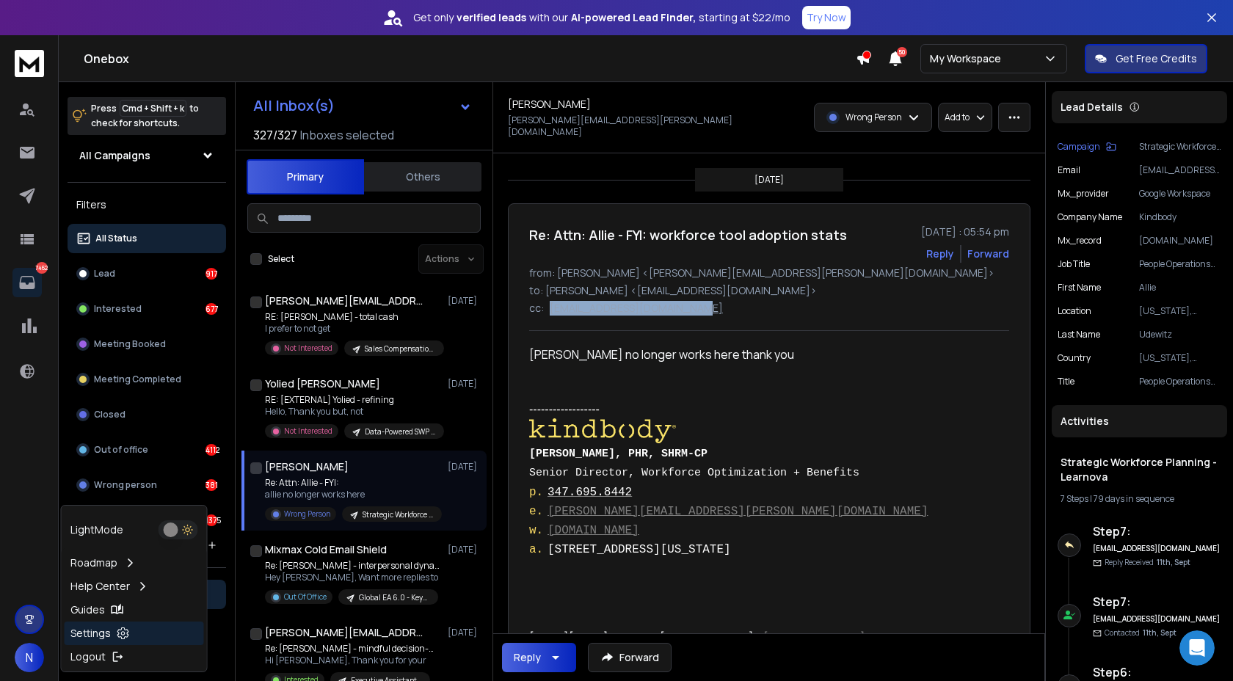
click at [115, 638] on div "Settings" at bounding box center [134, 632] width 139 height 23
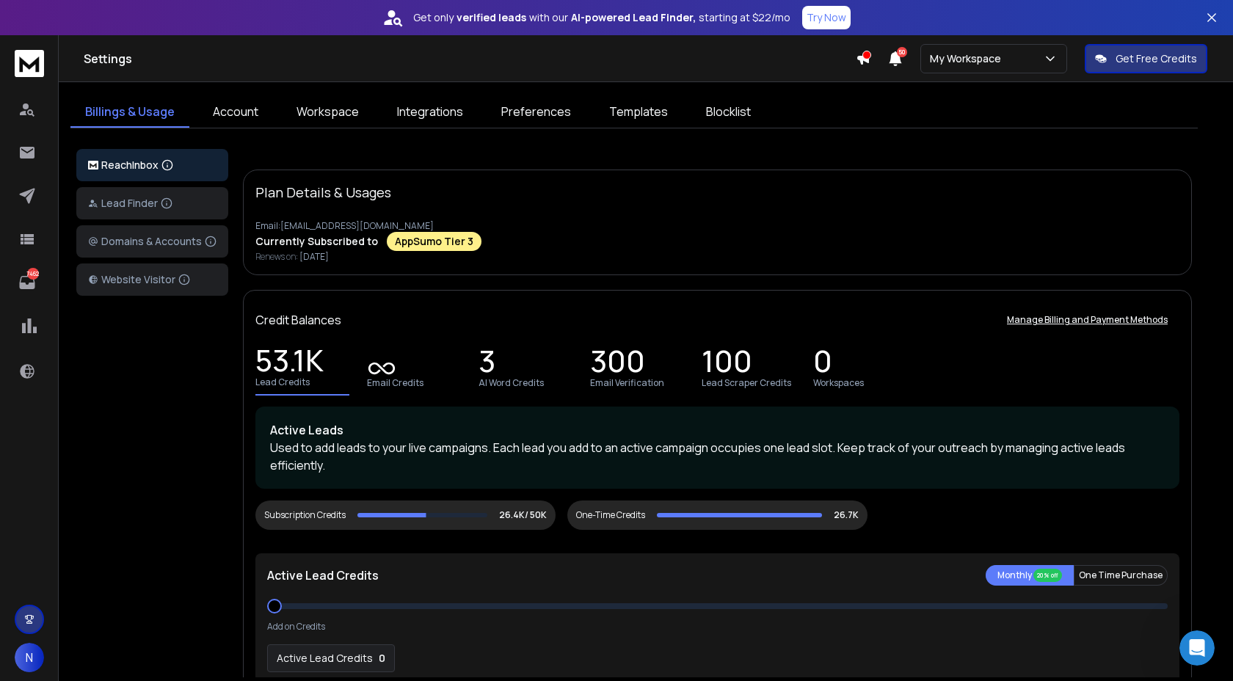
click at [718, 115] on link "Blocklist" at bounding box center [728, 112] width 74 height 31
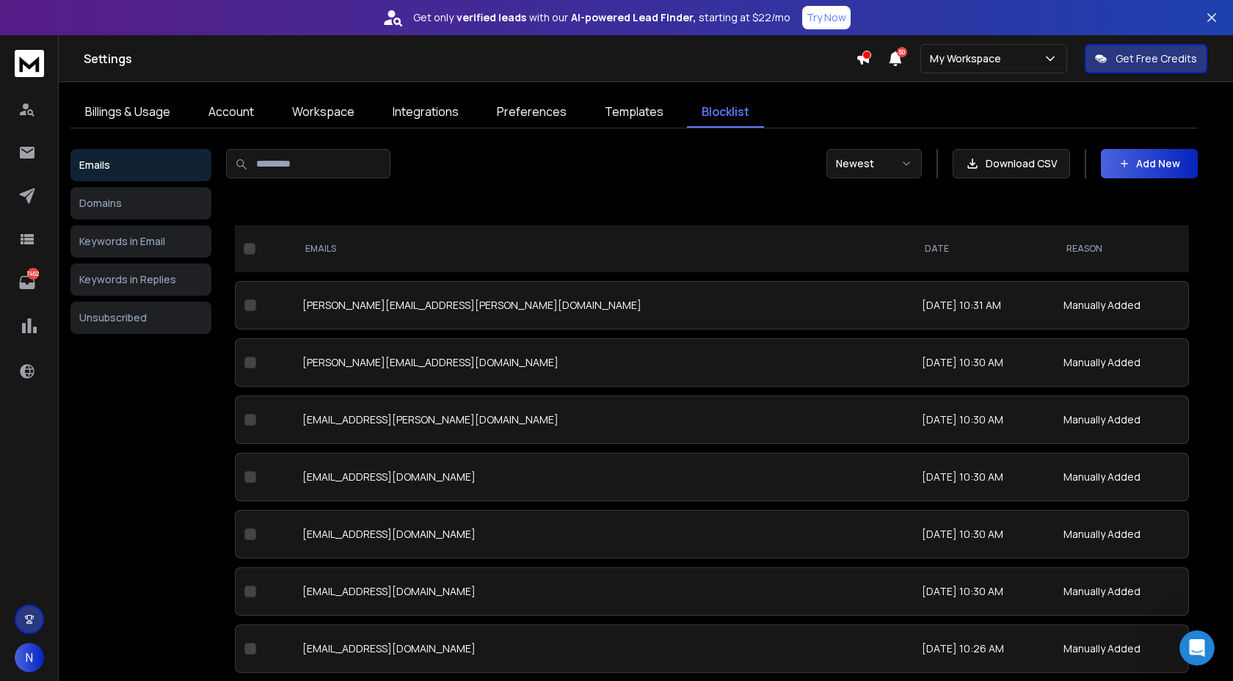
click at [1164, 156] on button "Add New" at bounding box center [1149, 163] width 97 height 29
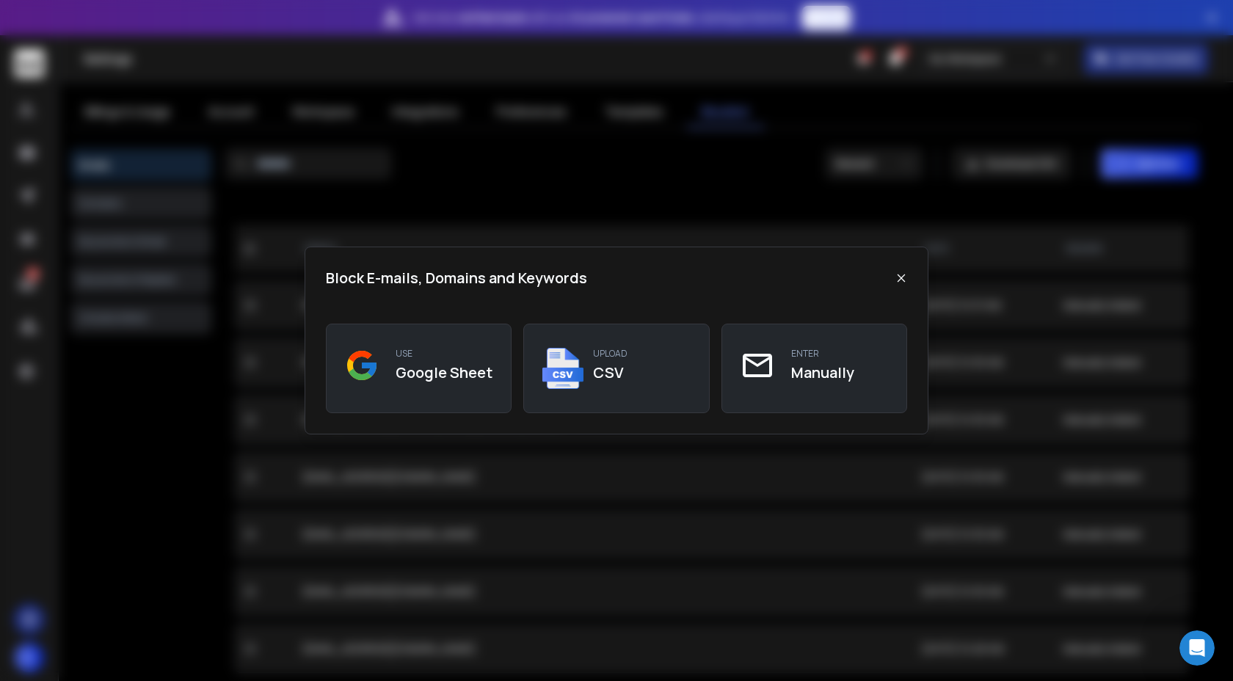
click at [823, 368] on h3 "Manually" at bounding box center [822, 372] width 63 height 21
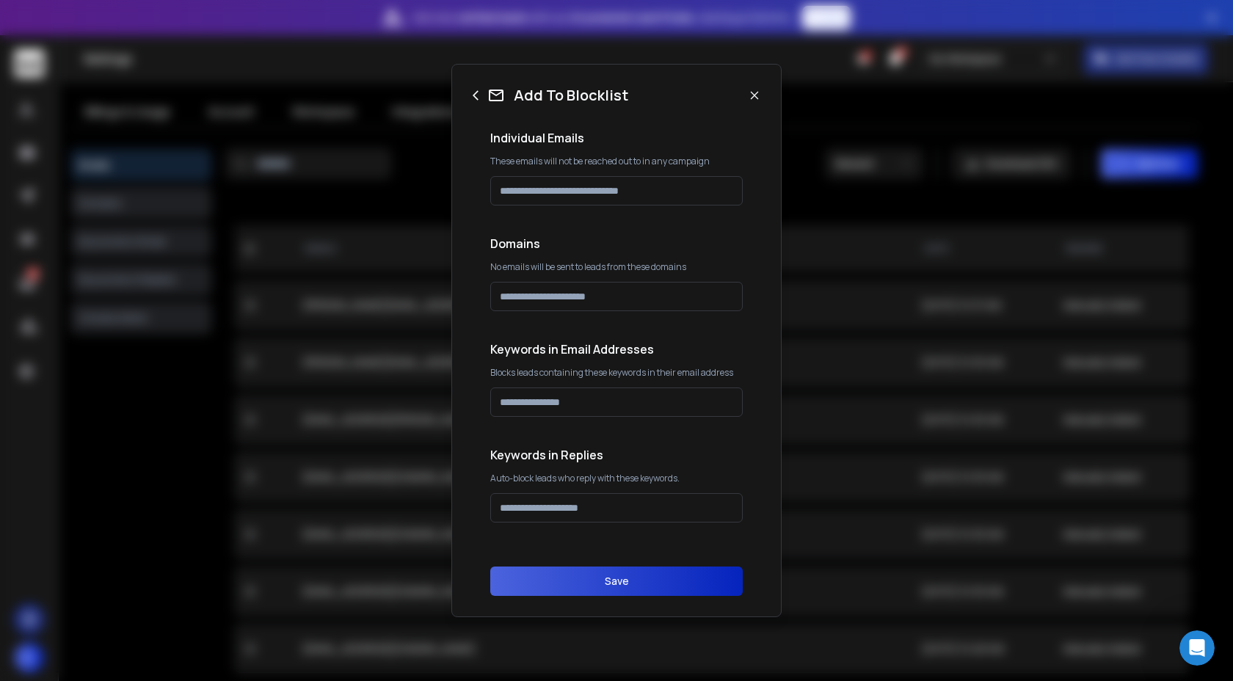
click at [563, 196] on input at bounding box center [616, 190] width 252 height 29
paste input "**********"
type input "**********"
click at [585, 578] on button "Save" at bounding box center [616, 580] width 252 height 29
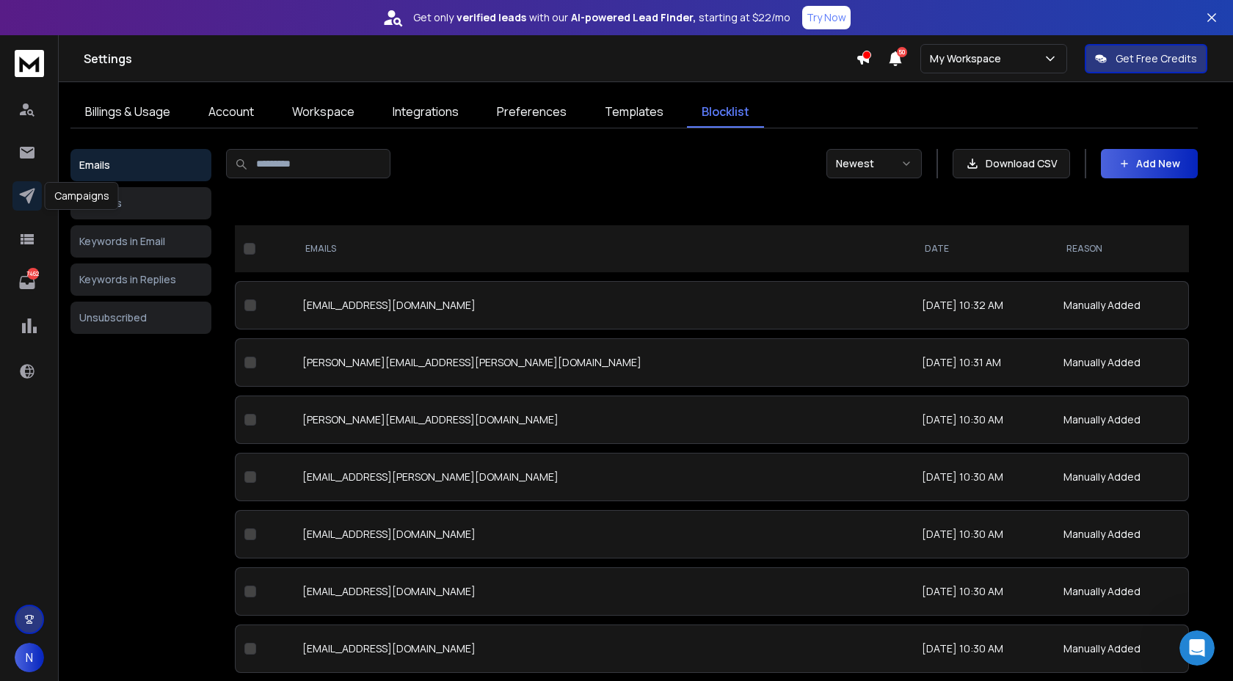
click at [24, 198] on icon at bounding box center [27, 196] width 18 height 18
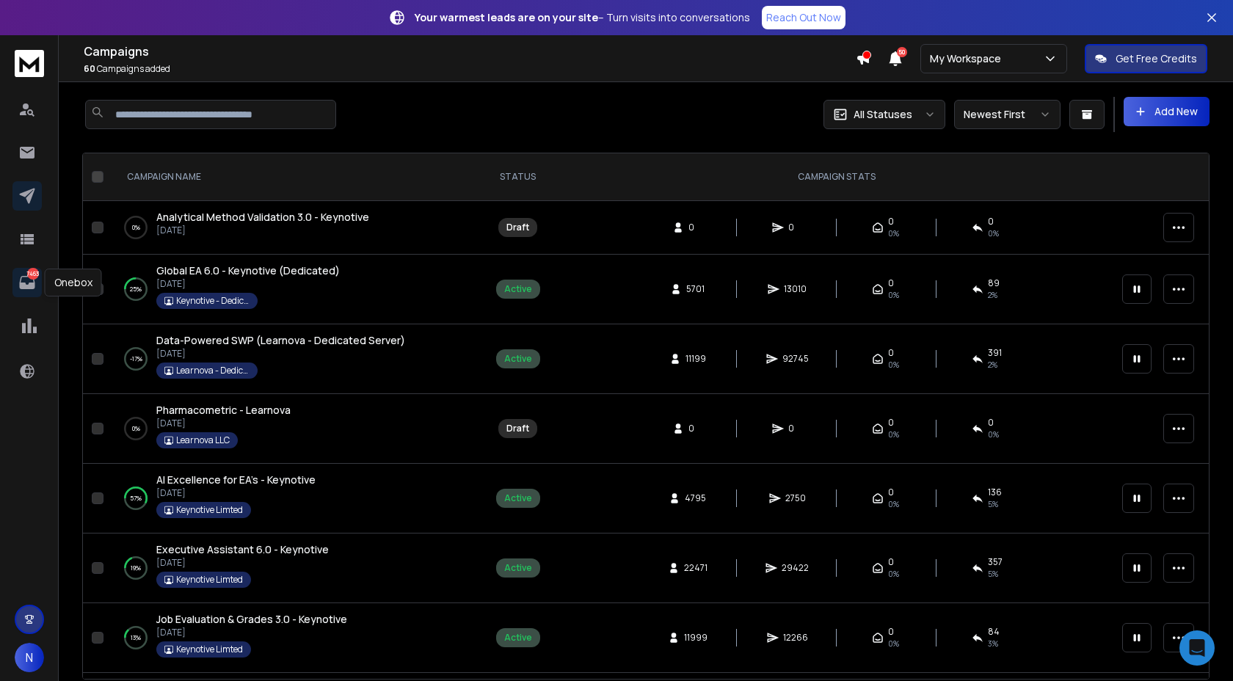
click at [21, 277] on icon at bounding box center [26, 282] width 15 height 13
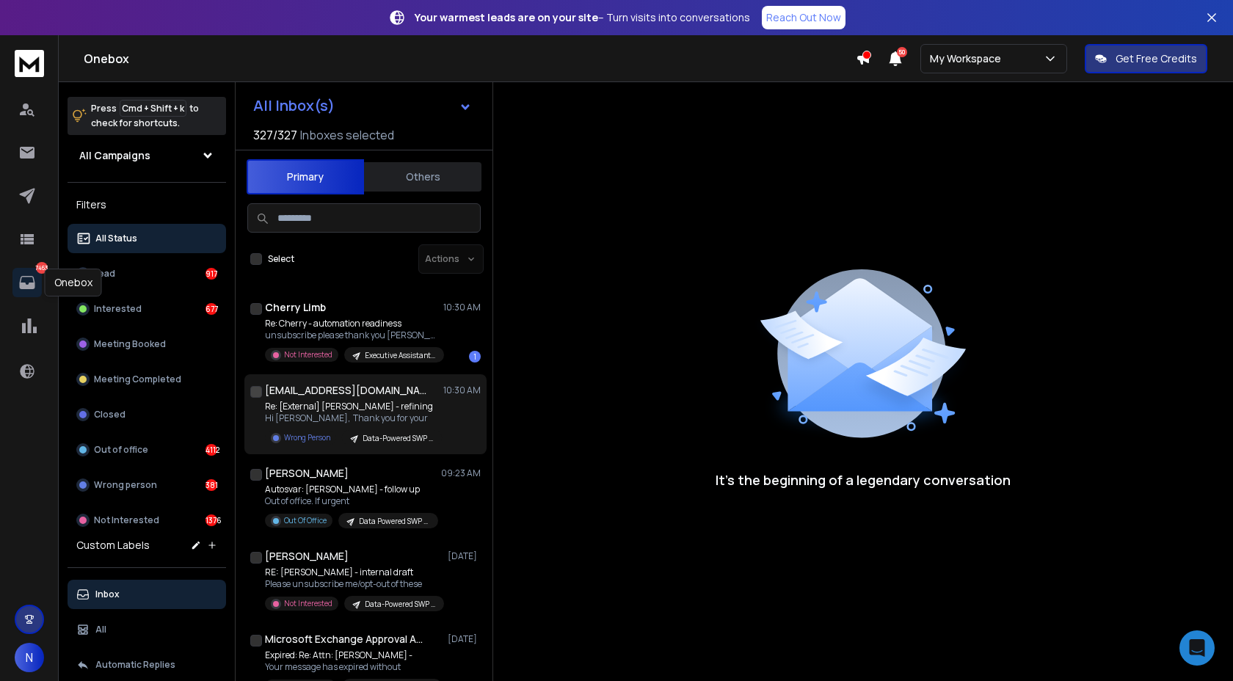
click at [392, 399] on div "[EMAIL_ADDRESS][DOMAIN_NAME] 10:30 AM Re: [External] [PERSON_NAME] - refining H…" at bounding box center [373, 414] width 216 height 62
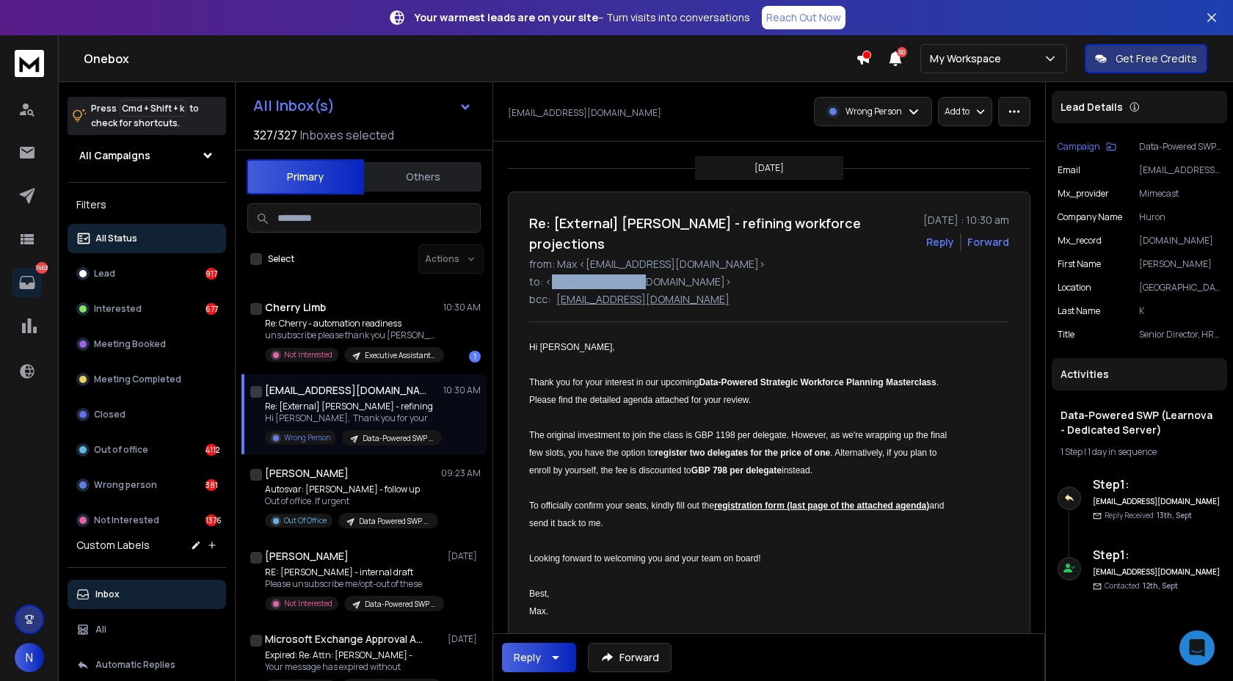
drag, startPoint x: 639, startPoint y: 280, endPoint x: 553, endPoint y: 282, distance: 85.9
click at [553, 282] on p "to: <[EMAIL_ADDRESS][DOMAIN_NAME]>" at bounding box center [769, 281] width 480 height 15
copy p "[EMAIL_ADDRESS][DOMAIN_NAME]"
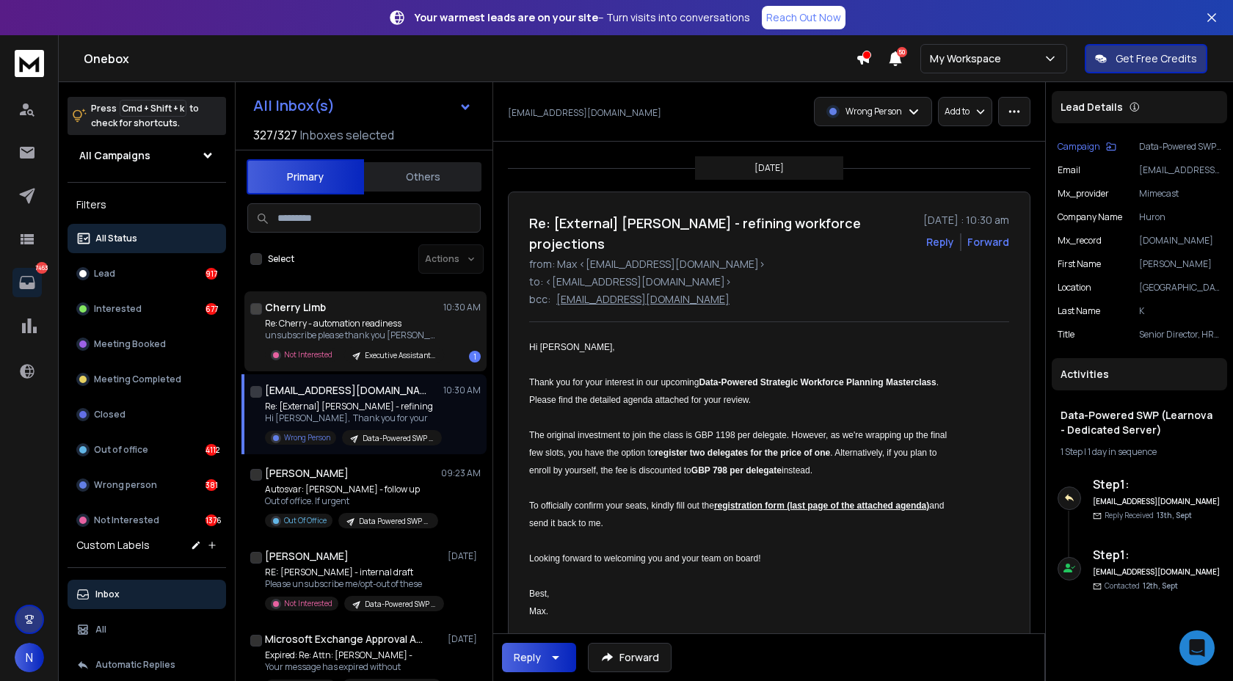
click at [427, 333] on p "unsubscribe please thank you [PERSON_NAME]" at bounding box center [353, 335] width 176 height 12
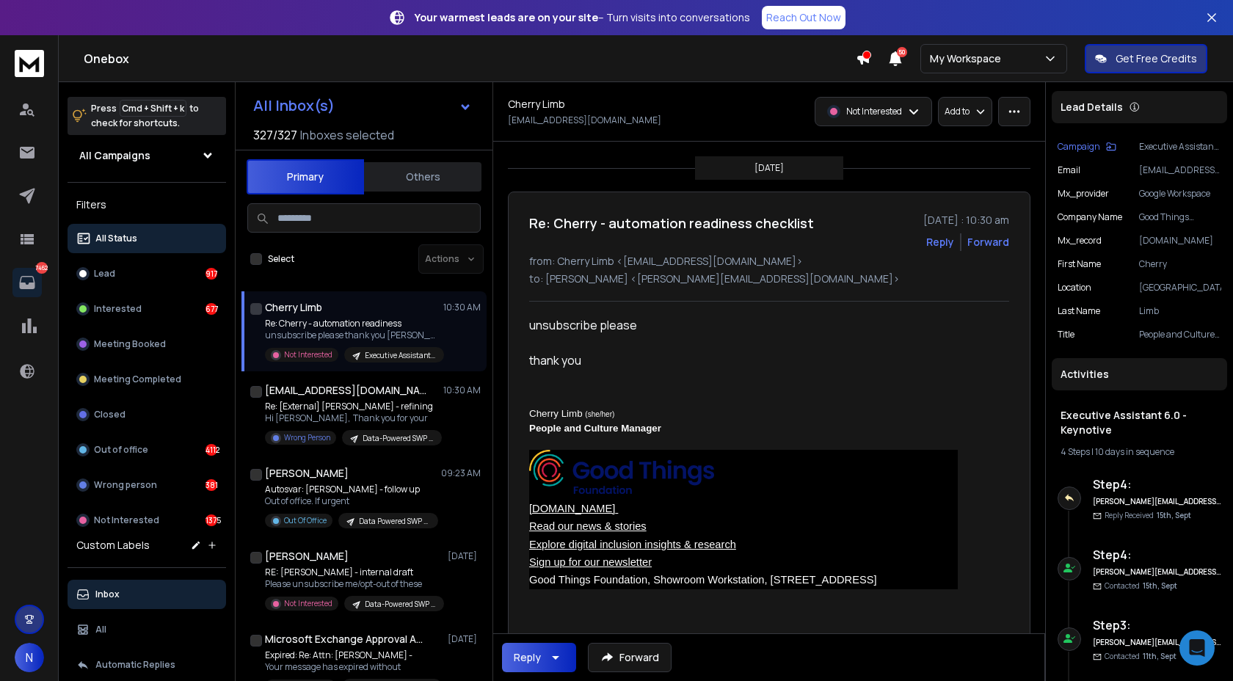
click at [721, 112] on icon "button" at bounding box center [1013, 111] width 13 height 13
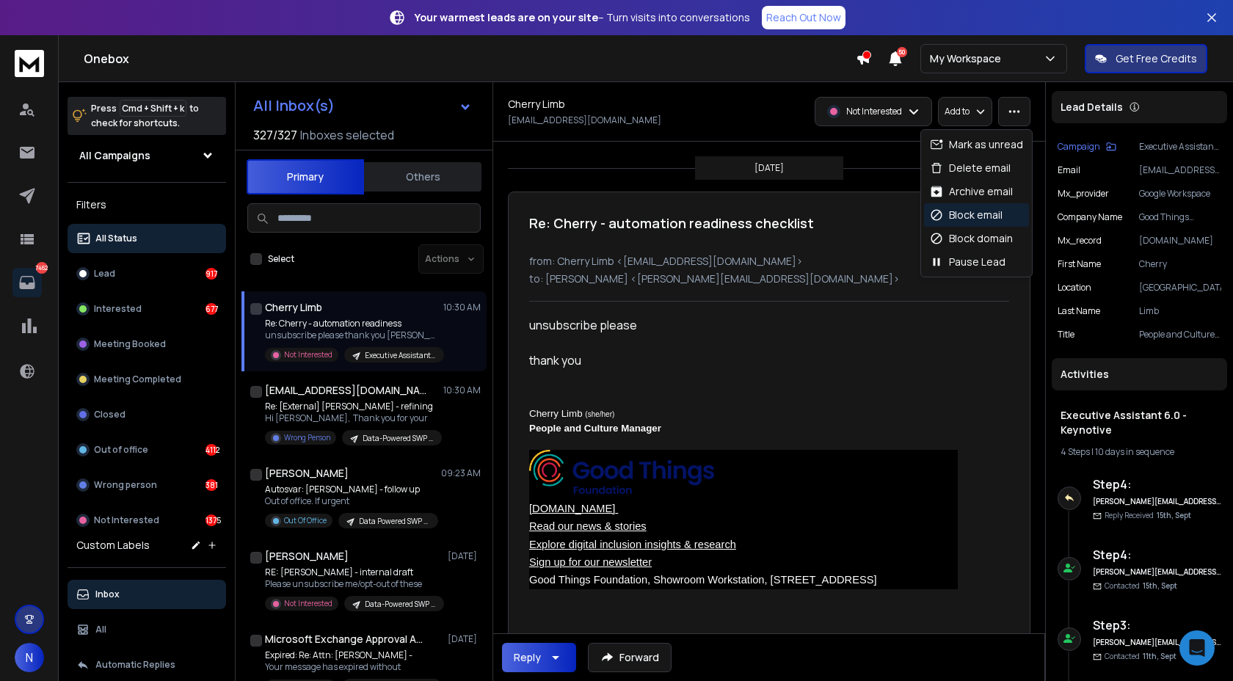
click at [721, 217] on div "Block email" at bounding box center [966, 215] width 73 height 15
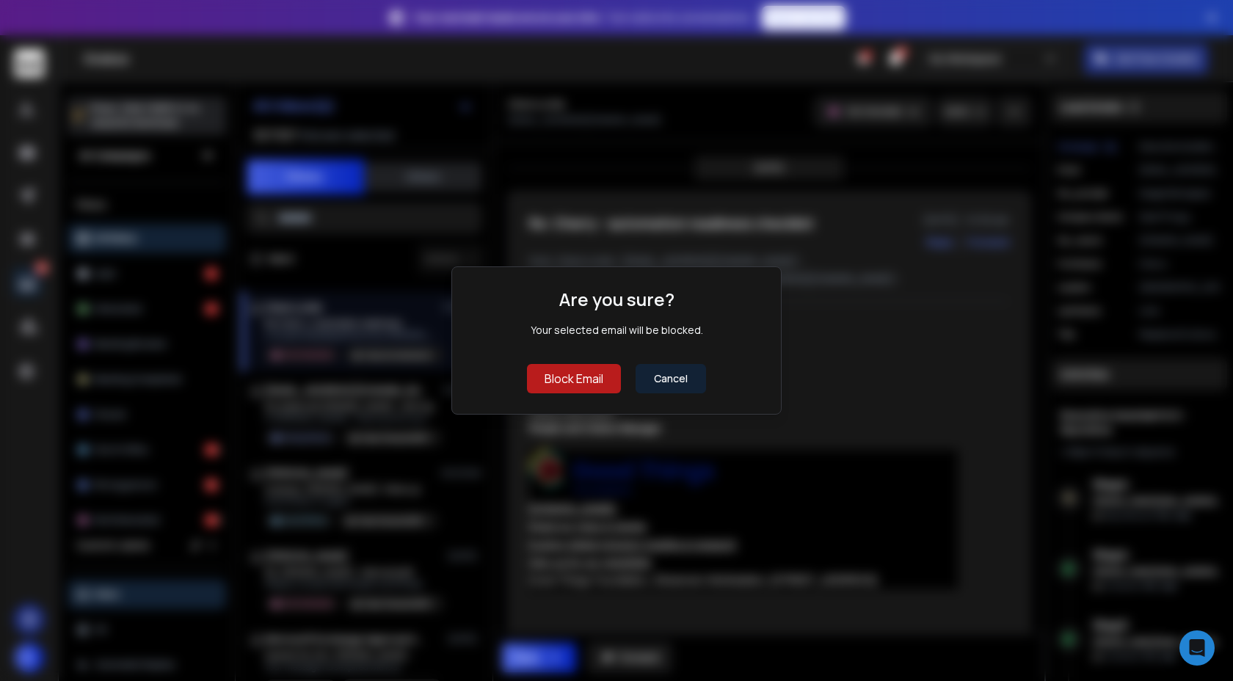
click at [560, 374] on button "Block Email" at bounding box center [574, 378] width 94 height 29
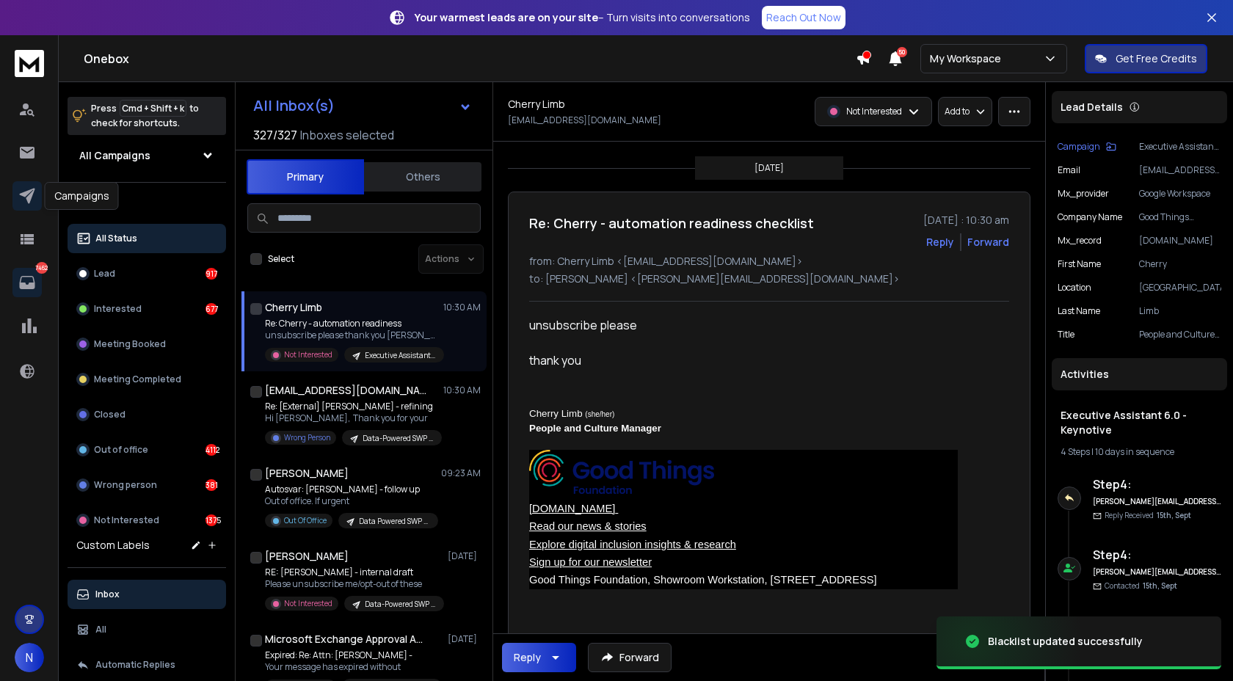
click at [21, 194] on icon at bounding box center [26, 195] width 15 height 15
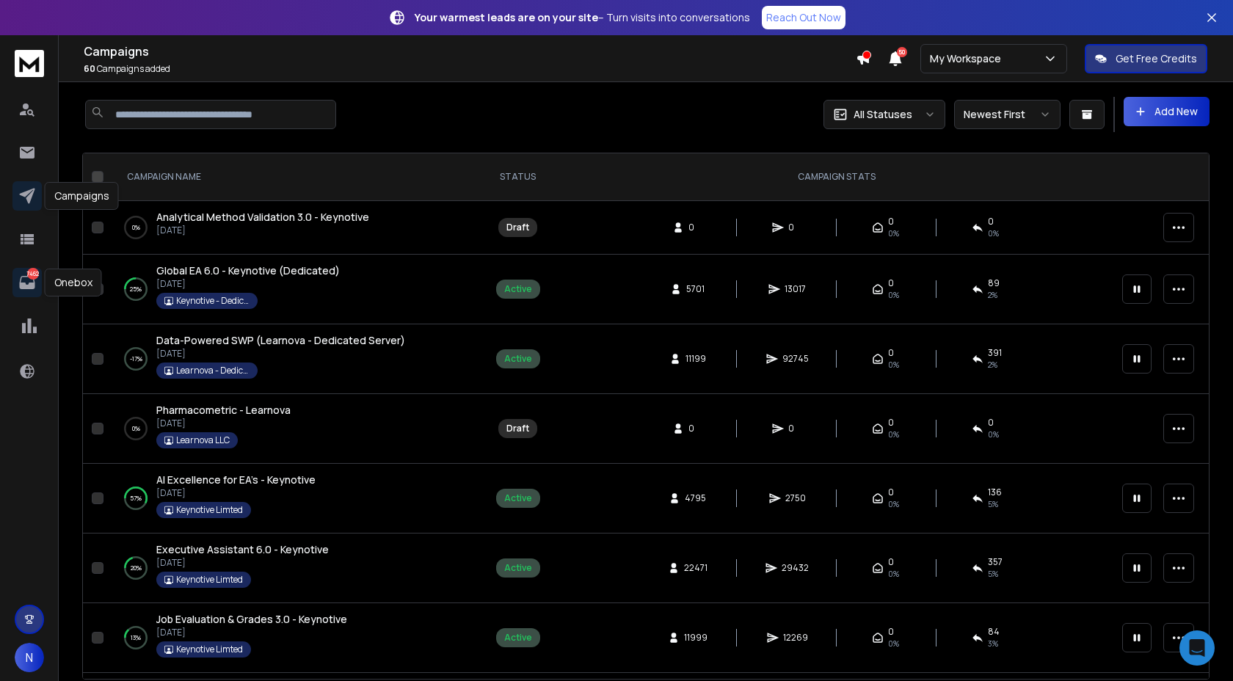
click at [25, 284] on icon at bounding box center [26, 282] width 15 height 13
